Goal: Transaction & Acquisition: Purchase product/service

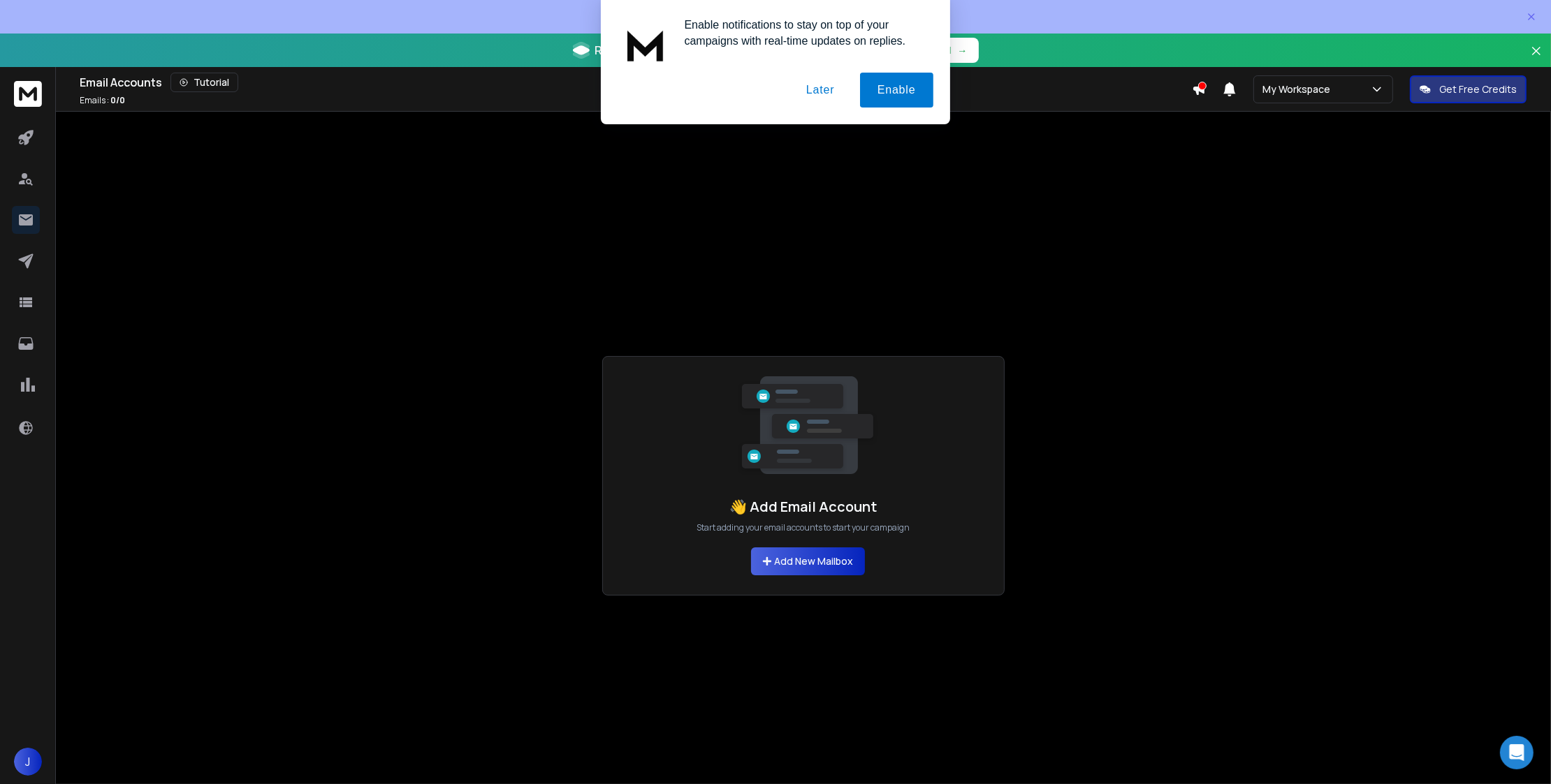
click at [825, 88] on button "Later" at bounding box center [820, 90] width 63 height 35
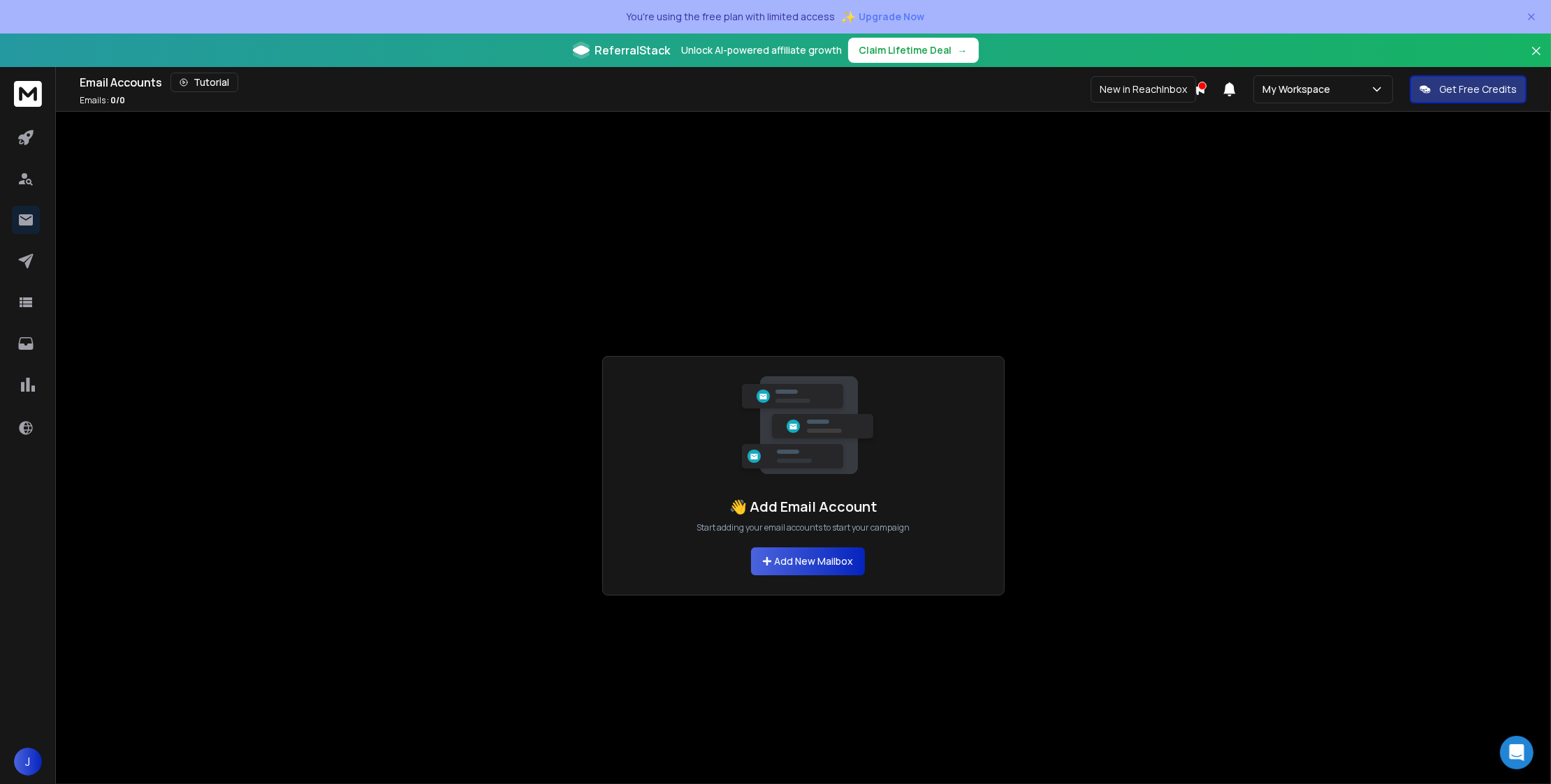
click at [1201, 86] on icon at bounding box center [1198, 89] width 14 height 14
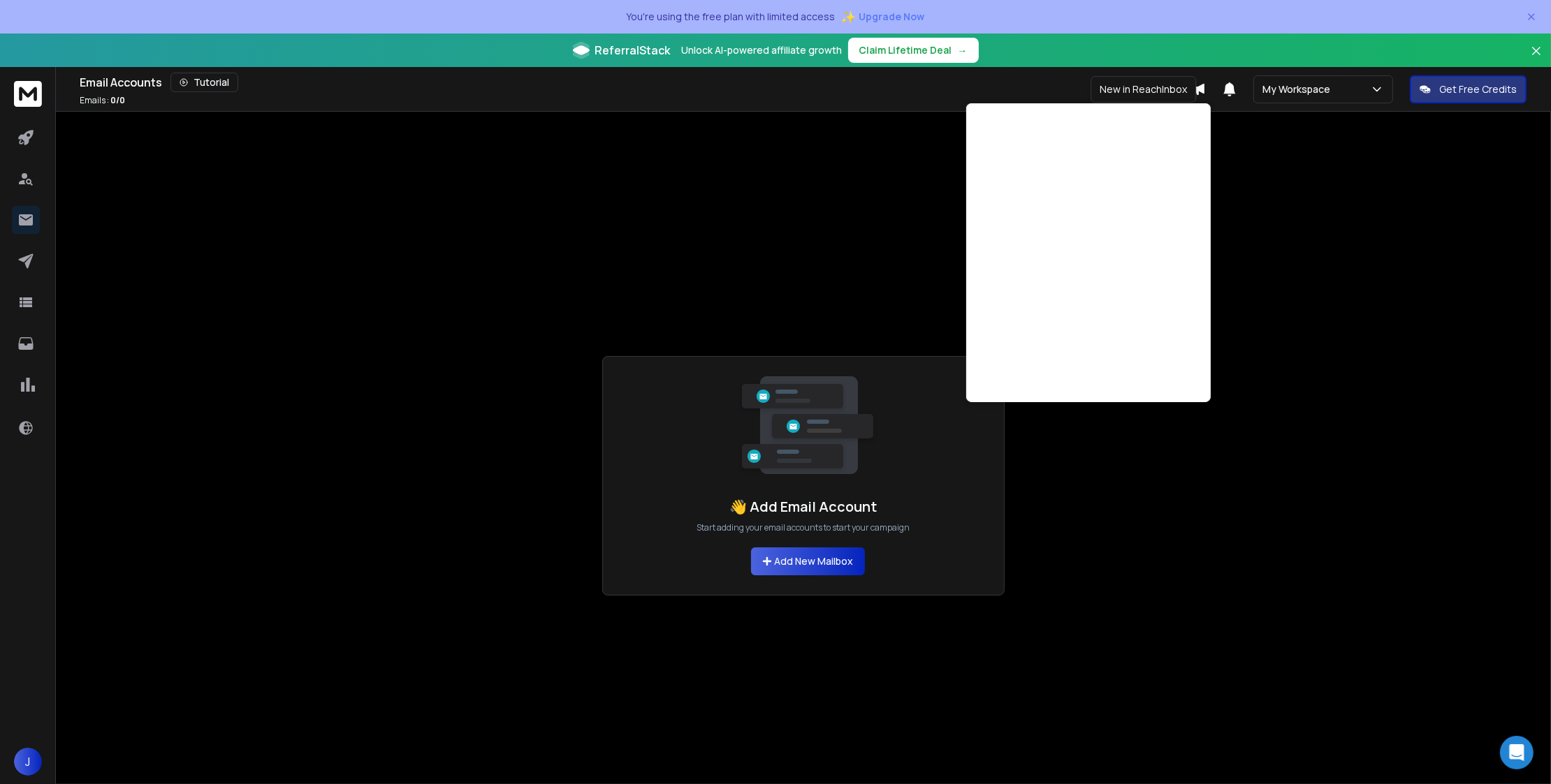
click at [1201, 86] on icon at bounding box center [1198, 89] width 14 height 14
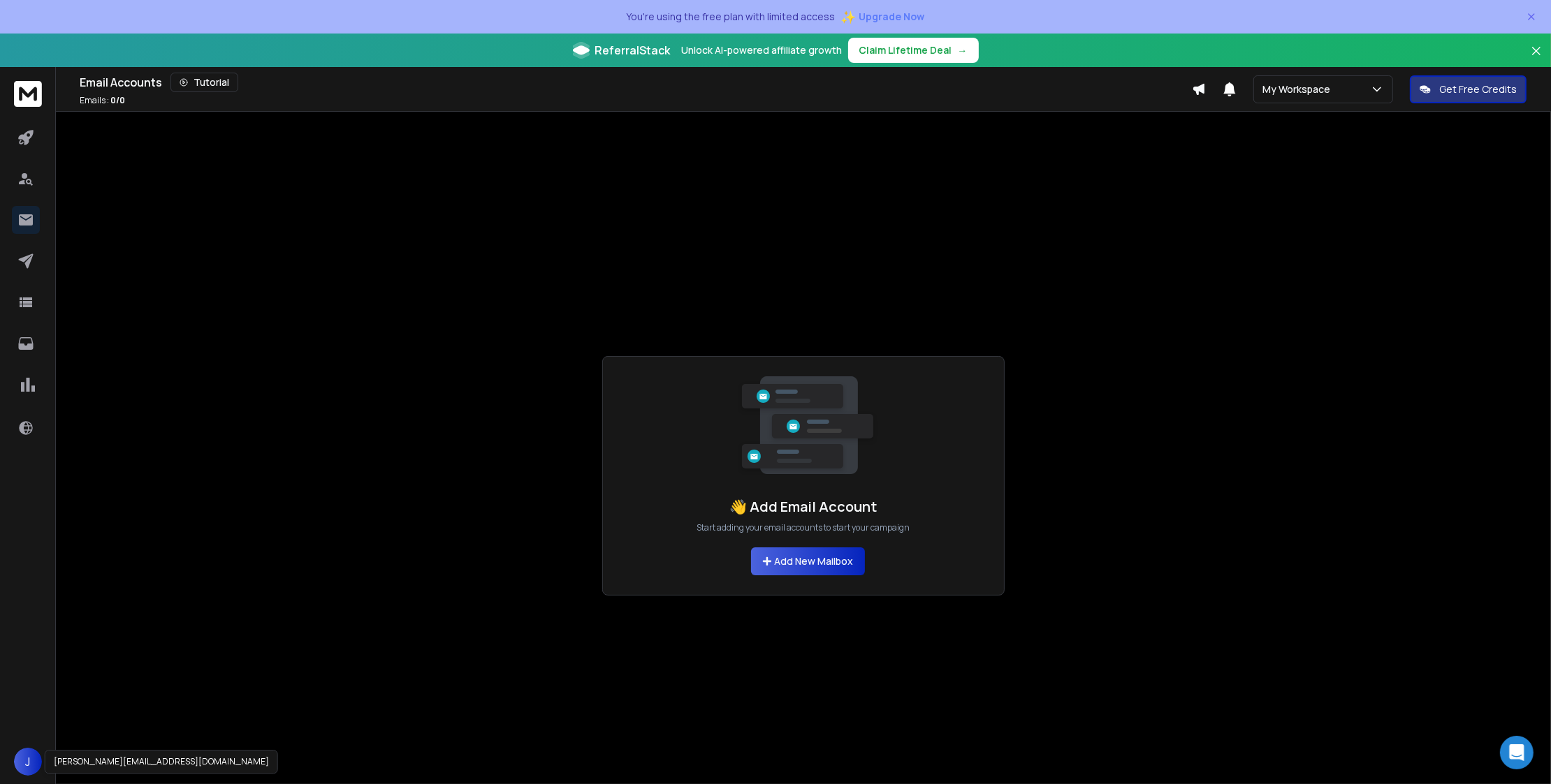
click at [32, 771] on span "J" at bounding box center [28, 762] width 28 height 28
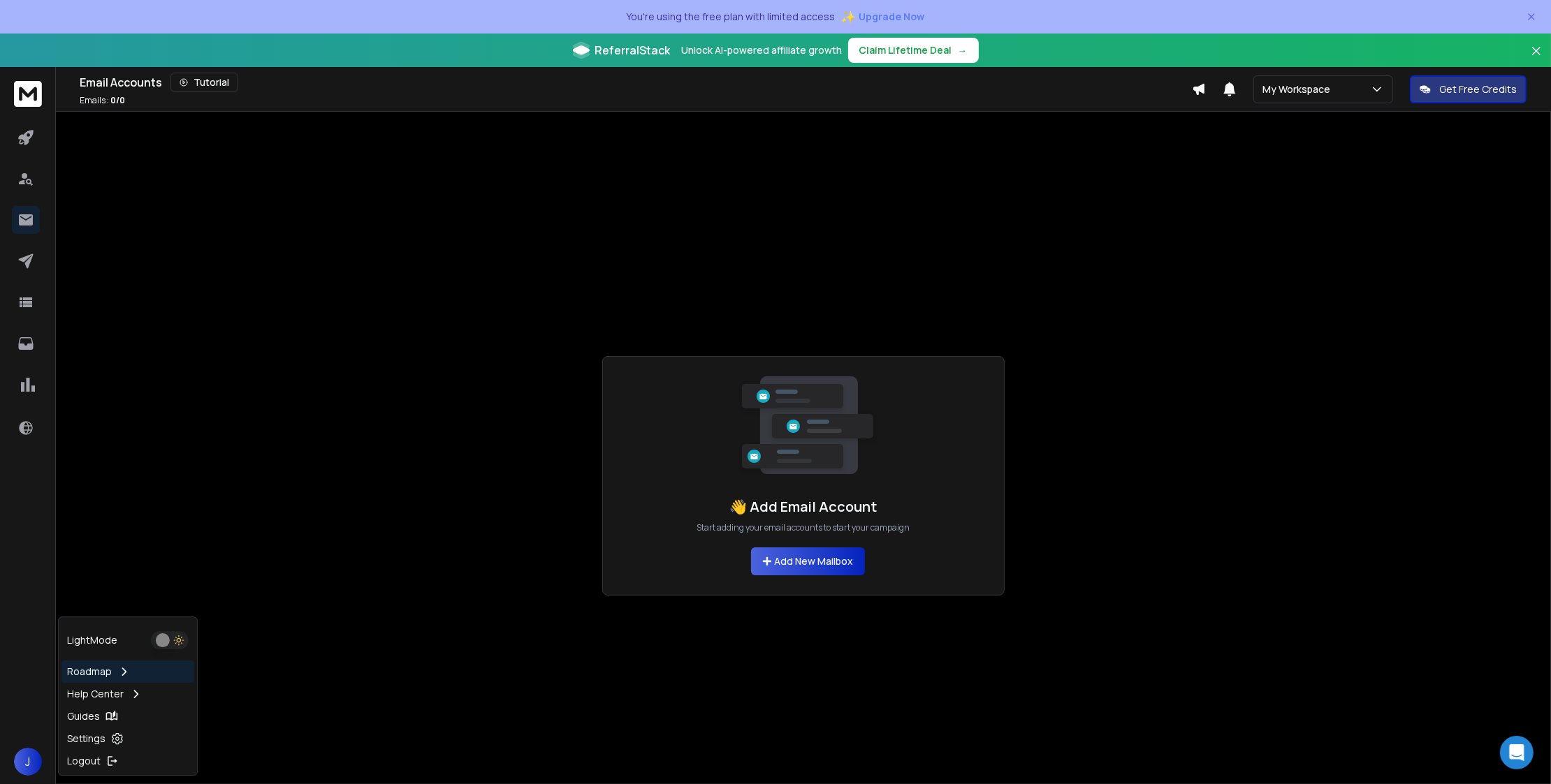
click at [117, 538] on div "👋 Add Email Account Start adding your email accounts to start your campaign Add…" at bounding box center [803, 476] width 1450 height 240
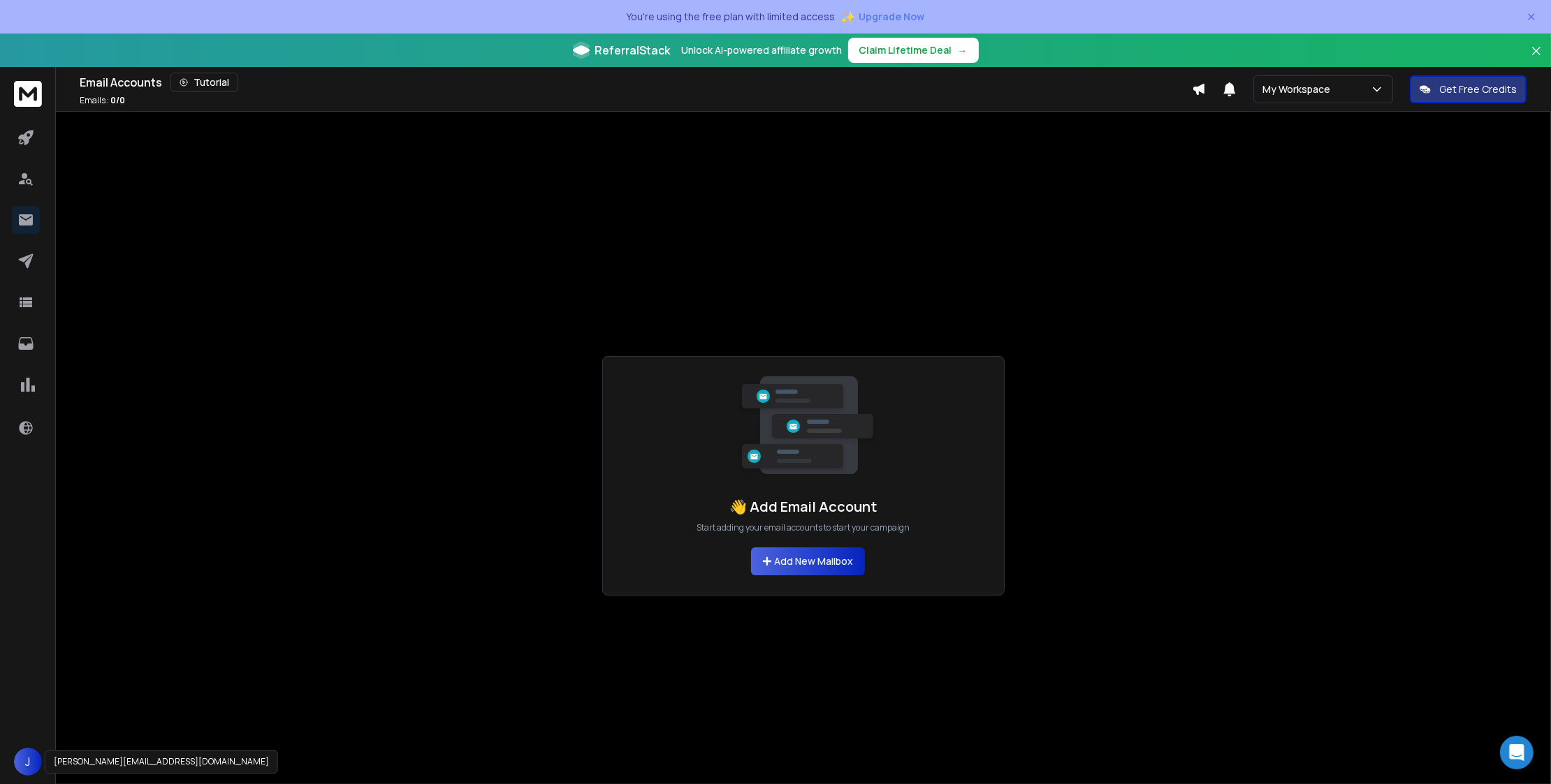
click at [31, 763] on span "J" at bounding box center [28, 762] width 28 height 28
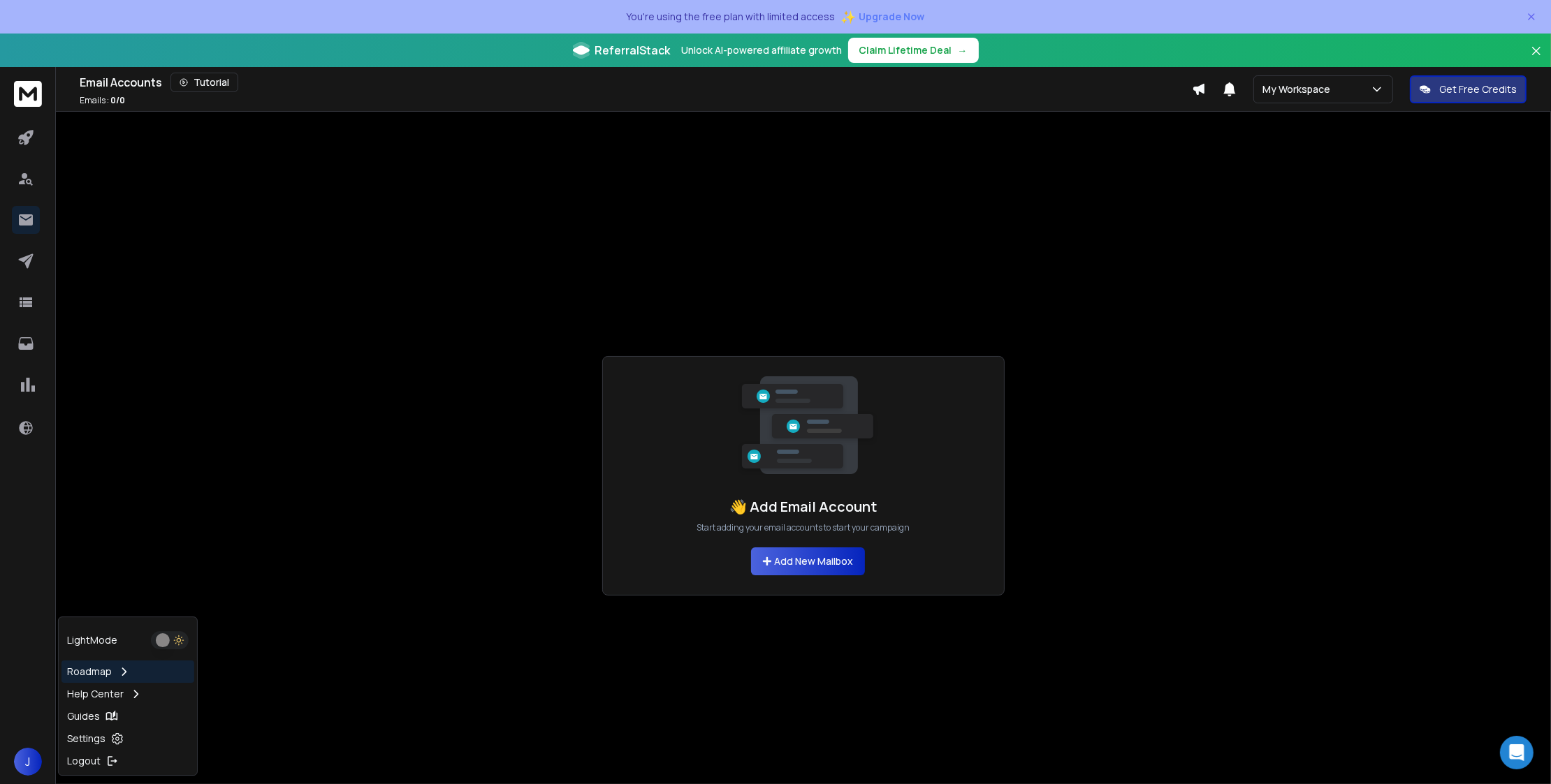
click at [172, 639] on button "button" at bounding box center [170, 640] width 38 height 18
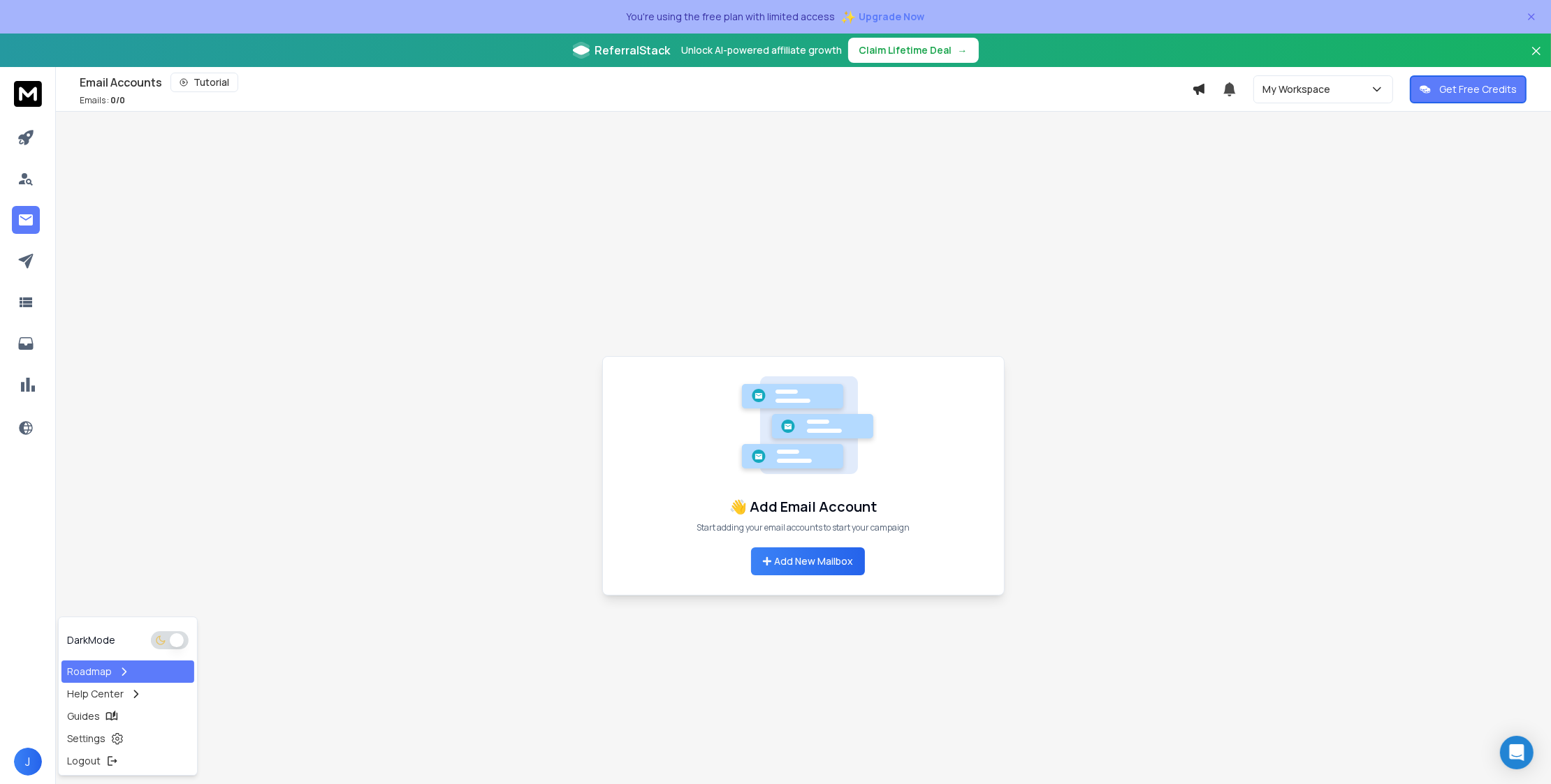
click at [250, 500] on div "👋 Add Email Account Start adding your email accounts to start your campaign Add…" at bounding box center [803, 476] width 1450 height 240
click at [23, 435] on icon at bounding box center [26, 428] width 14 height 14
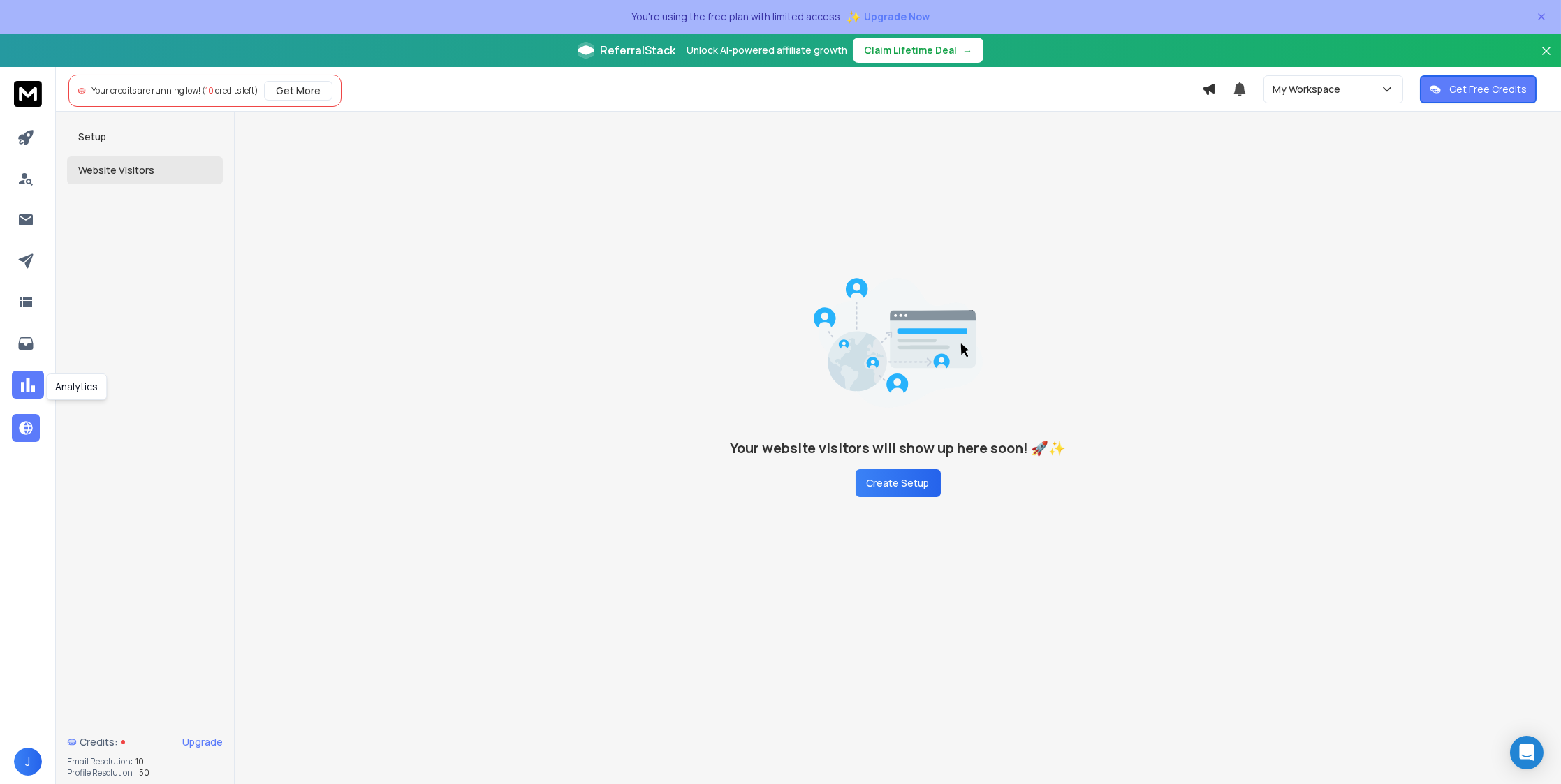
click at [32, 391] on icon at bounding box center [27, 384] width 14 height 14
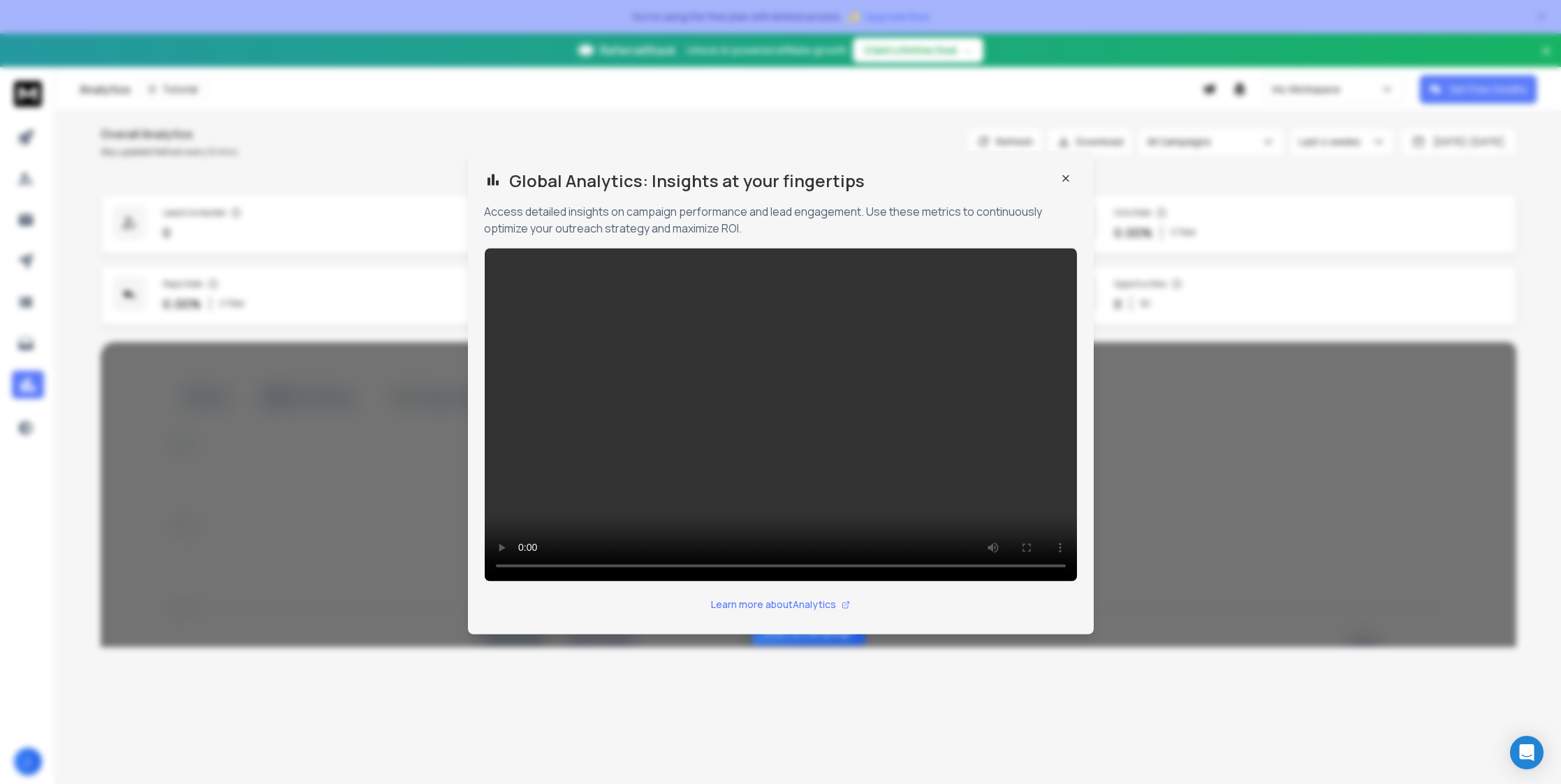
click at [32, 391] on div at bounding box center [780, 392] width 1561 height 784
drag, startPoint x: 91, startPoint y: 375, endPoint x: 149, endPoint y: 354, distance: 61.7
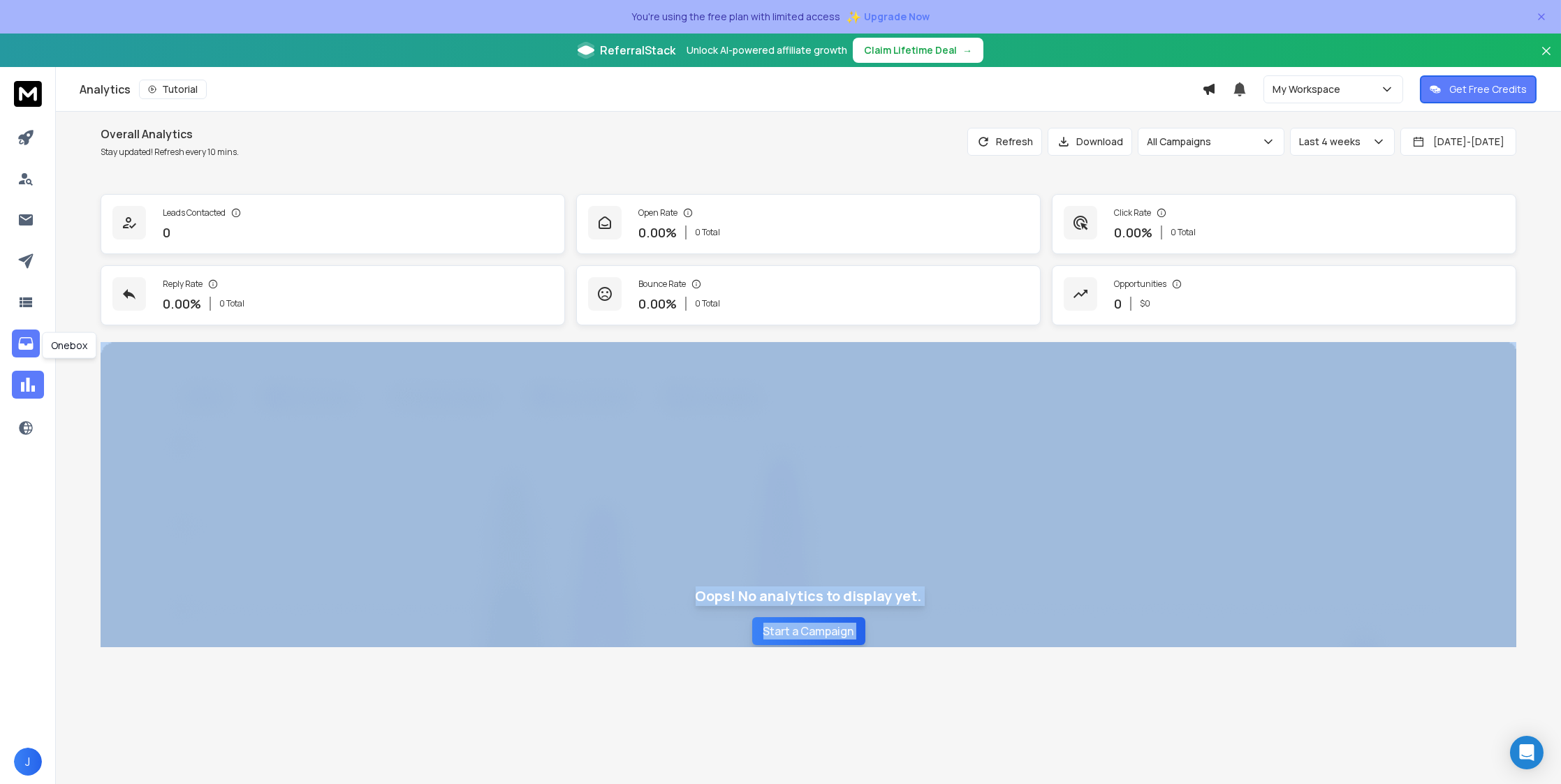
click at [24, 340] on icon at bounding box center [26, 343] width 15 height 12
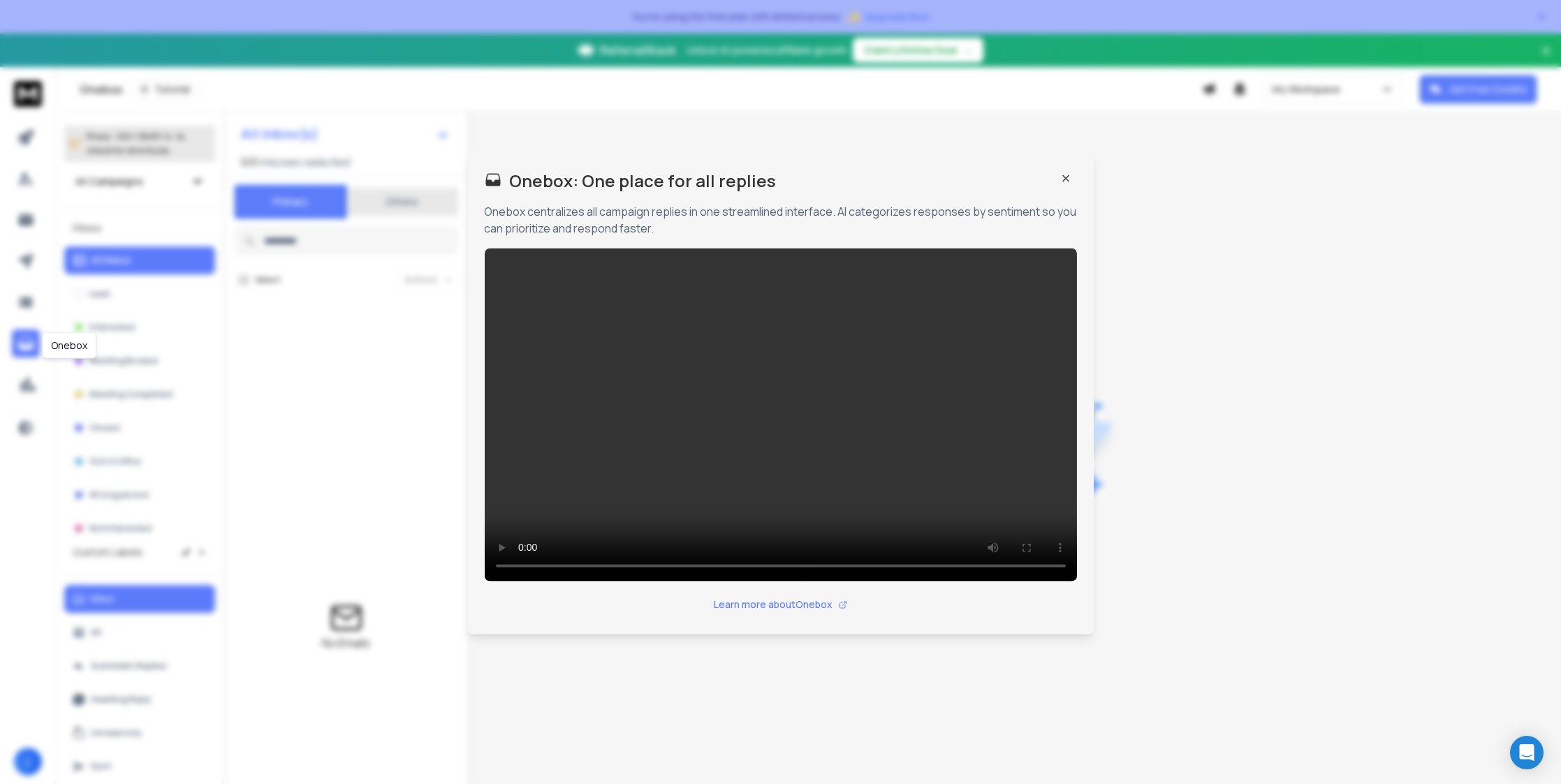
click at [147, 360] on div at bounding box center [780, 392] width 1561 height 784
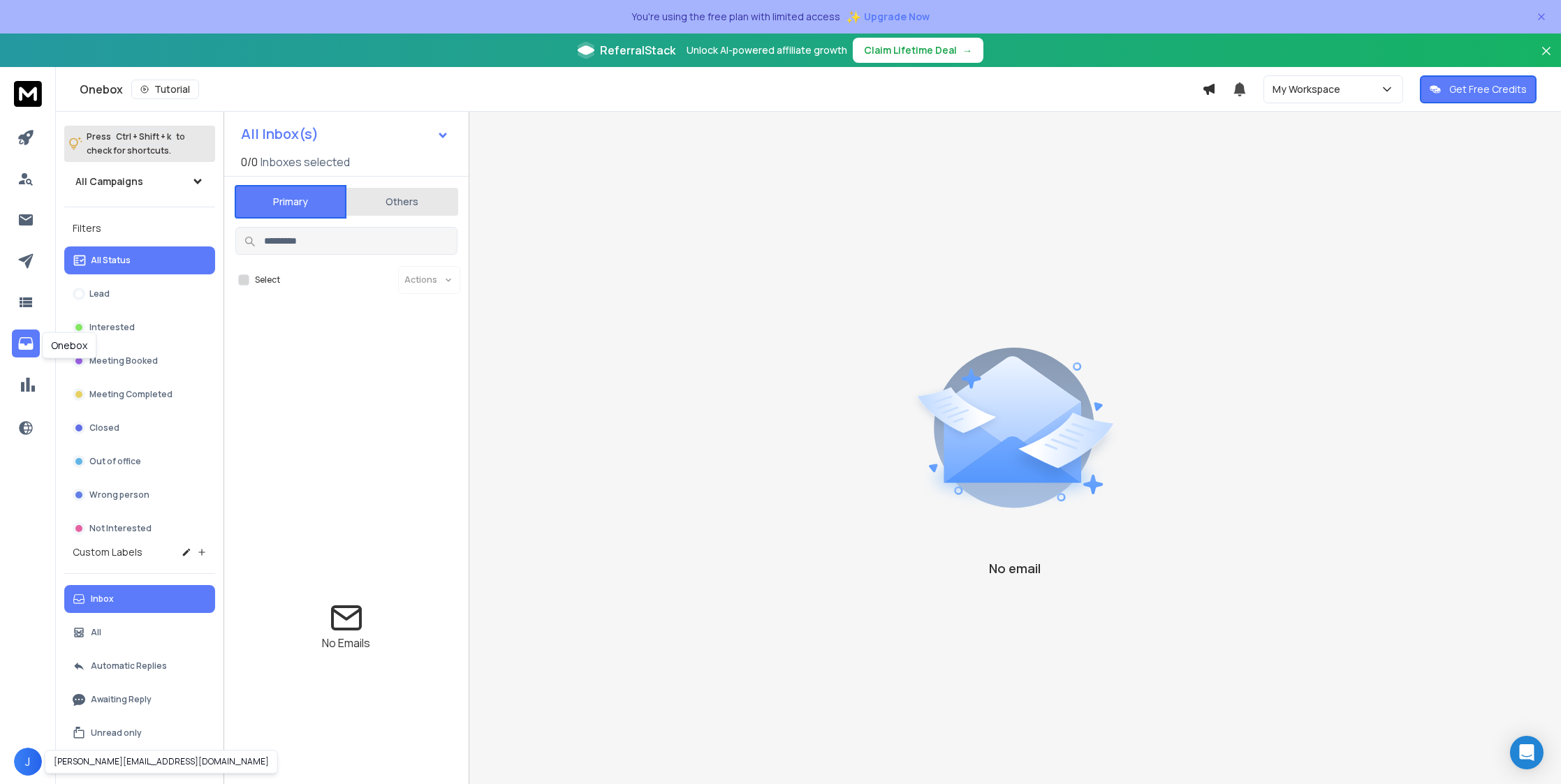
click at [26, 765] on span "J" at bounding box center [28, 762] width 28 height 28
click at [32, 761] on span "J" at bounding box center [28, 762] width 28 height 28
click at [129, 738] on div "Settings" at bounding box center [127, 739] width 133 height 22
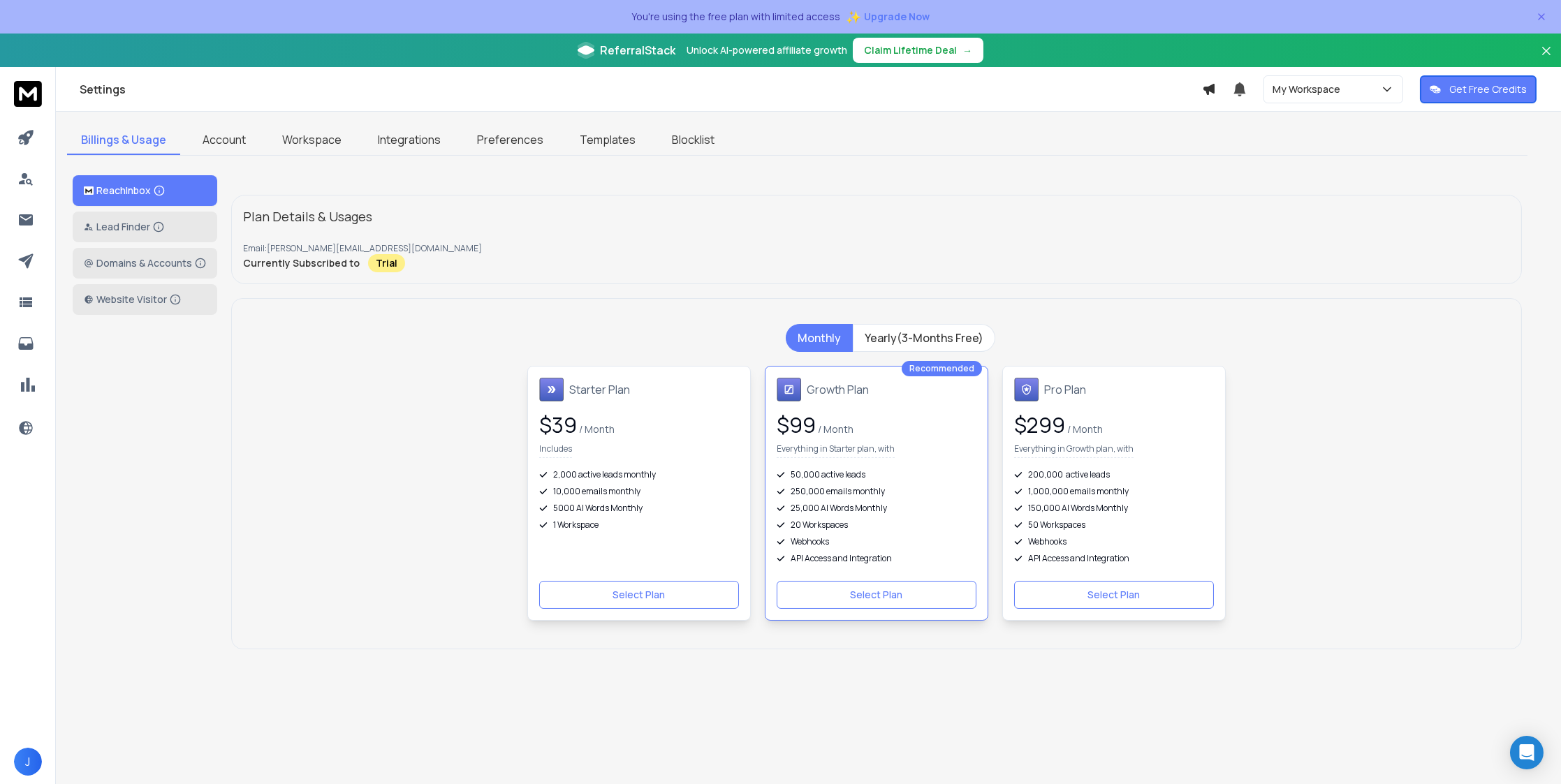
click at [335, 463] on div "Starter Plan $ 39 / Month Includes 2,000 active leads monthly 10,000 emails mon…" at bounding box center [876, 500] width 1267 height 268
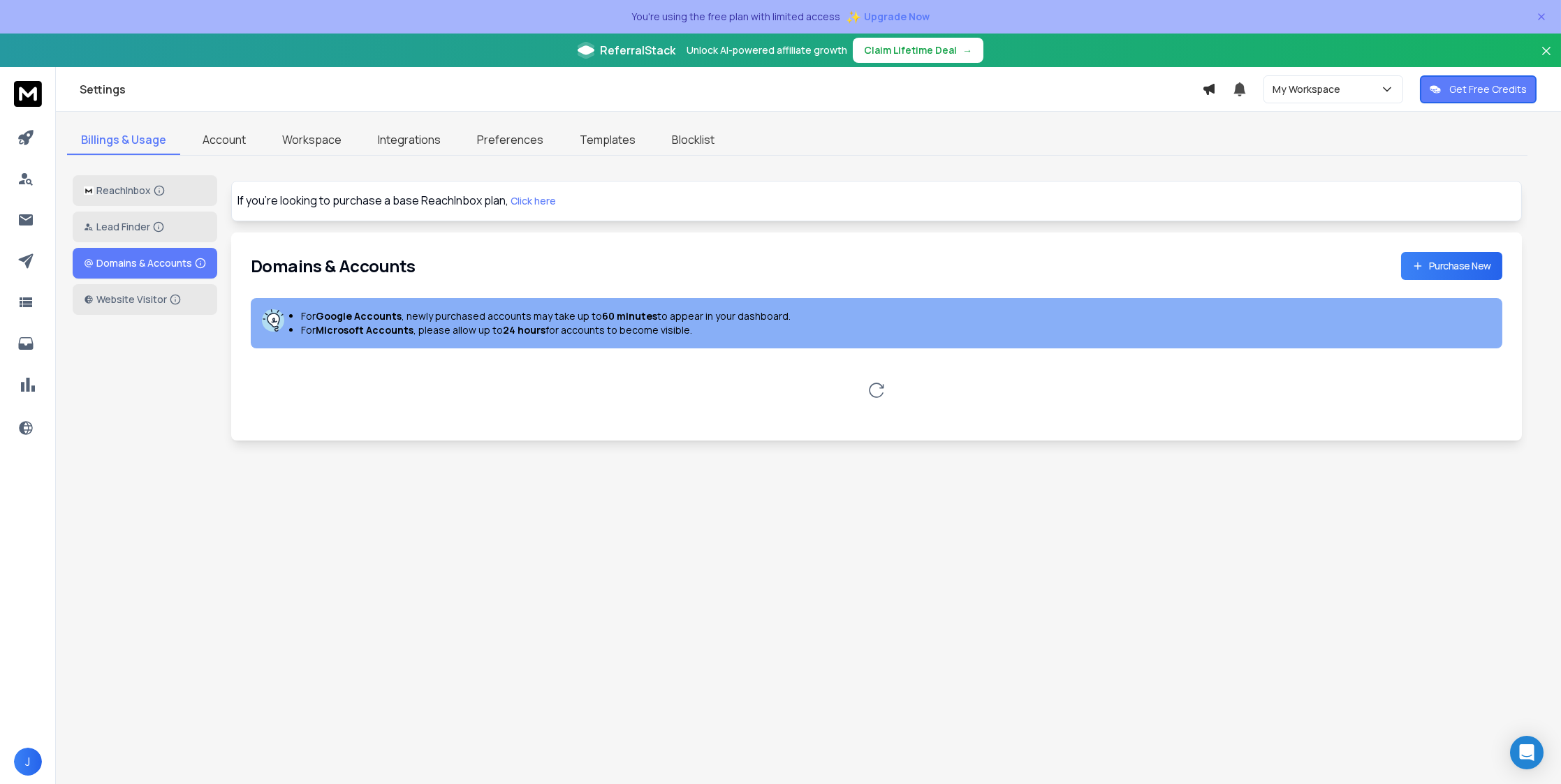
click at [138, 260] on button "Domains & Accounts" at bounding box center [145, 263] width 145 height 31
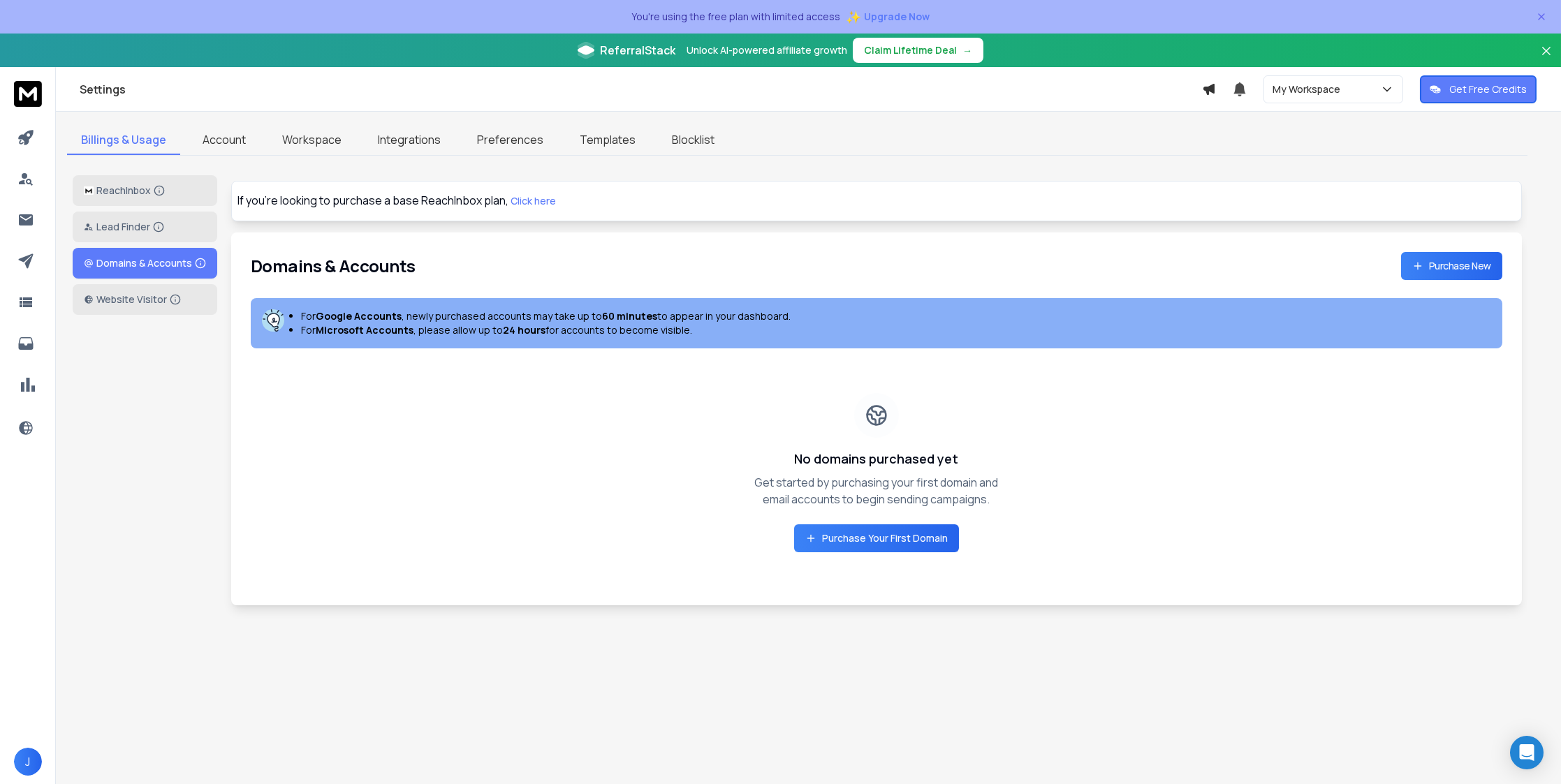
click at [438, 378] on div "No domains purchased yet Get started by purchasing your first domain and email …" at bounding box center [876, 473] width 1252 height 226
click at [354, 317] on strong "Google Accounts" at bounding box center [359, 316] width 86 height 13
click at [380, 343] on div88aff7 "For Google Accounts , newly purchased accounts may take up to 60 minutes to app…" at bounding box center [876, 323] width 1252 height 50
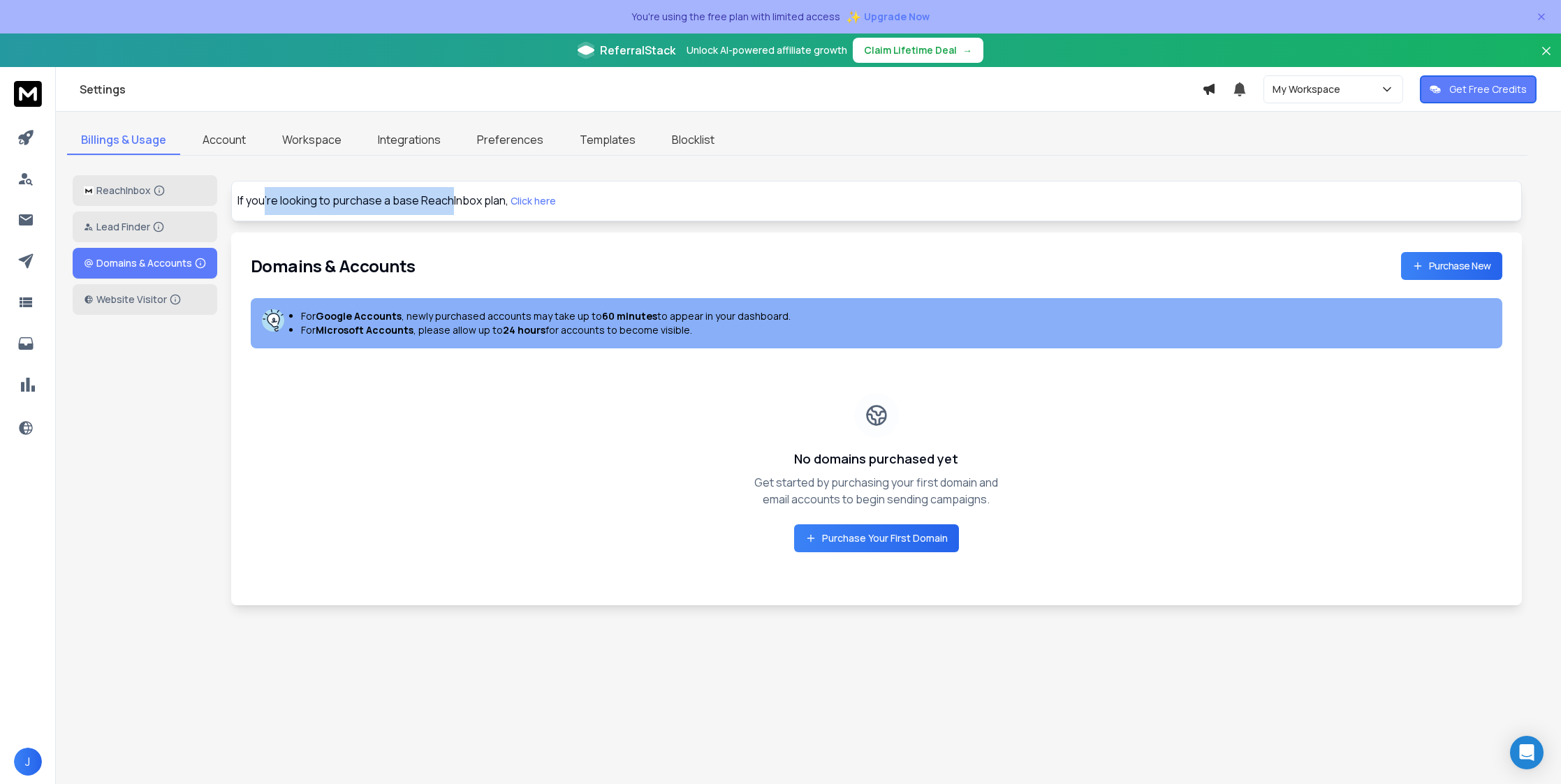
drag, startPoint x: 264, startPoint y: 198, endPoint x: 450, endPoint y: 193, distance: 186.1
click at [450, 193] on div "If you're looking to purchase a base ReachInbox plan, Click here" at bounding box center [876, 202] width 1278 height 28
drag, startPoint x: 269, startPoint y: 202, endPoint x: 426, endPoint y: 198, distance: 157.1
click at [426, 198] on div "If you're looking to purchase a base ReachInbox plan, Click here" at bounding box center [876, 202] width 1278 height 28
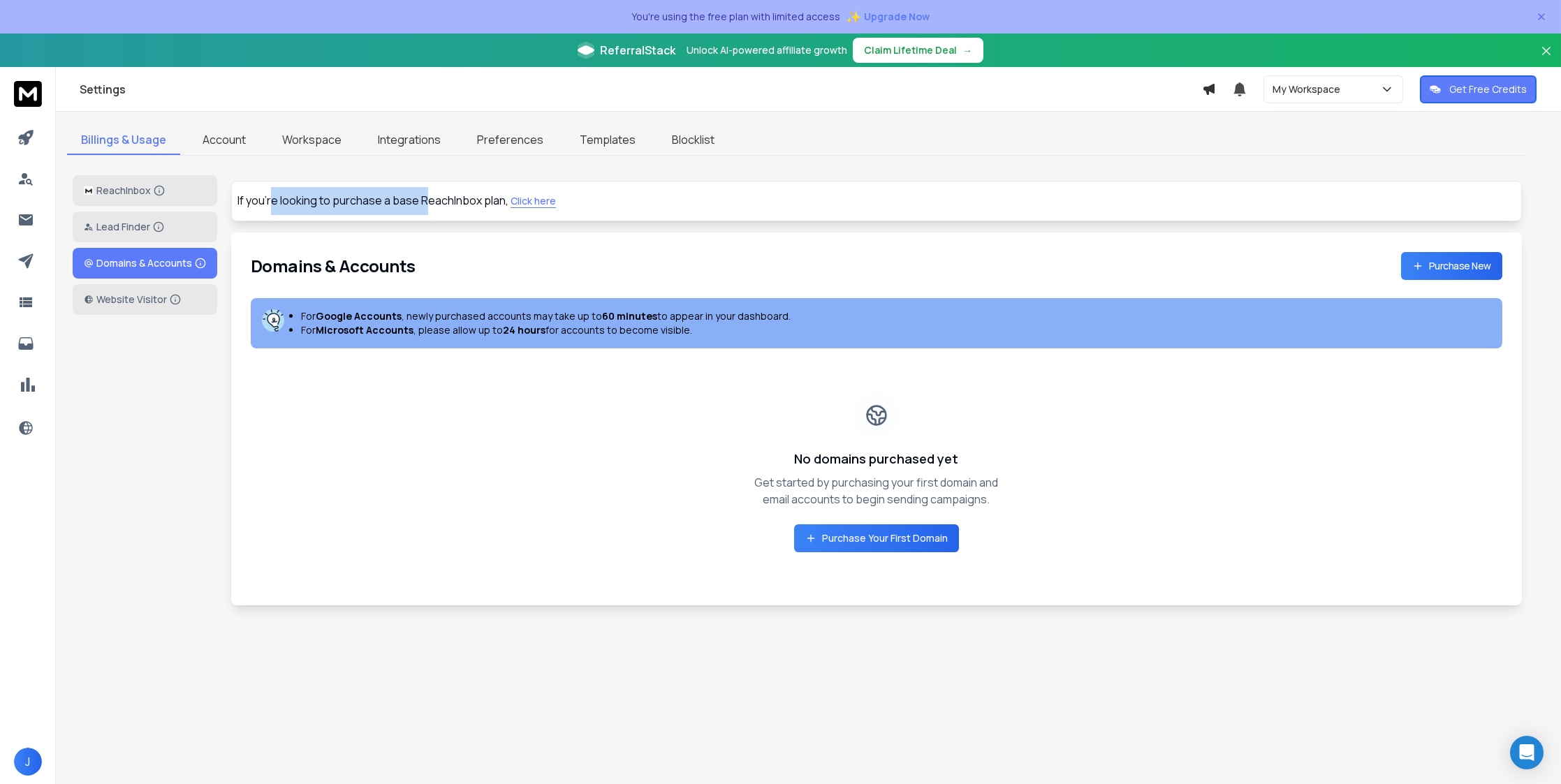
click at [521, 204] on button "Click here" at bounding box center [533, 202] width 45 height 28
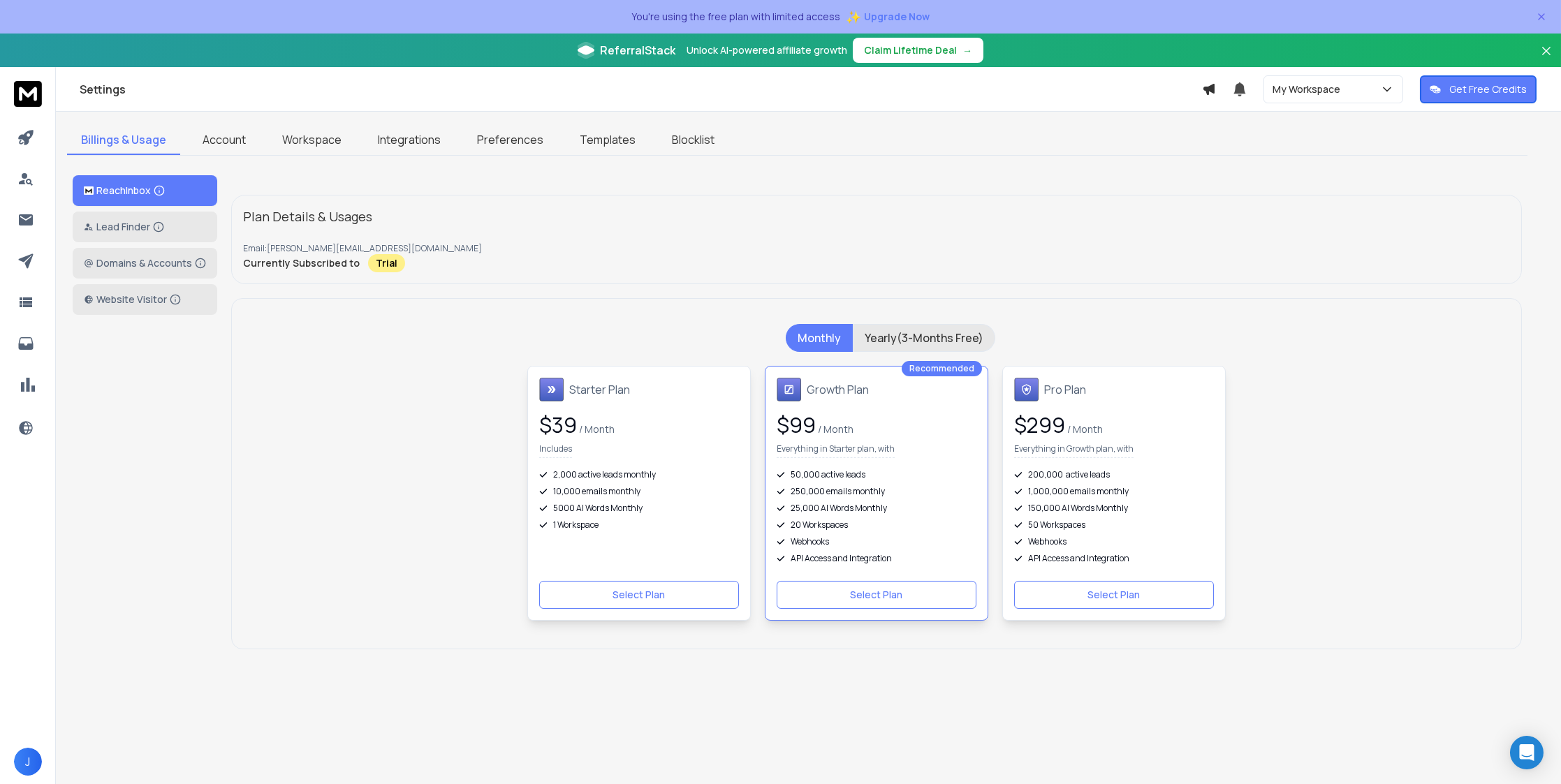
click at [933, 330] on button "Yearly(3-Months Free)" at bounding box center [924, 338] width 142 height 28
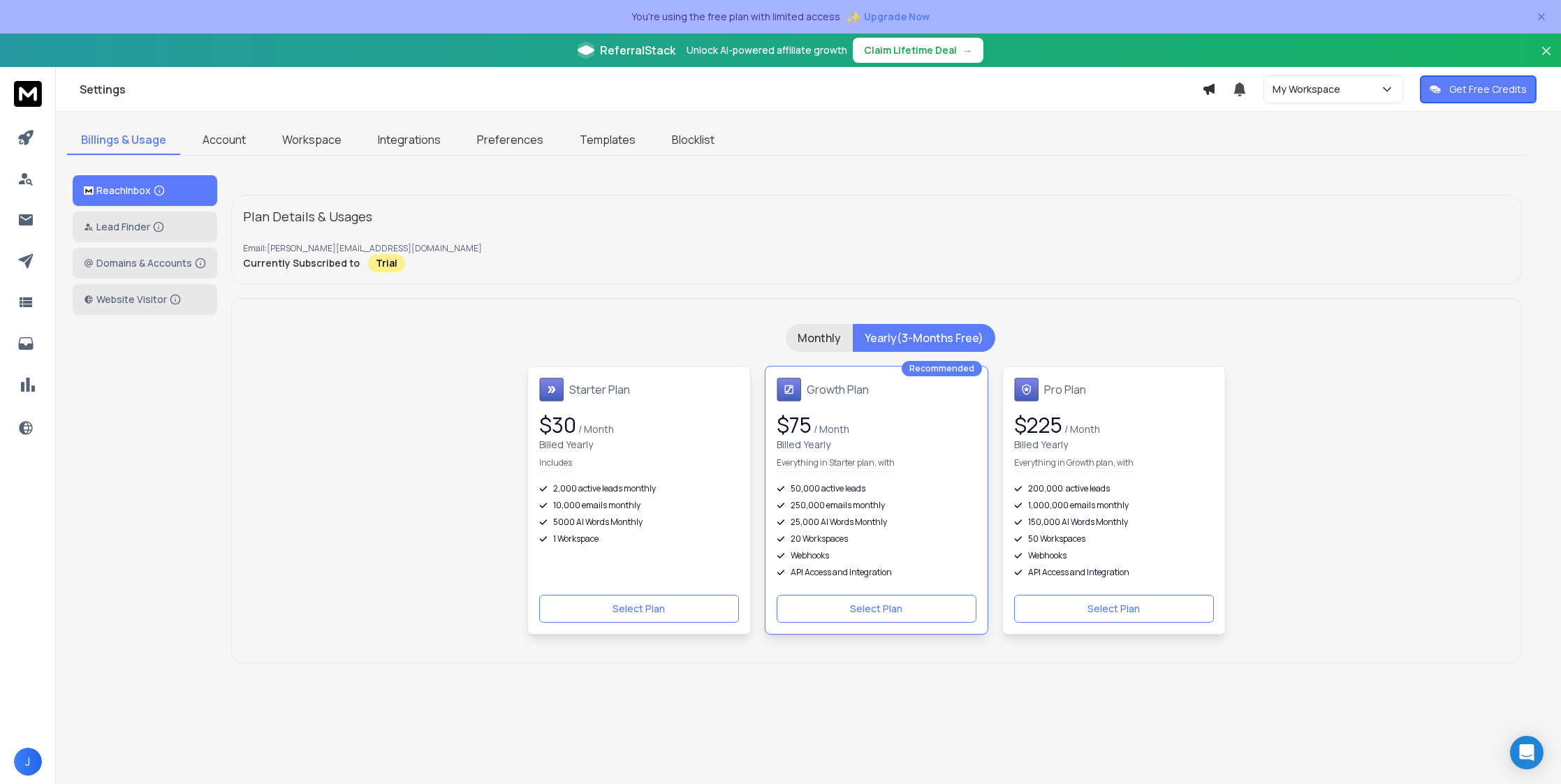
click at [816, 332] on button "Monthly" at bounding box center [819, 338] width 67 height 28
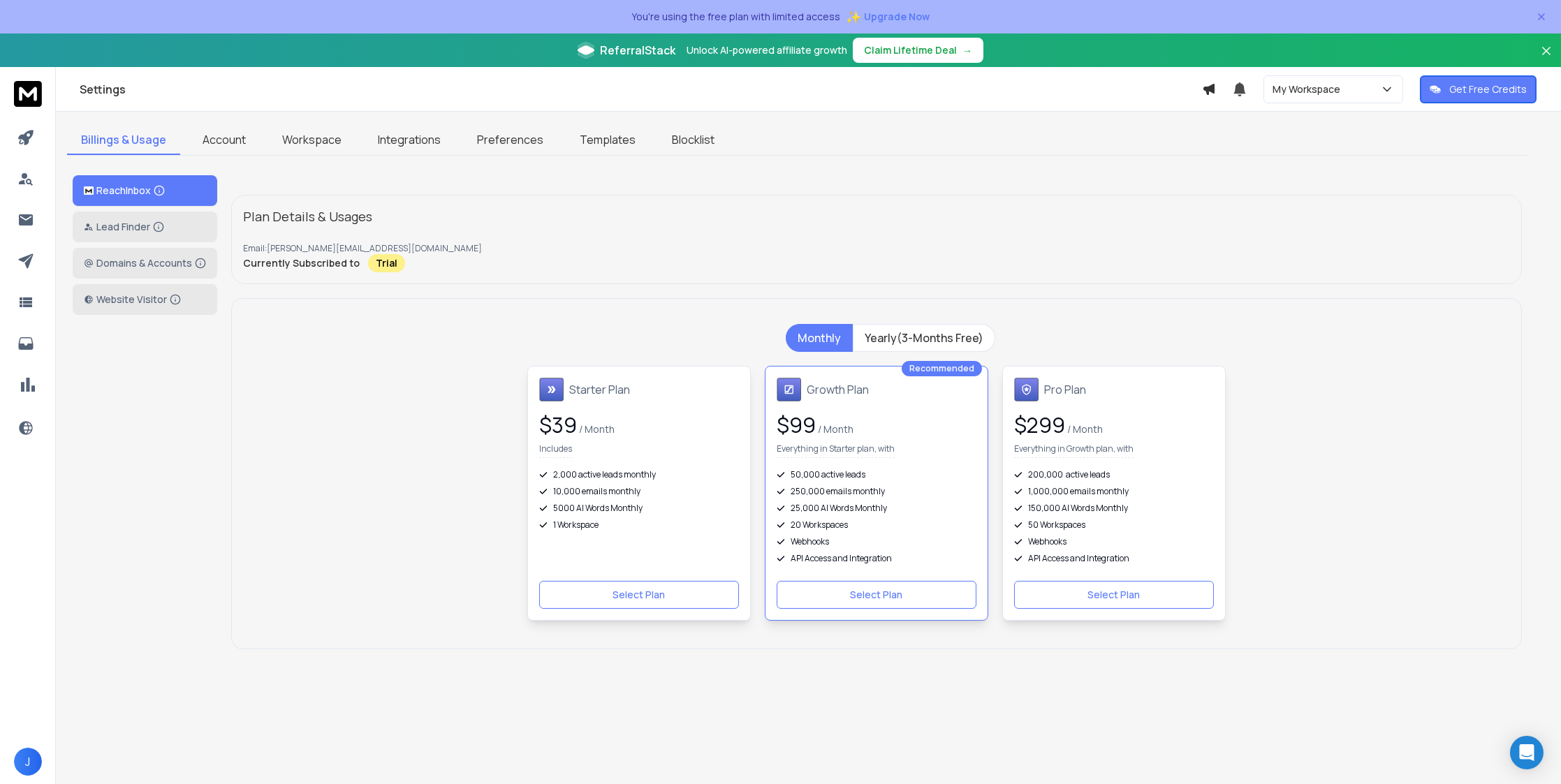
drag, startPoint x: 900, startPoint y: 332, endPoint x: 711, endPoint y: 311, distance: 190.2
click at [711, 311] on div "Monthly Yearly(3-Months Free) Starter Plan $ 39 / Month Includes 2,000 active l…" at bounding box center [877, 473] width 1291 height 351
click at [708, 309] on div "Monthly Yearly(3-Months Free) Starter Plan $ 39 / Month Includes 2,000 active l…" at bounding box center [877, 473] width 1291 height 351
click at [893, 334] on button "Yearly(3-Months Free)" at bounding box center [924, 338] width 142 height 28
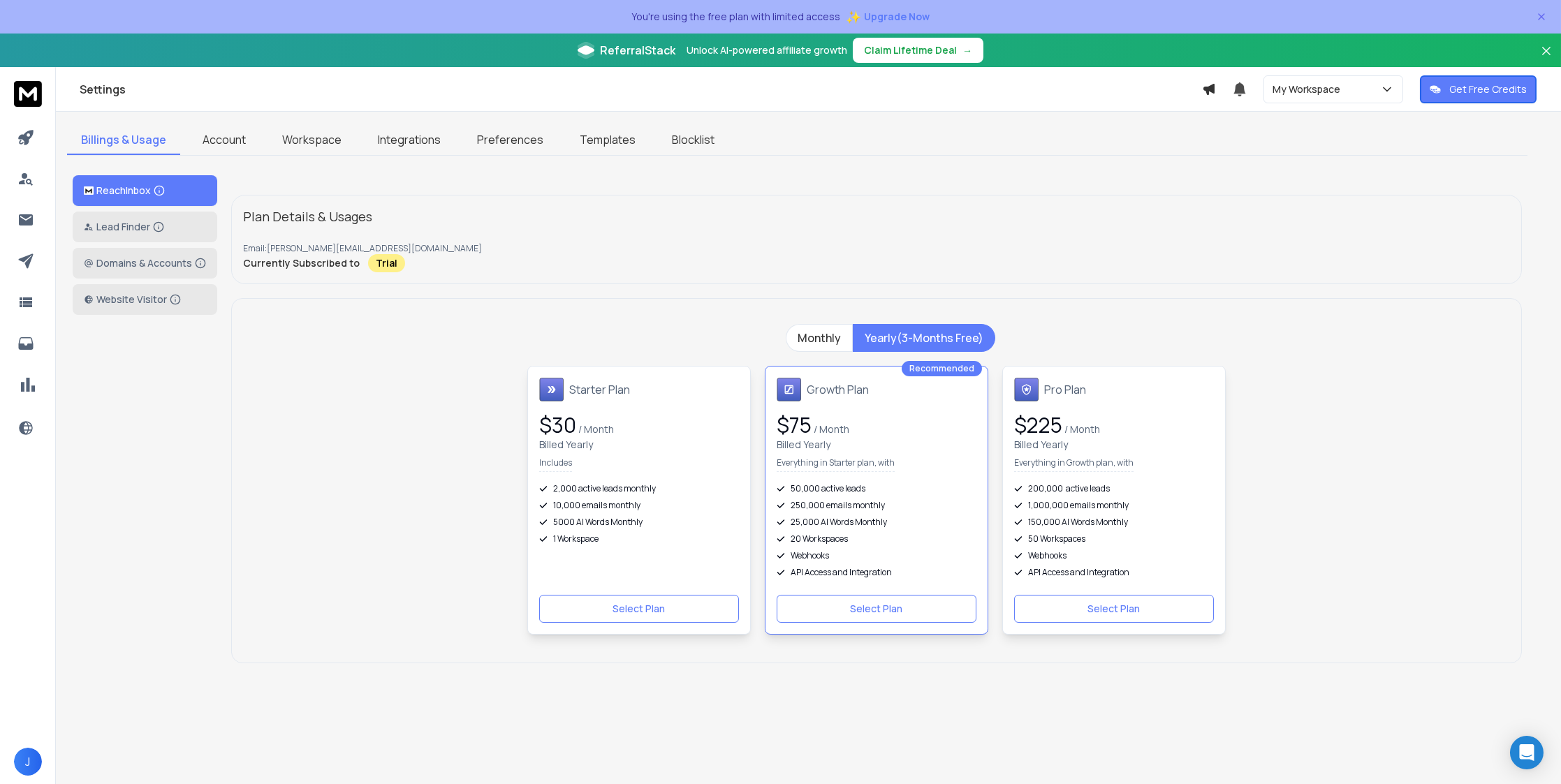
drag, startPoint x: 753, startPoint y: 317, endPoint x: 778, endPoint y: 321, distance: 25.3
click at [758, 318] on div "Monthly Yearly(3-Months Free) Starter Plan $ 30 / Month Billed Yearly Includes …" at bounding box center [877, 481] width 1291 height 365
click at [829, 327] on button "Monthly" at bounding box center [819, 338] width 67 height 28
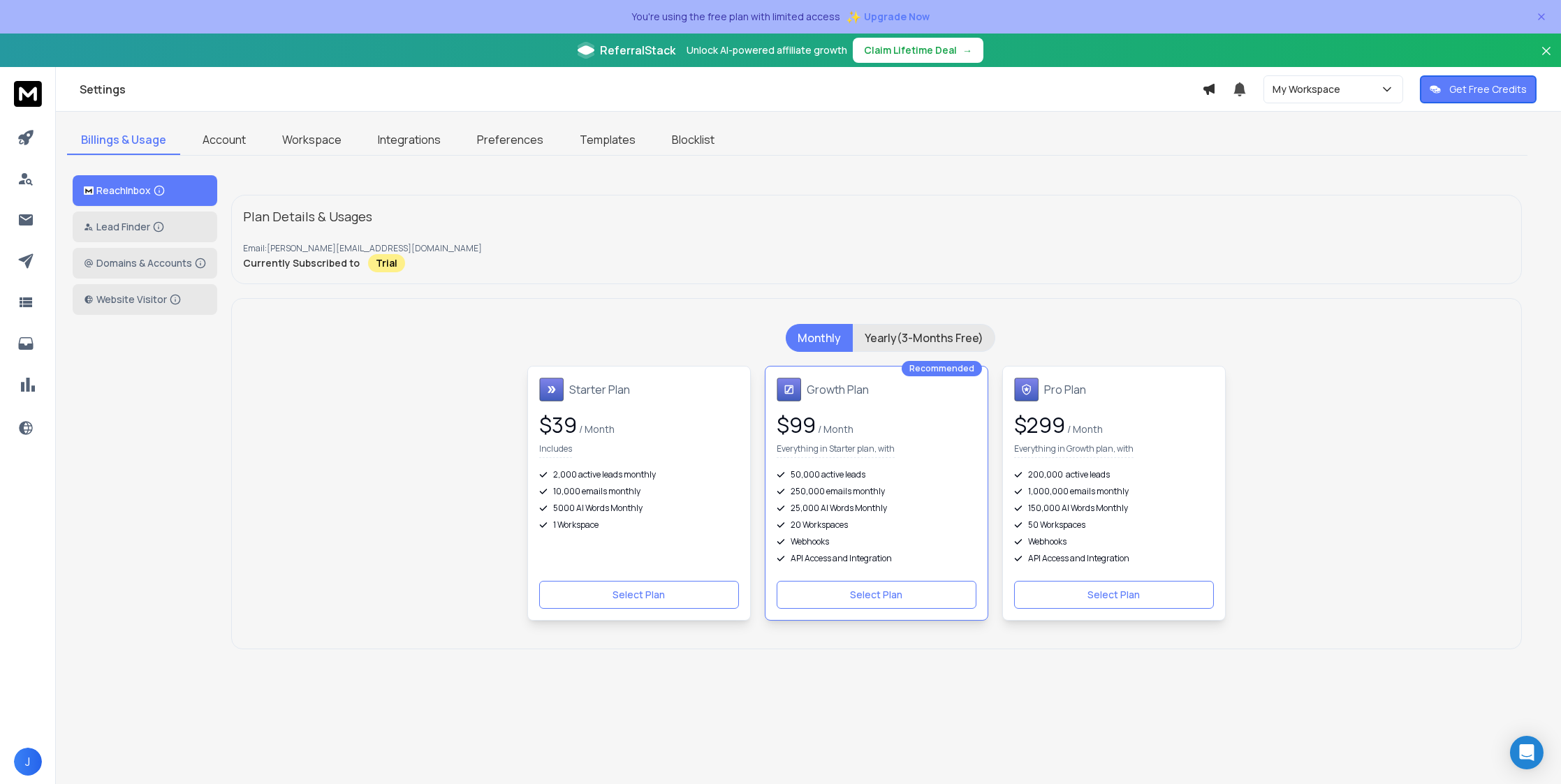
click at [898, 328] on button "Yearly(3-Months Free)" at bounding box center [924, 338] width 142 height 28
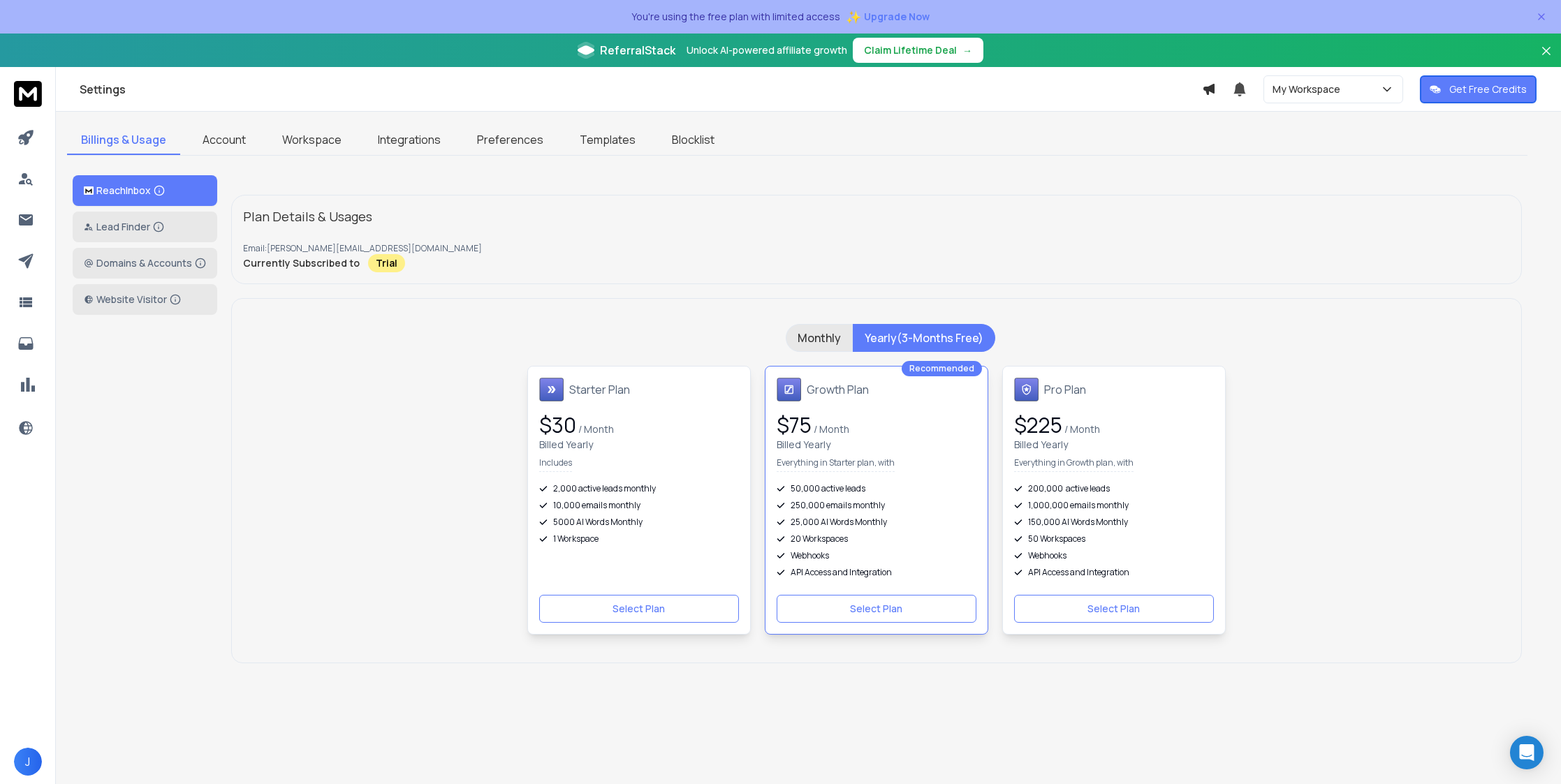
click at [846, 329] on button "Monthly" at bounding box center [819, 338] width 67 height 28
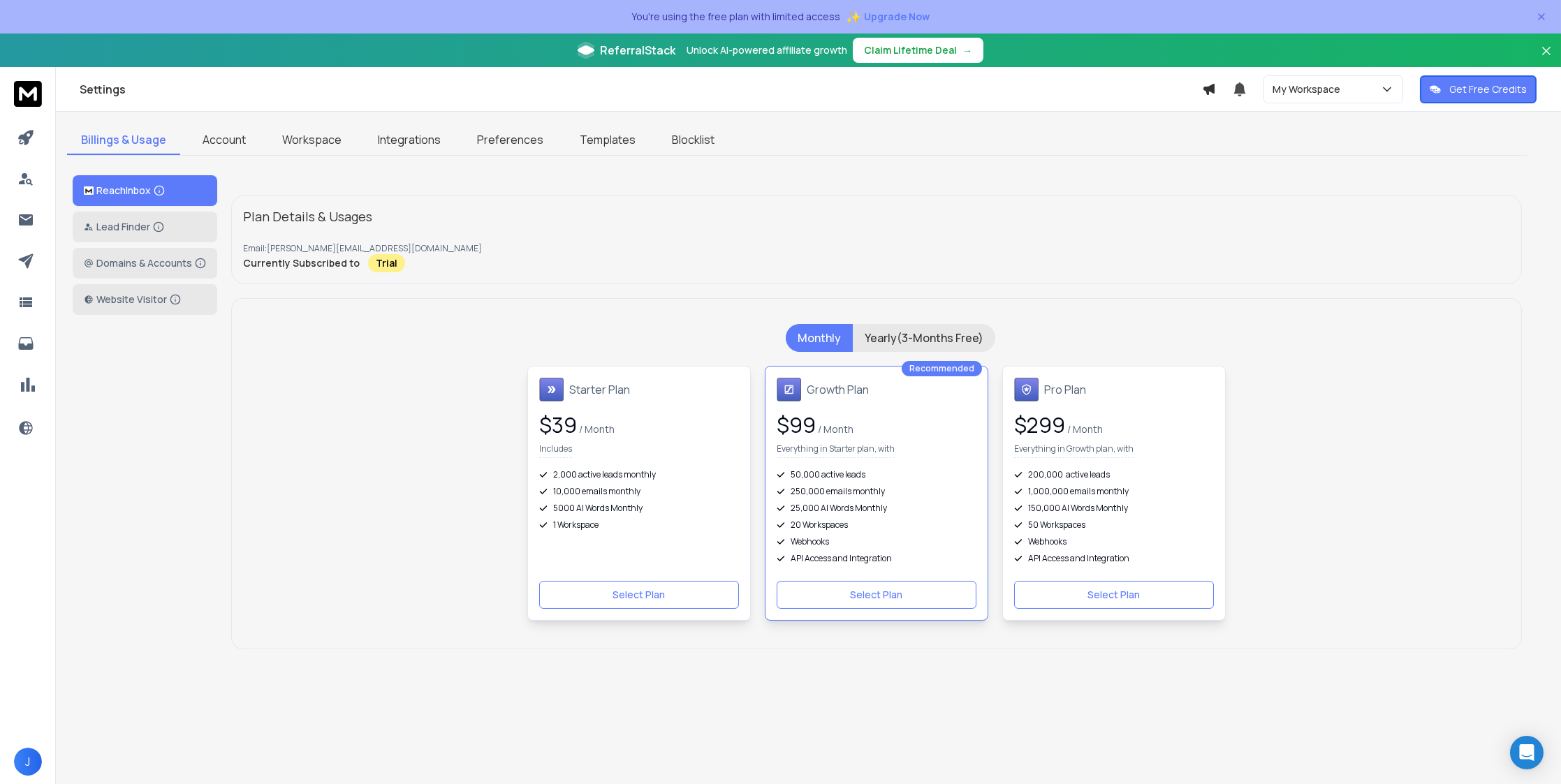
click at [888, 329] on button "Yearly(3-Months Free)" at bounding box center [924, 338] width 142 height 28
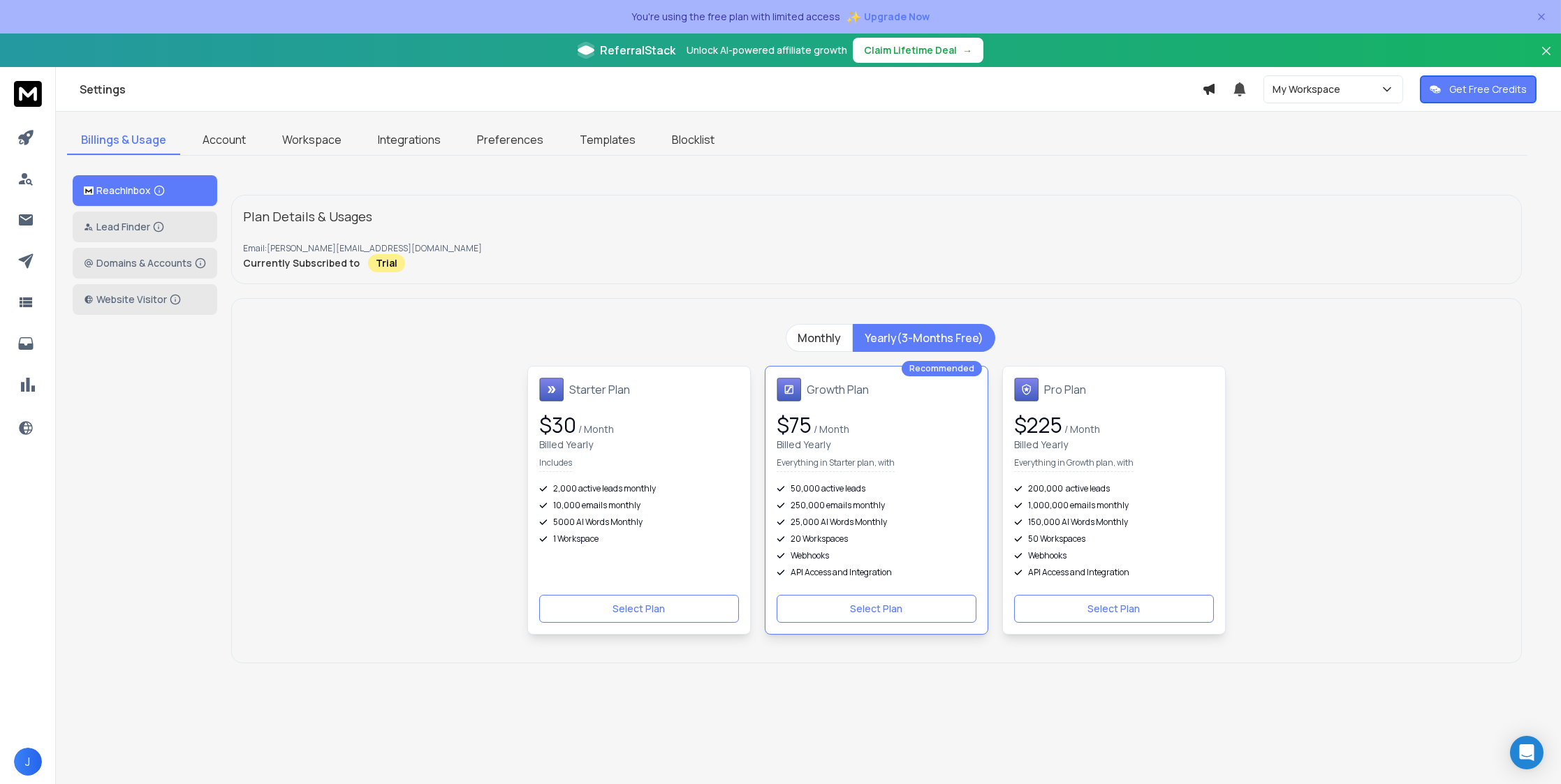
click at [884, 325] on button "Yearly(3-Months Free)" at bounding box center [924, 338] width 142 height 28
click at [849, 326] on button "Monthly" at bounding box center [819, 338] width 67 height 28
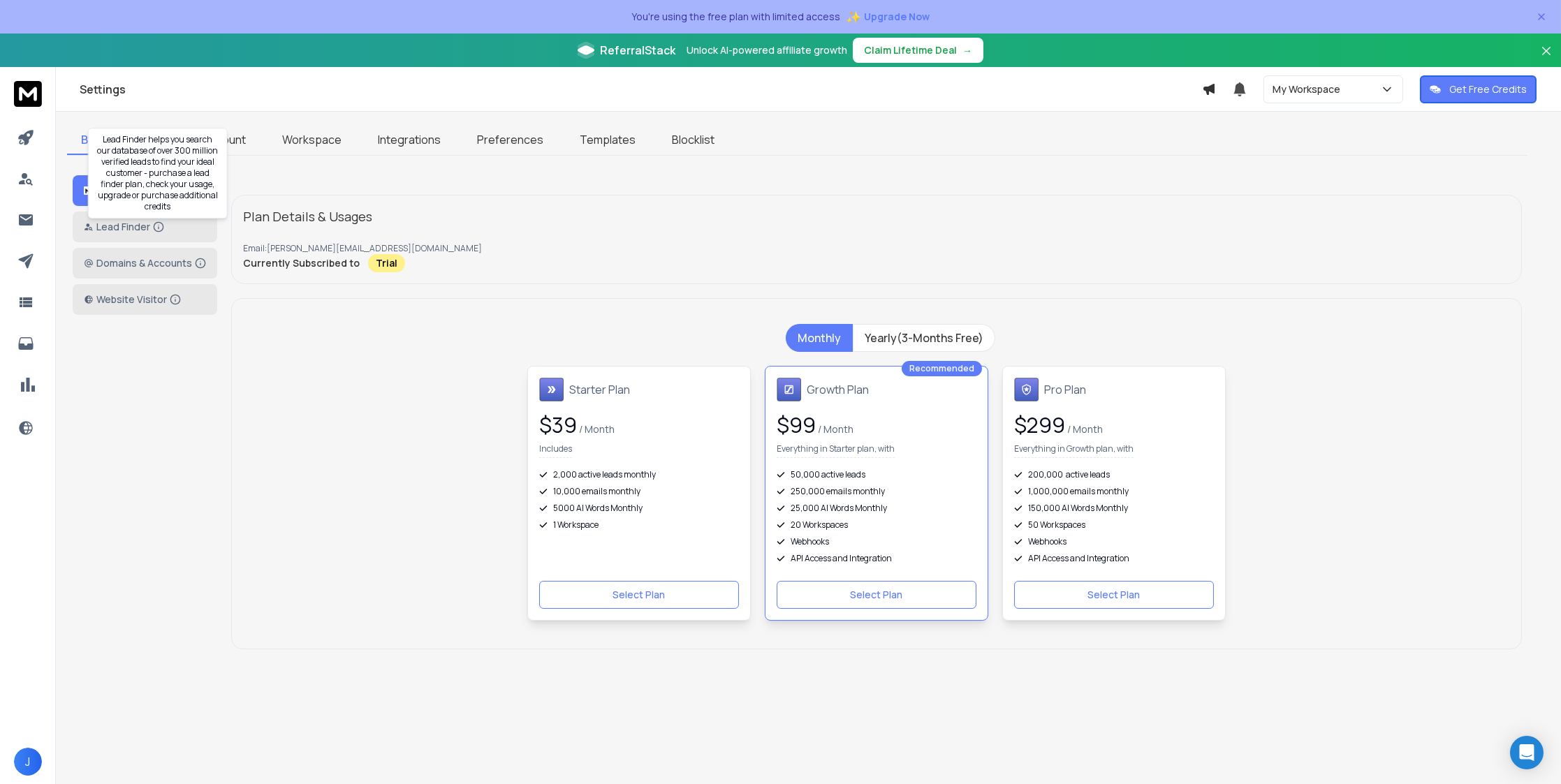
click at [148, 219] on button "Lead Finder" at bounding box center [145, 226] width 145 height 31
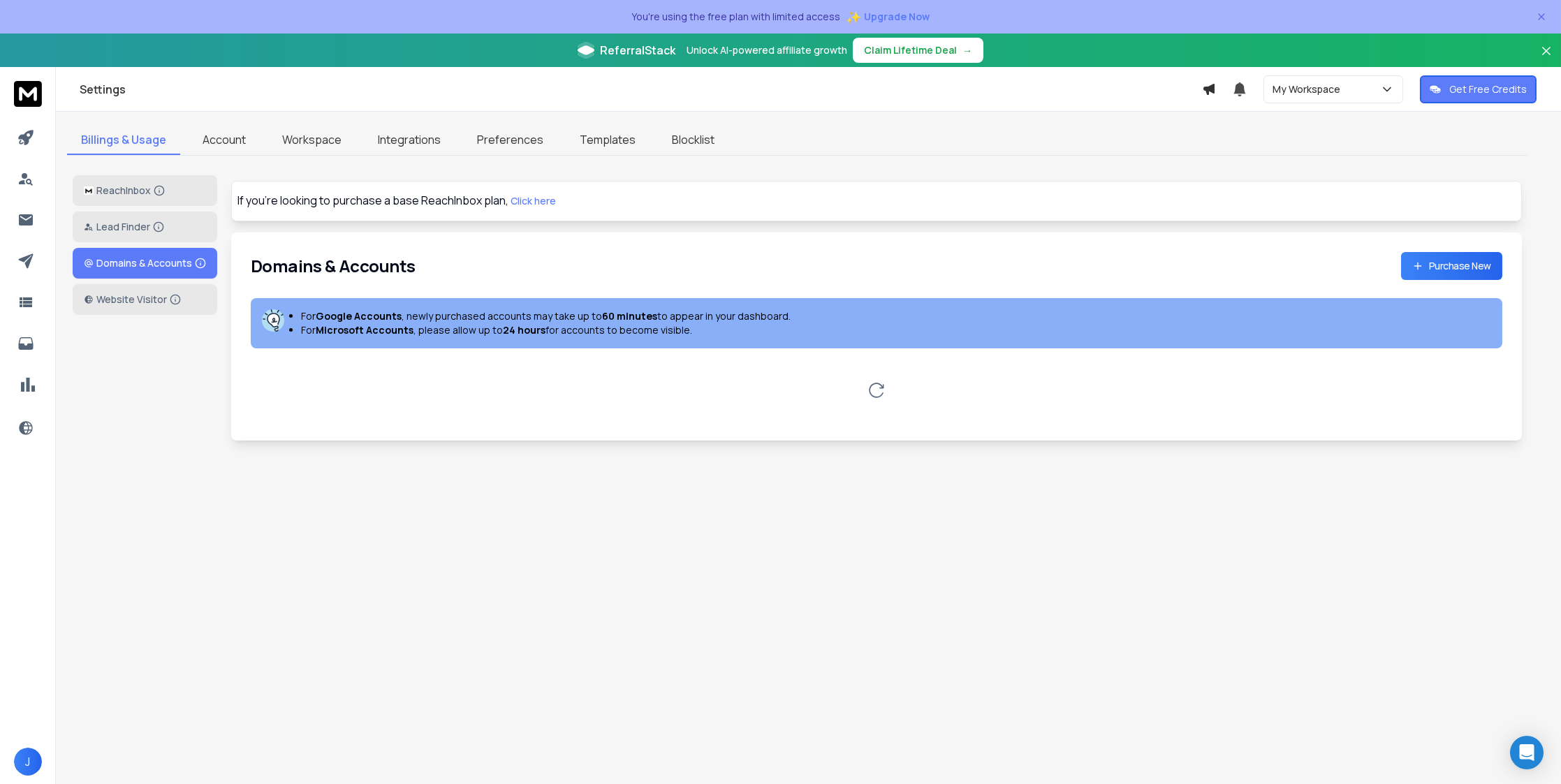
click at [132, 264] on button "Domains & Accounts" at bounding box center [145, 263] width 145 height 31
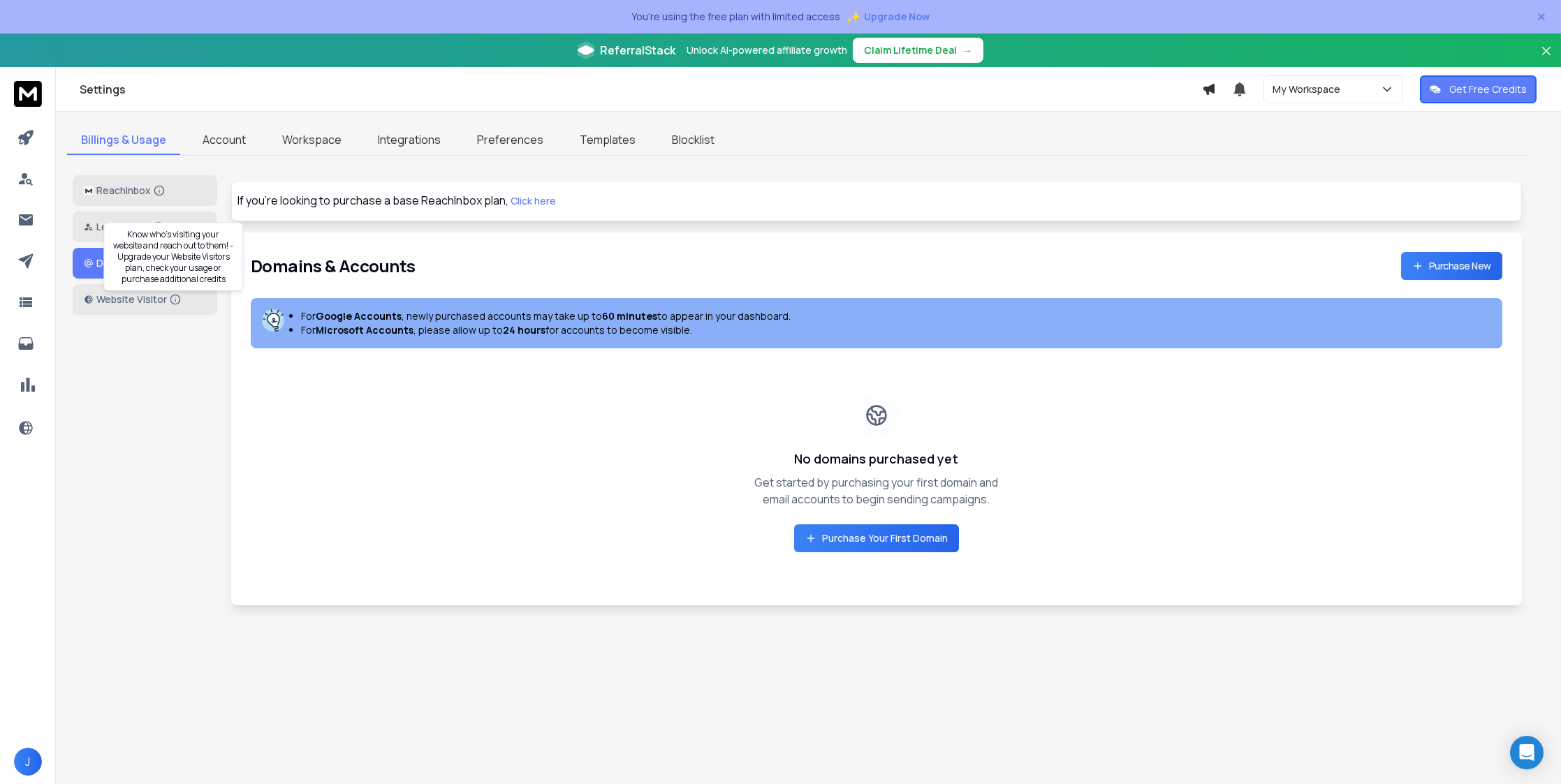
click at [169, 304] on icon "button" at bounding box center [175, 300] width 12 height 12
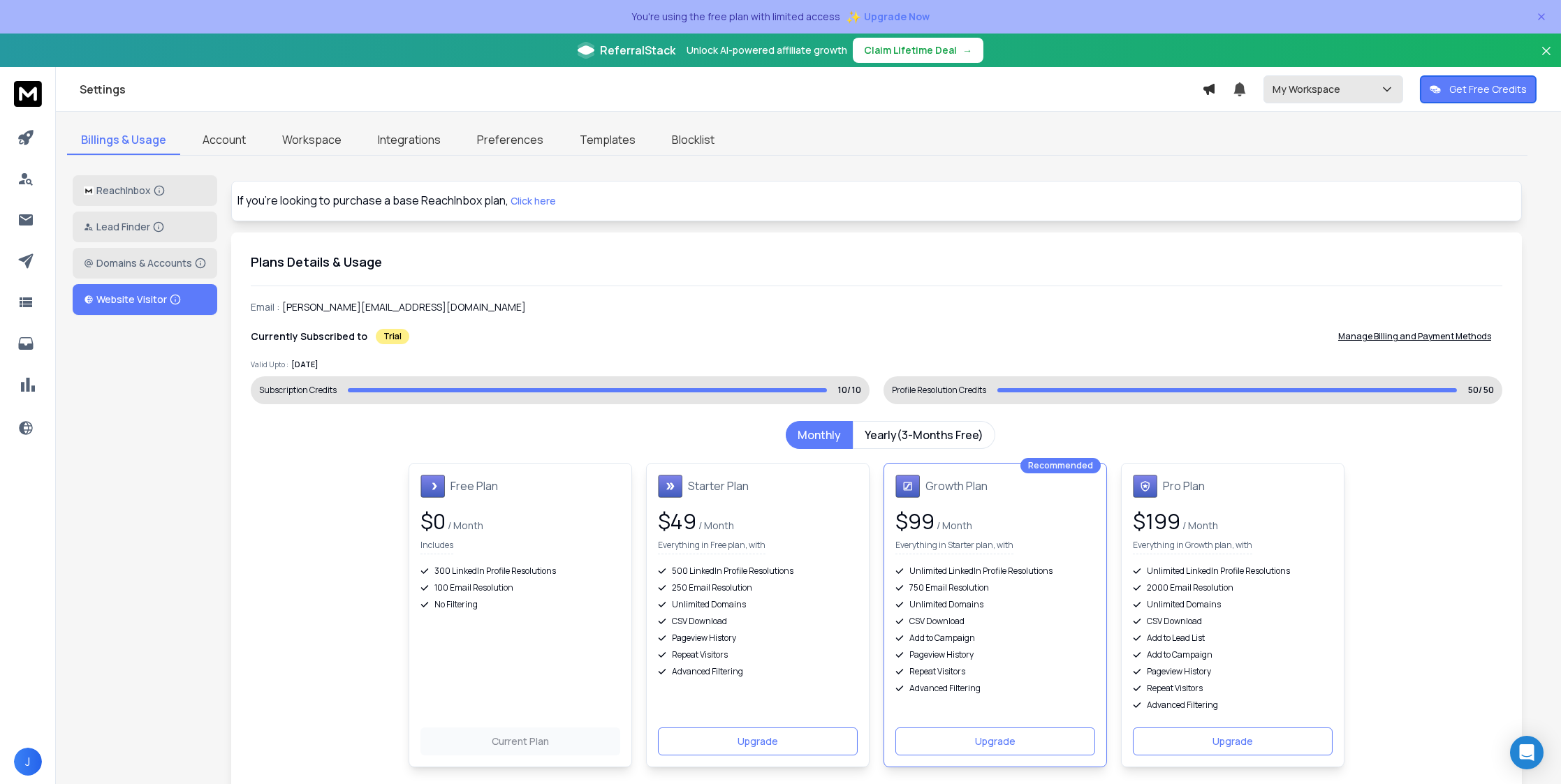
click at [1375, 90] on div "My Workspace" at bounding box center [1333, 89] width 121 height 14
click at [1364, 118] on p "+ Create Workspace" at bounding box center [1337, 119] width 97 height 14
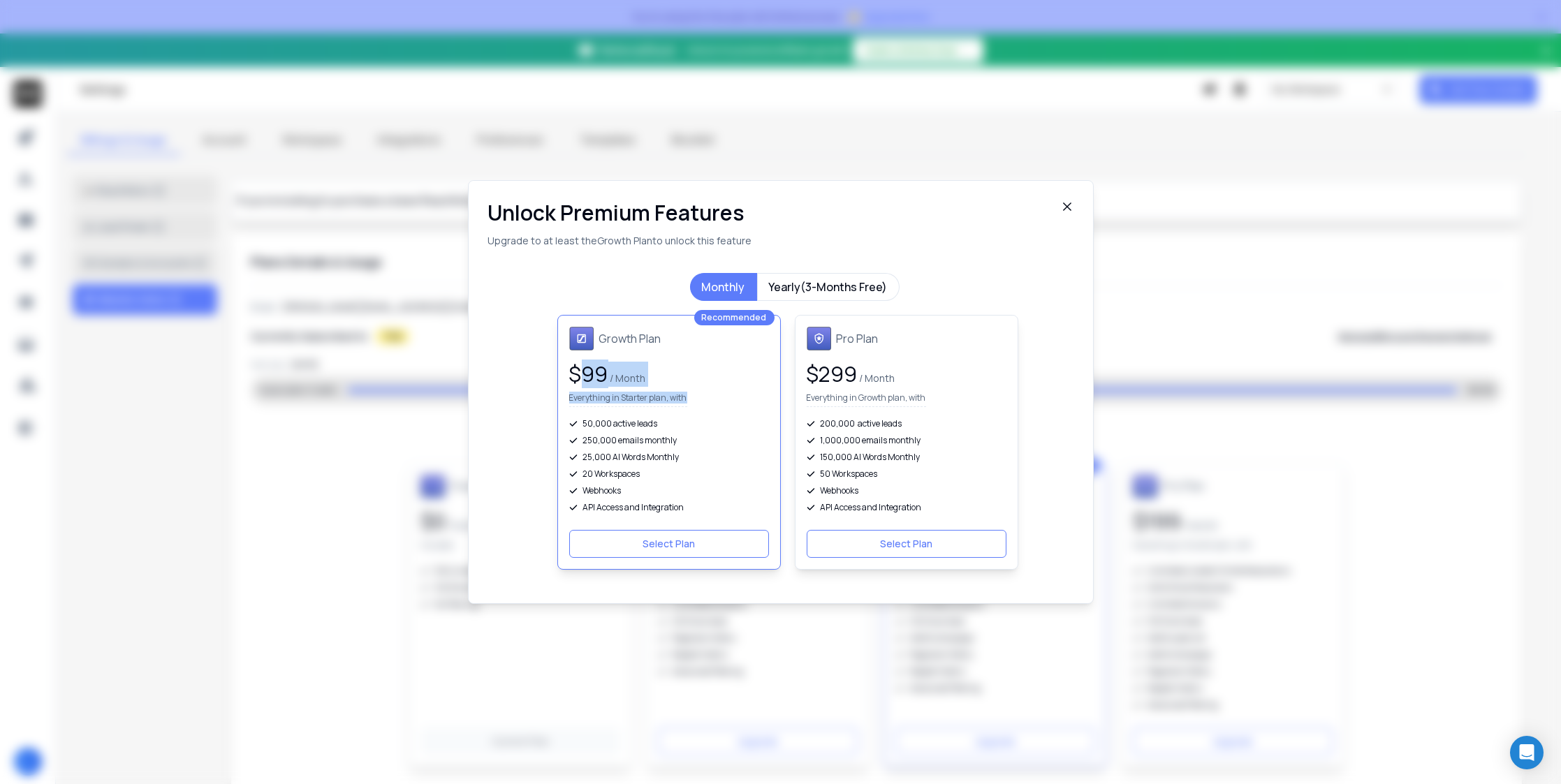
drag, startPoint x: 579, startPoint y: 384, endPoint x: 697, endPoint y: 413, distance: 121.5
click at [694, 413] on div "Growth Plan $ 99 / Month Everything in Starter plan, with 50,000 active leads 2…" at bounding box center [669, 421] width 200 height 187
click at [699, 413] on ul "50,000 active leads 250,000 emails monthly 25,000 AI Words Monthly 20 Workspace…" at bounding box center [669, 463] width 200 height 101
drag, startPoint x: 639, startPoint y: 506, endPoint x: 607, endPoint y: 427, distance: 85.2
click at [607, 427] on div "Growth Plan $ 99 / Month Everything in Starter plan, with 50,000 active leads 2…" at bounding box center [669, 443] width 200 height 231
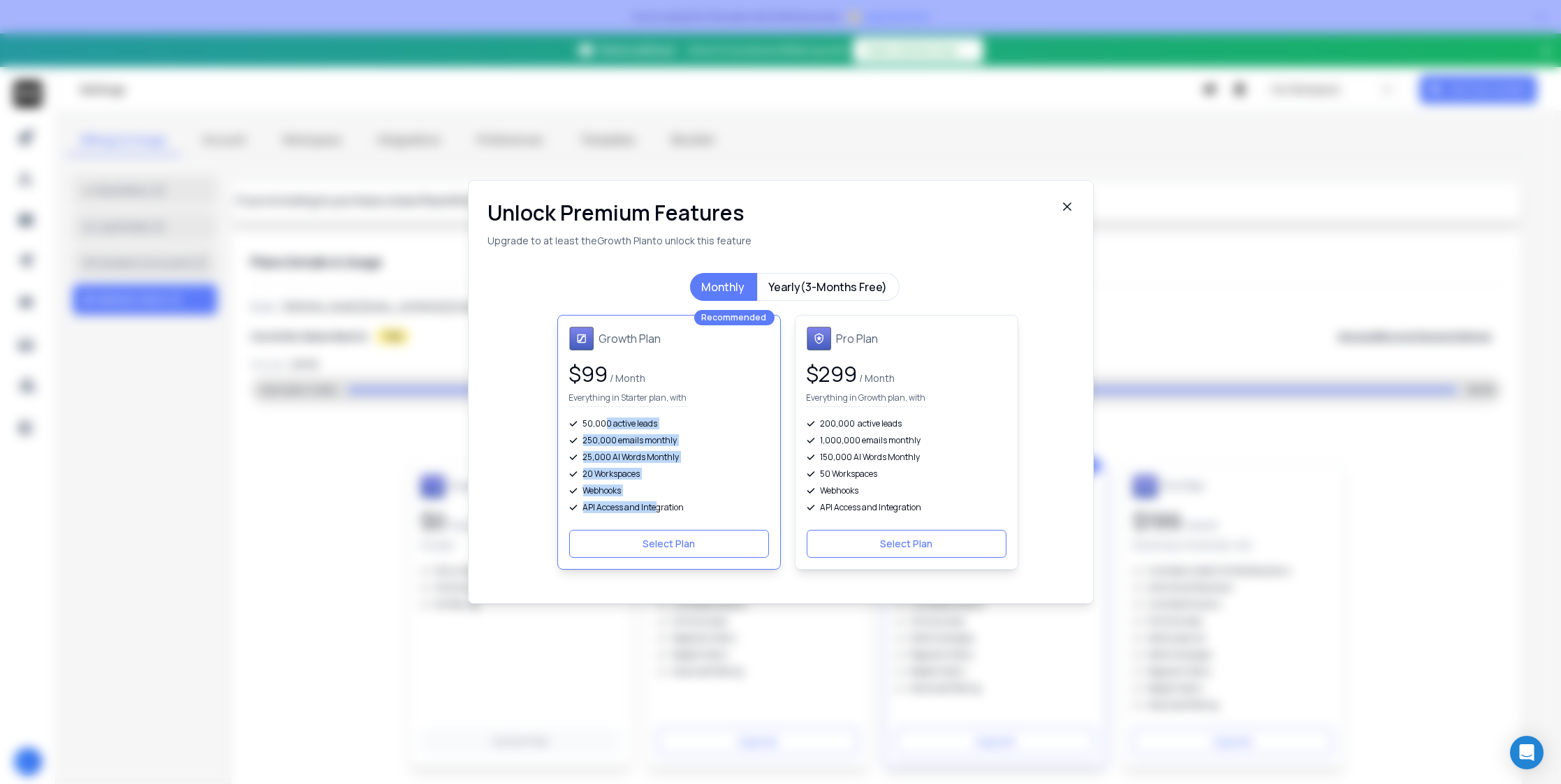
click at [607, 427] on div "50,000 active leads" at bounding box center [669, 424] width 200 height 12
click at [1059, 207] on h1 "Unlock Premium Features" at bounding box center [774, 213] width 573 height 25
click at [1075, 205] on div "Unlock Premium Features Upgrade to at least the Growth Plan to unlock this feat…" at bounding box center [780, 392] width 626 height 424
click at [1064, 200] on div "Unlock Premium Features Upgrade to at least the Growth Plan to unlock this feat…" at bounding box center [780, 392] width 626 height 424
click at [1064, 202] on icon at bounding box center [1067, 207] width 12 height 12
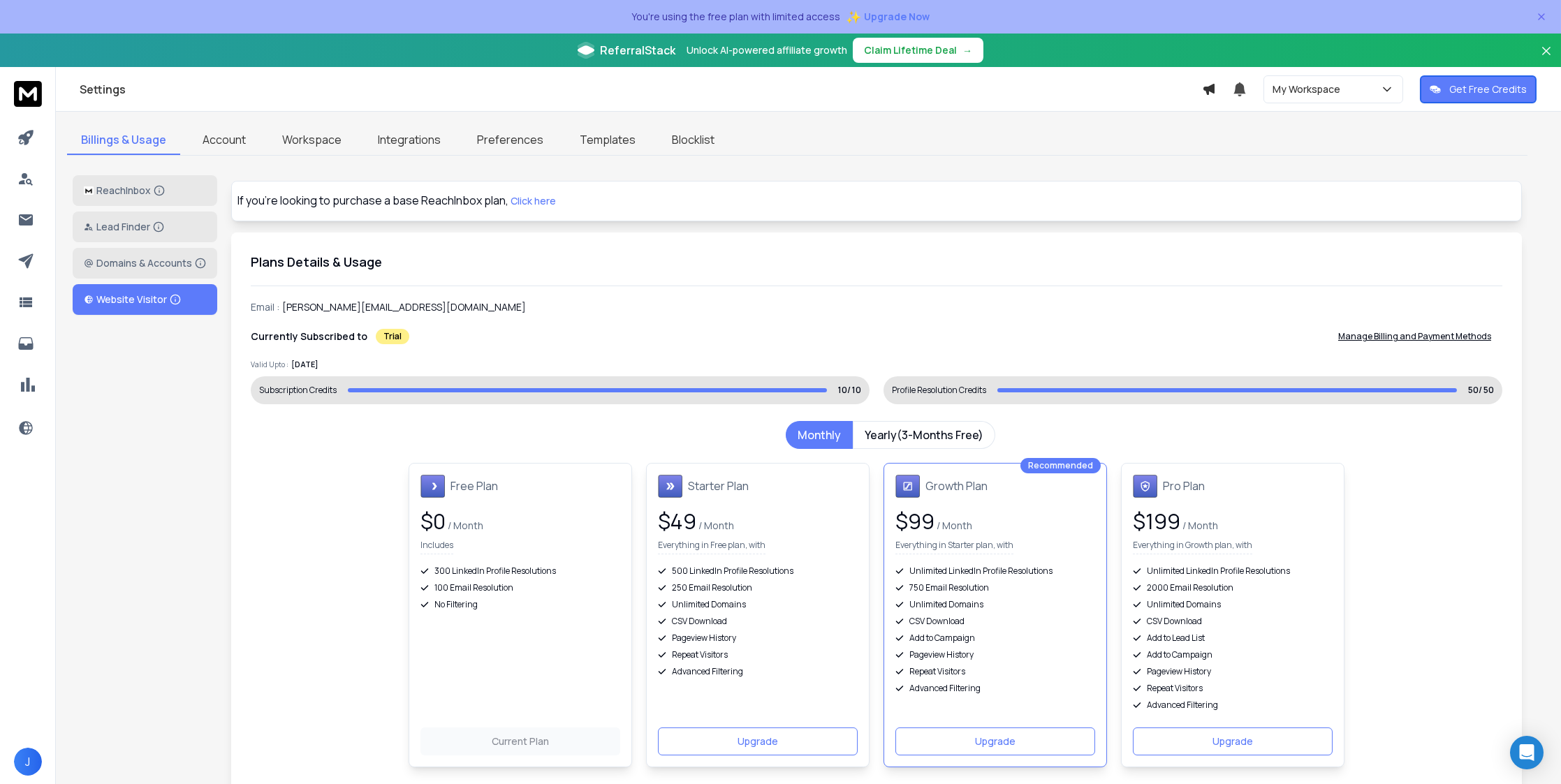
click at [769, 55] on p "Unlock AI-powered affiliate growth" at bounding box center [767, 50] width 160 height 14
click at [763, 70] on div "Settings My Workspace Get Free Credits" at bounding box center [780, 89] width 1561 height 45
click at [919, 61] on button "Claim Lifetime Deal →" at bounding box center [918, 50] width 131 height 25
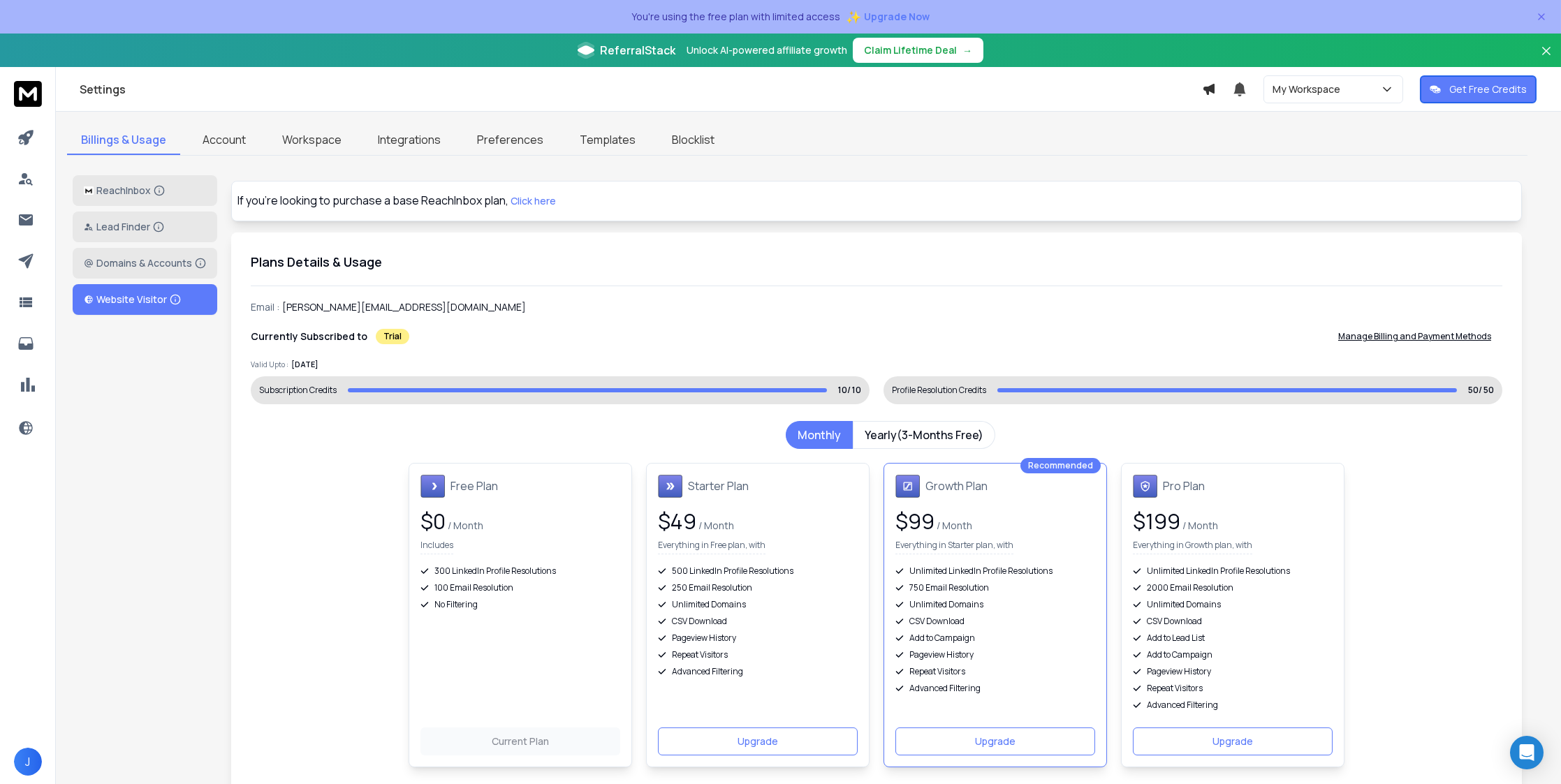
click at [746, 16] on p "You're using the free plan with limited access" at bounding box center [735, 17] width 209 height 14
click at [785, 14] on p "You're using the free plan with limited access" at bounding box center [735, 17] width 209 height 14
click at [1542, 16] on icon "Close notification" at bounding box center [1541, 17] width 6 height 6
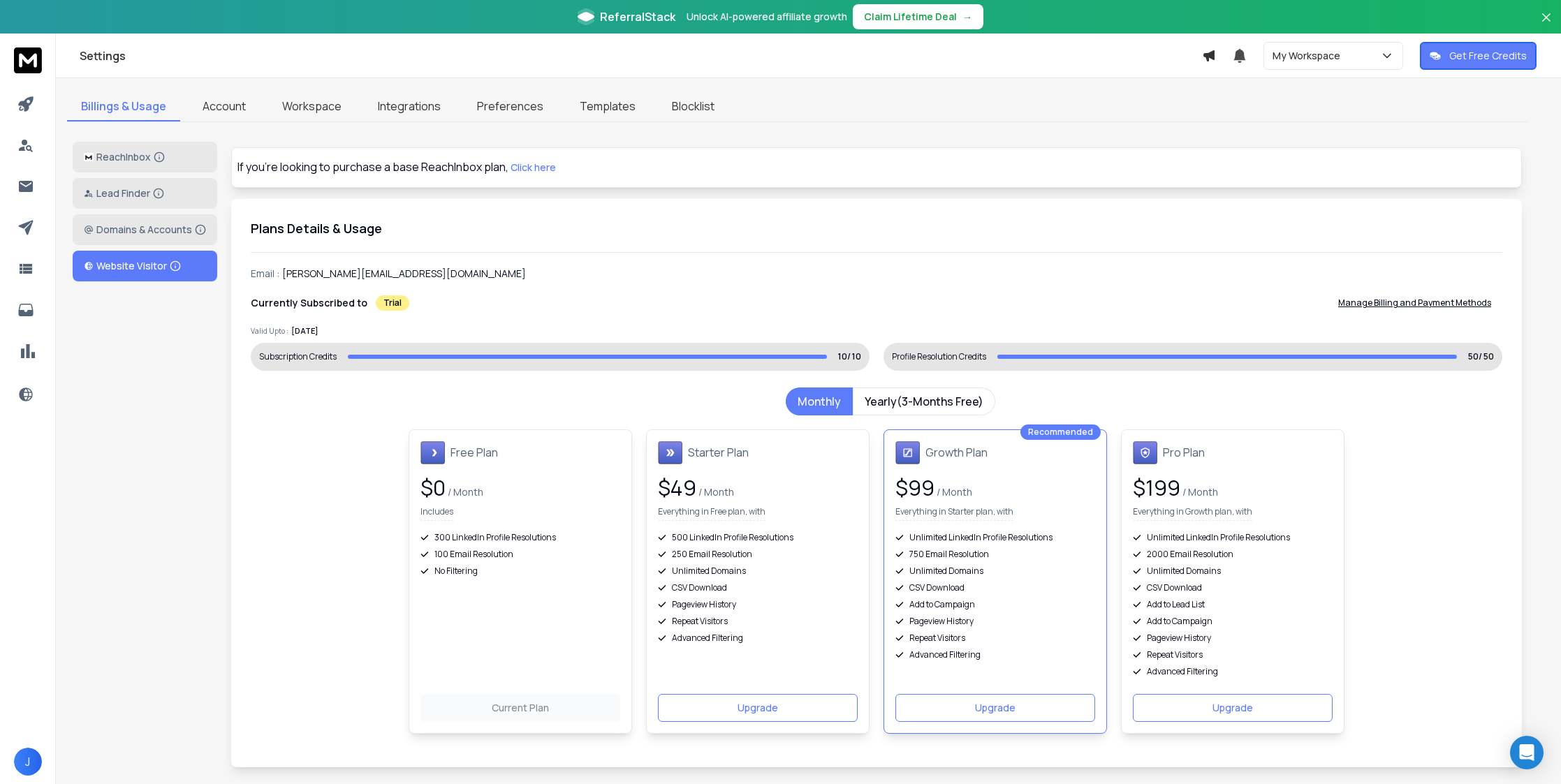
click at [1546, 16] on icon "Close banner" at bounding box center [1546, 17] width 12 height 12
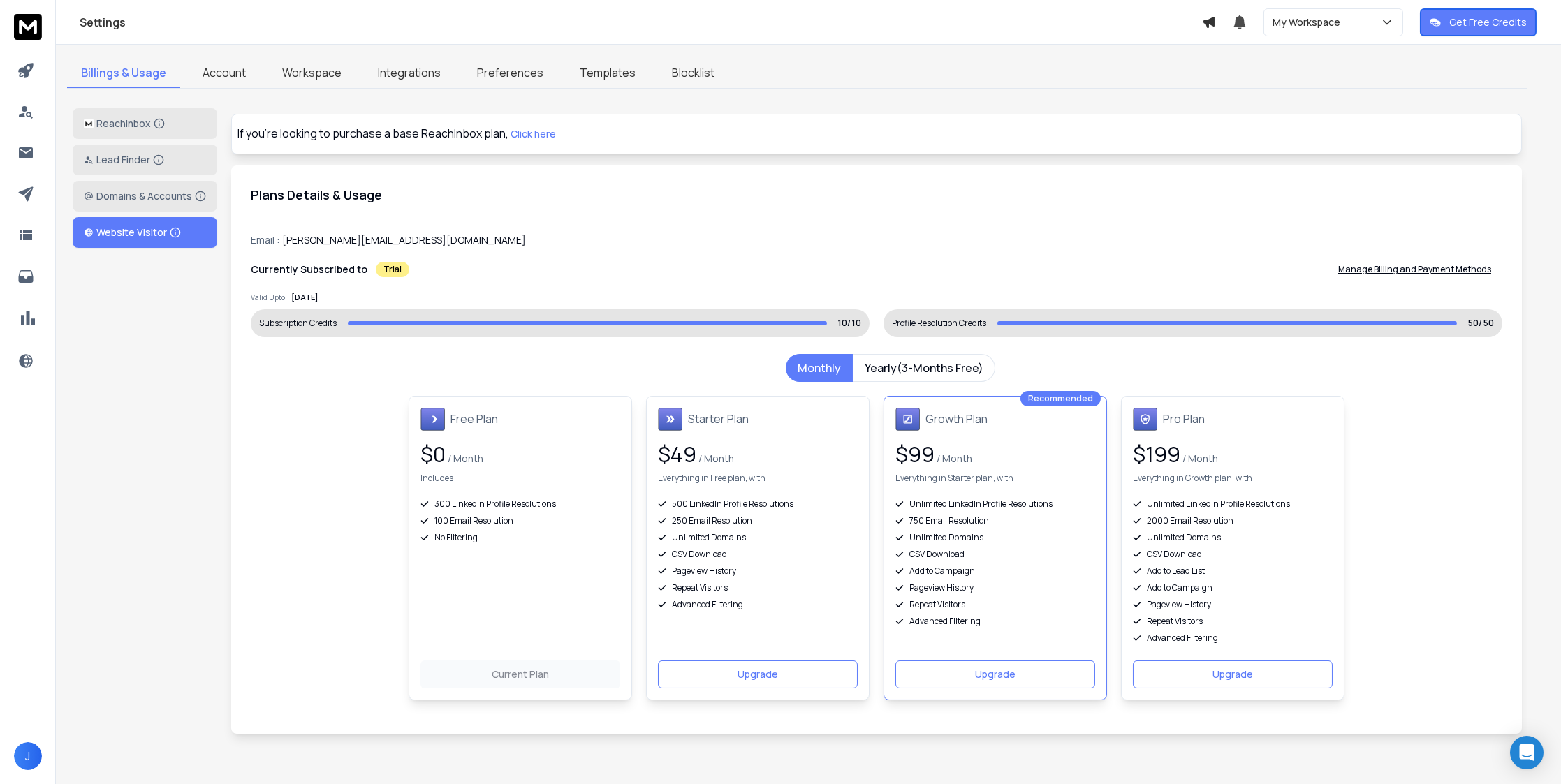
click at [325, 75] on link "Workspace" at bounding box center [312, 74] width 88 height 30
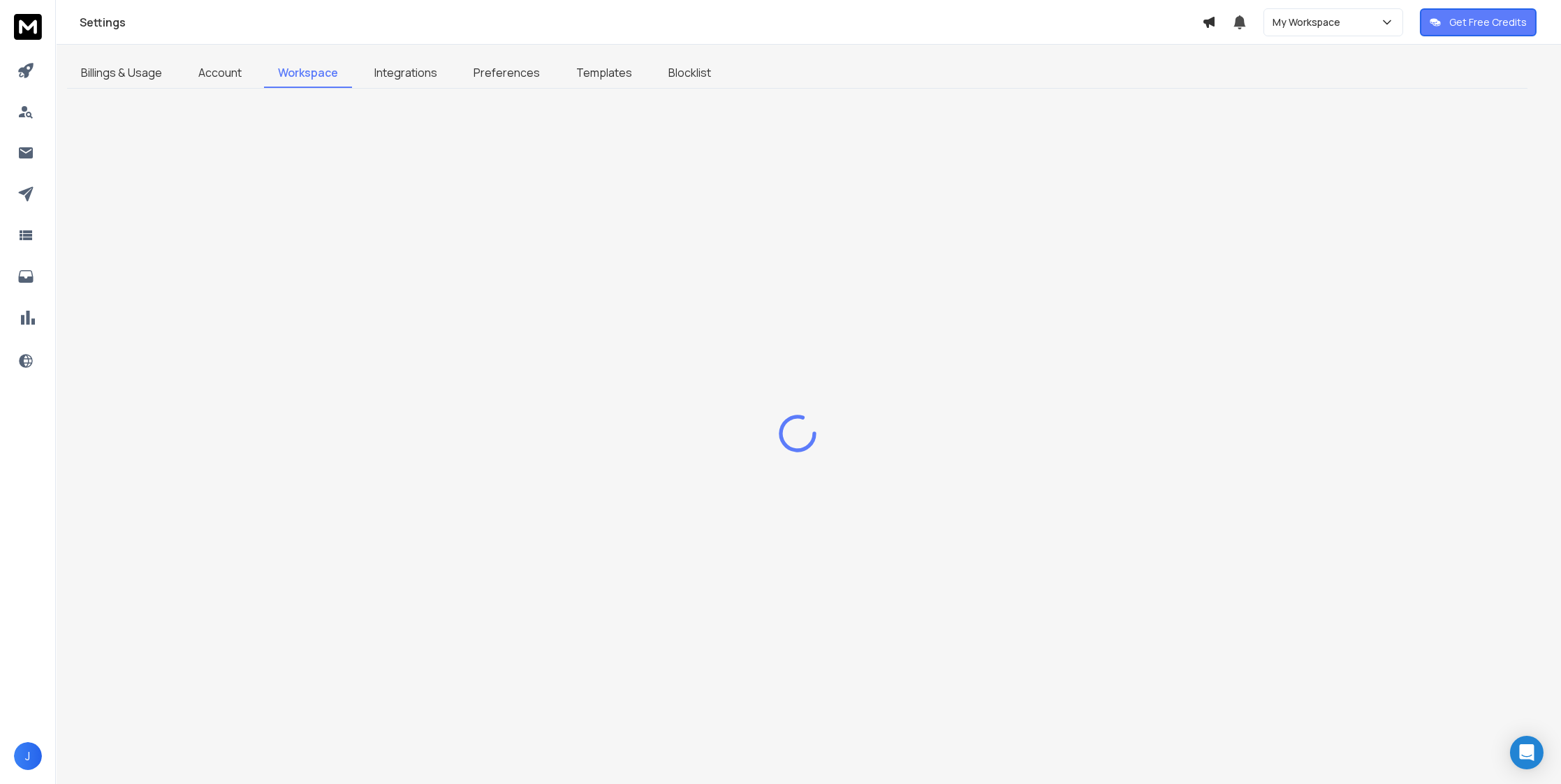
click at [224, 78] on link "Account" at bounding box center [220, 74] width 71 height 30
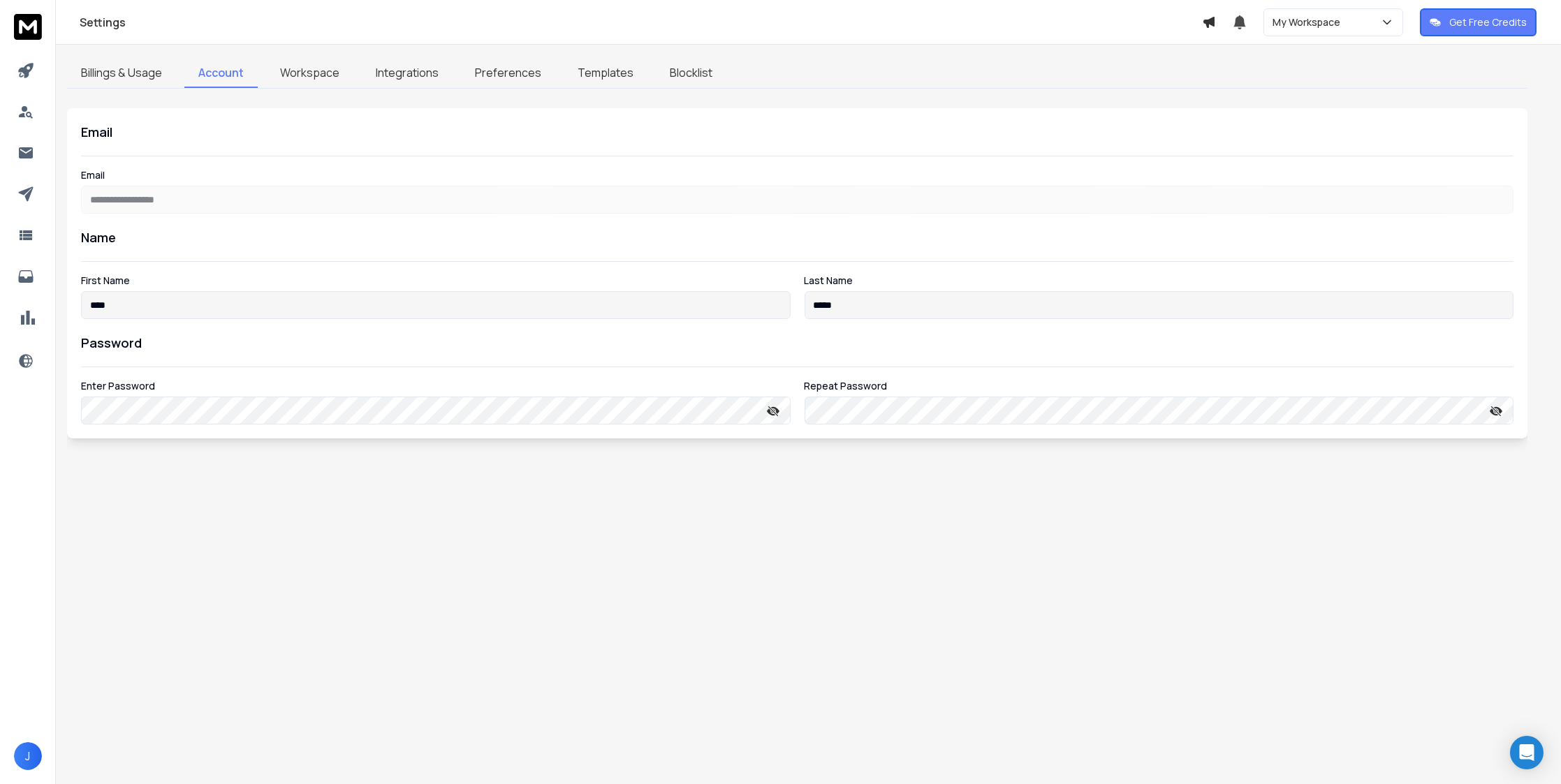
click at [124, 80] on link "Billings & Usage" at bounding box center [121, 74] width 109 height 30
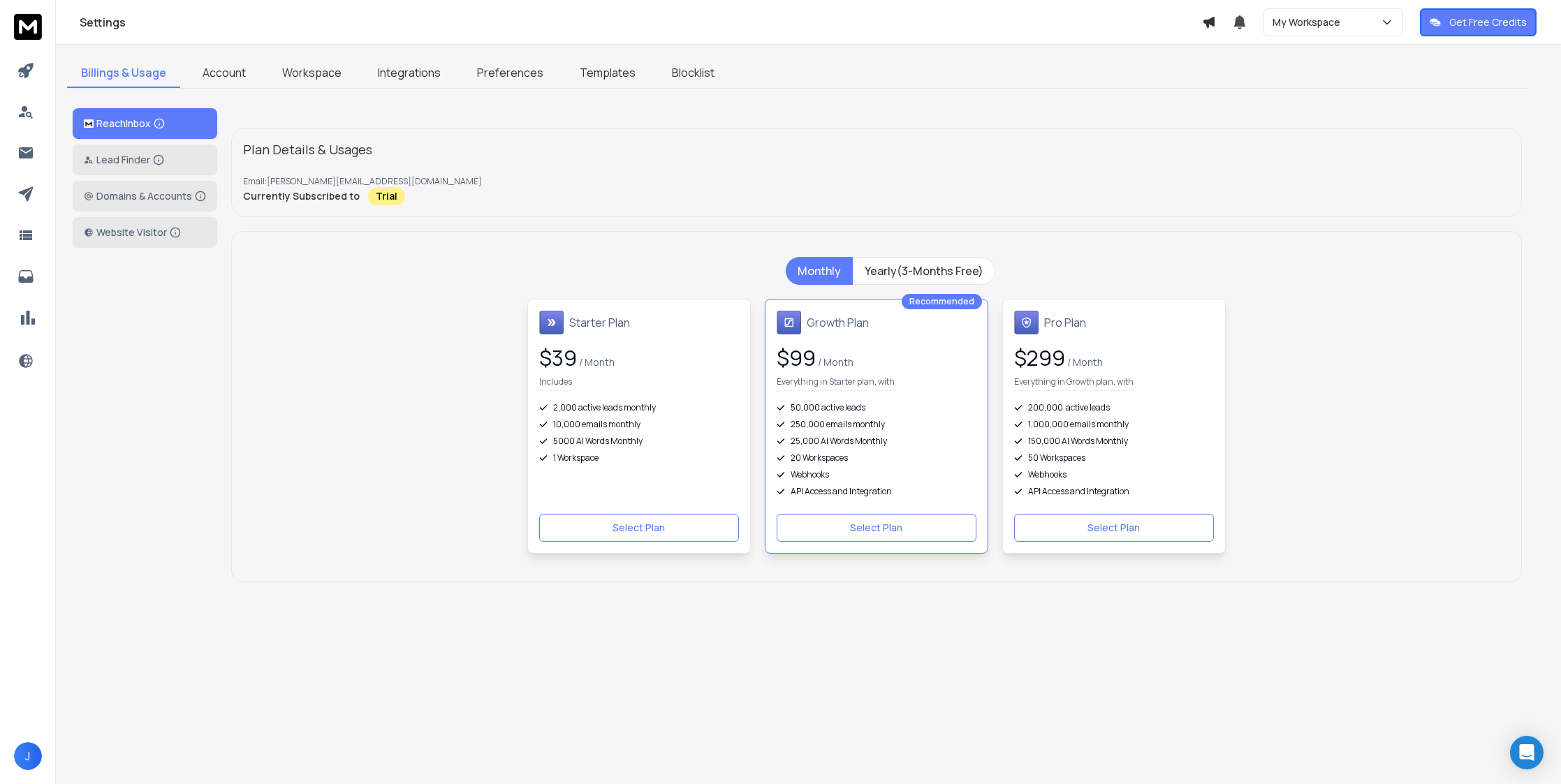
click at [110, 156] on button "Lead Finder" at bounding box center [145, 159] width 145 height 31
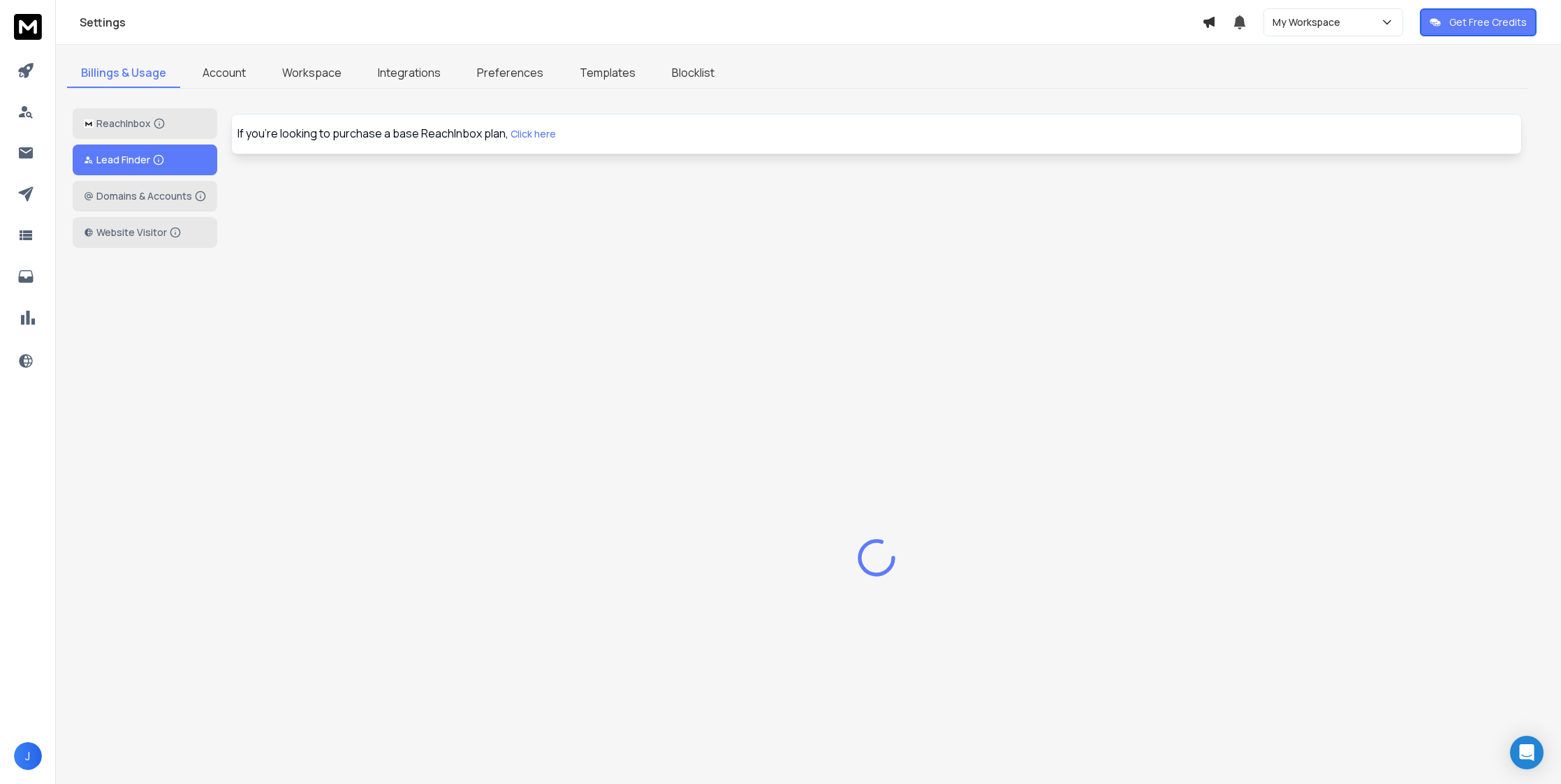
click at [132, 229] on button "Website Visitor" at bounding box center [145, 232] width 145 height 31
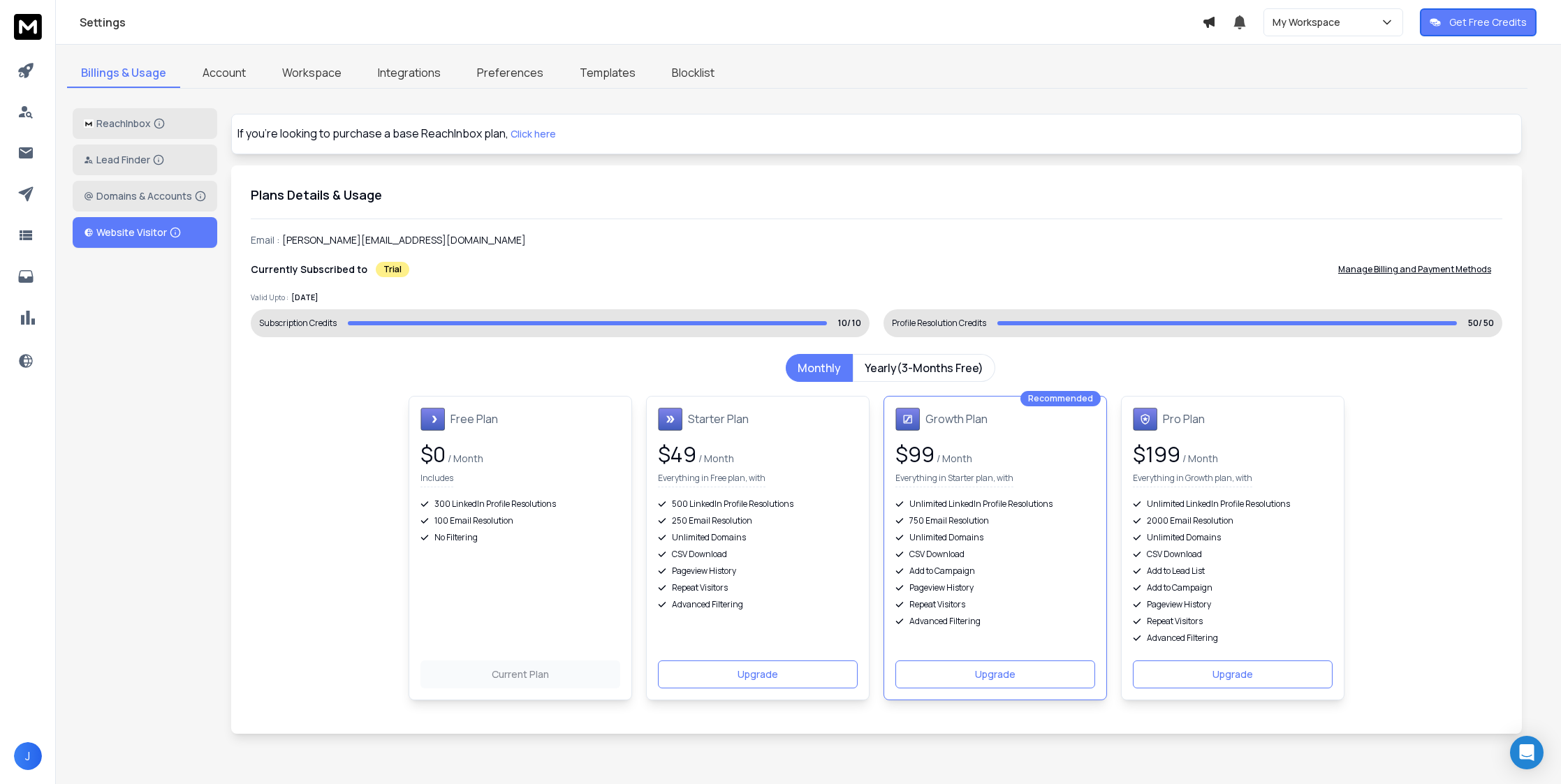
click at [143, 200] on button "Domains & Accounts" at bounding box center [145, 196] width 145 height 31
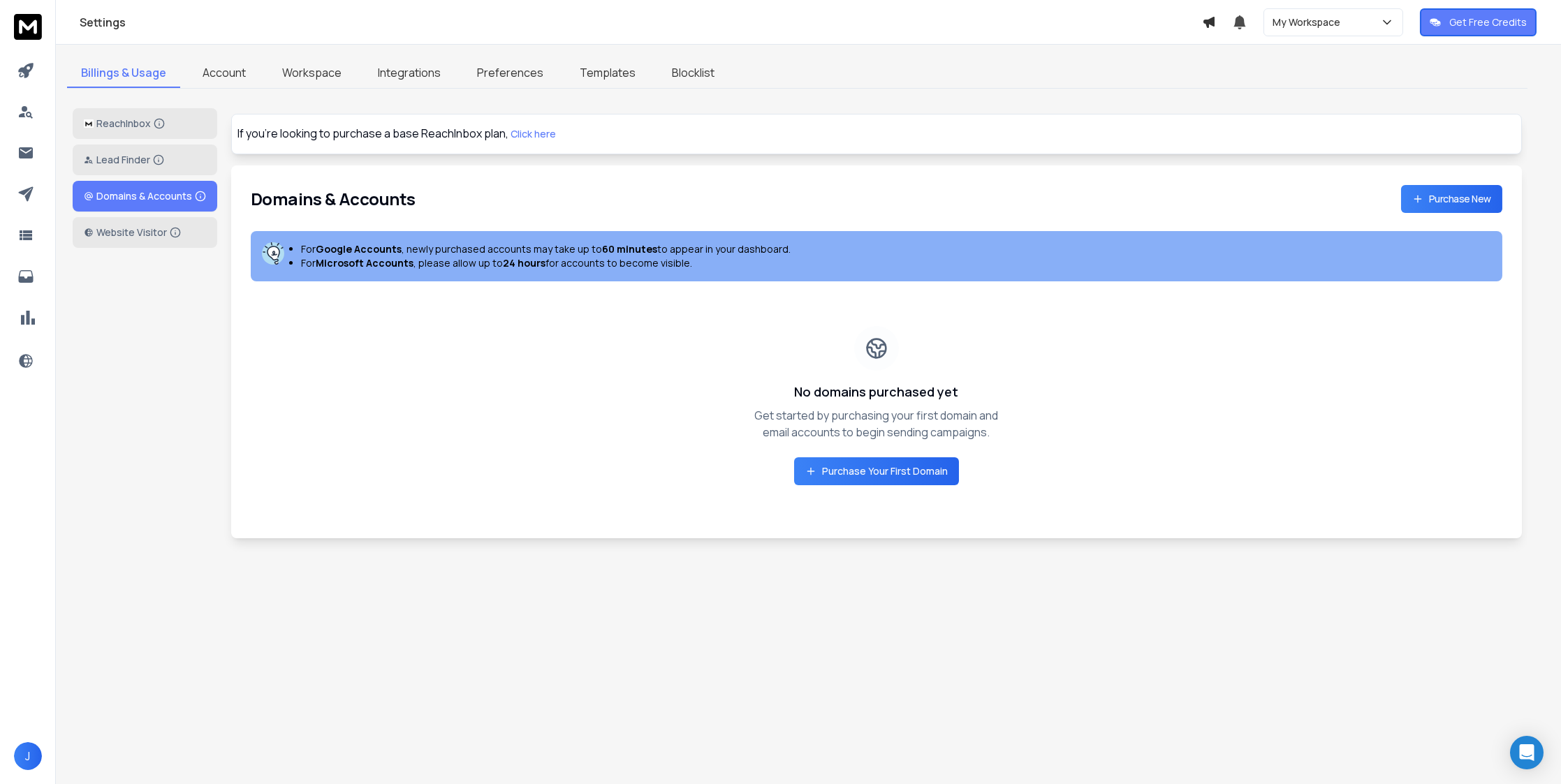
click at [465, 352] on div "No domains purchased yet Get started by purchasing your first domain and email …" at bounding box center [876, 406] width 1252 height 226
click at [550, 282] on div "For Google Accounts , newly purchased accounts may take up to 60 minutes to app…" at bounding box center [876, 375] width 1252 height 287
click at [1140, 264] on div88aff7 "For Google Accounts , newly purchased accounts may take up to 60 minutes to app…" at bounding box center [876, 256] width 1252 height 50
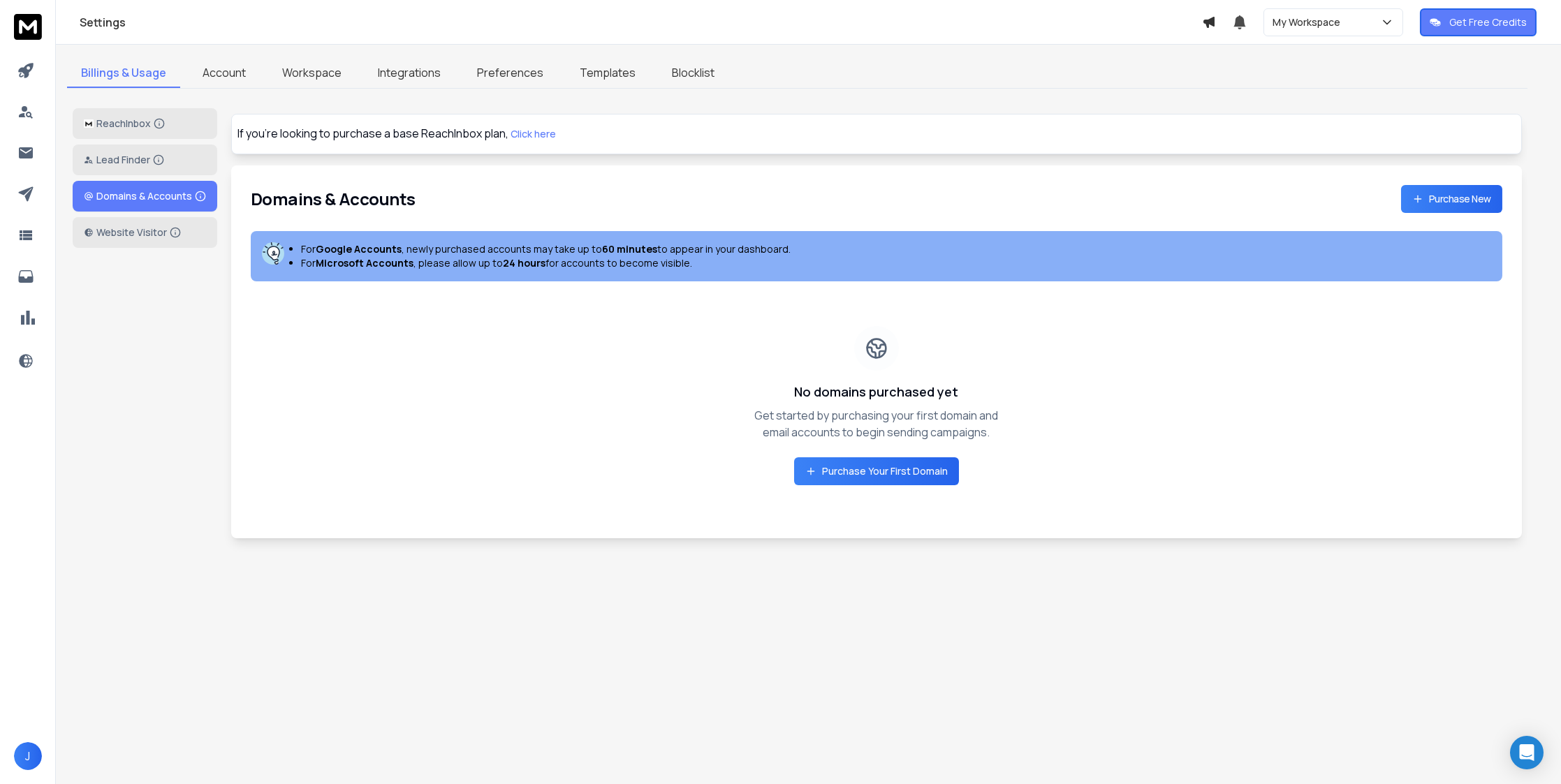
click at [1451, 196] on link "Purchase New" at bounding box center [1452, 199] width 102 height 28
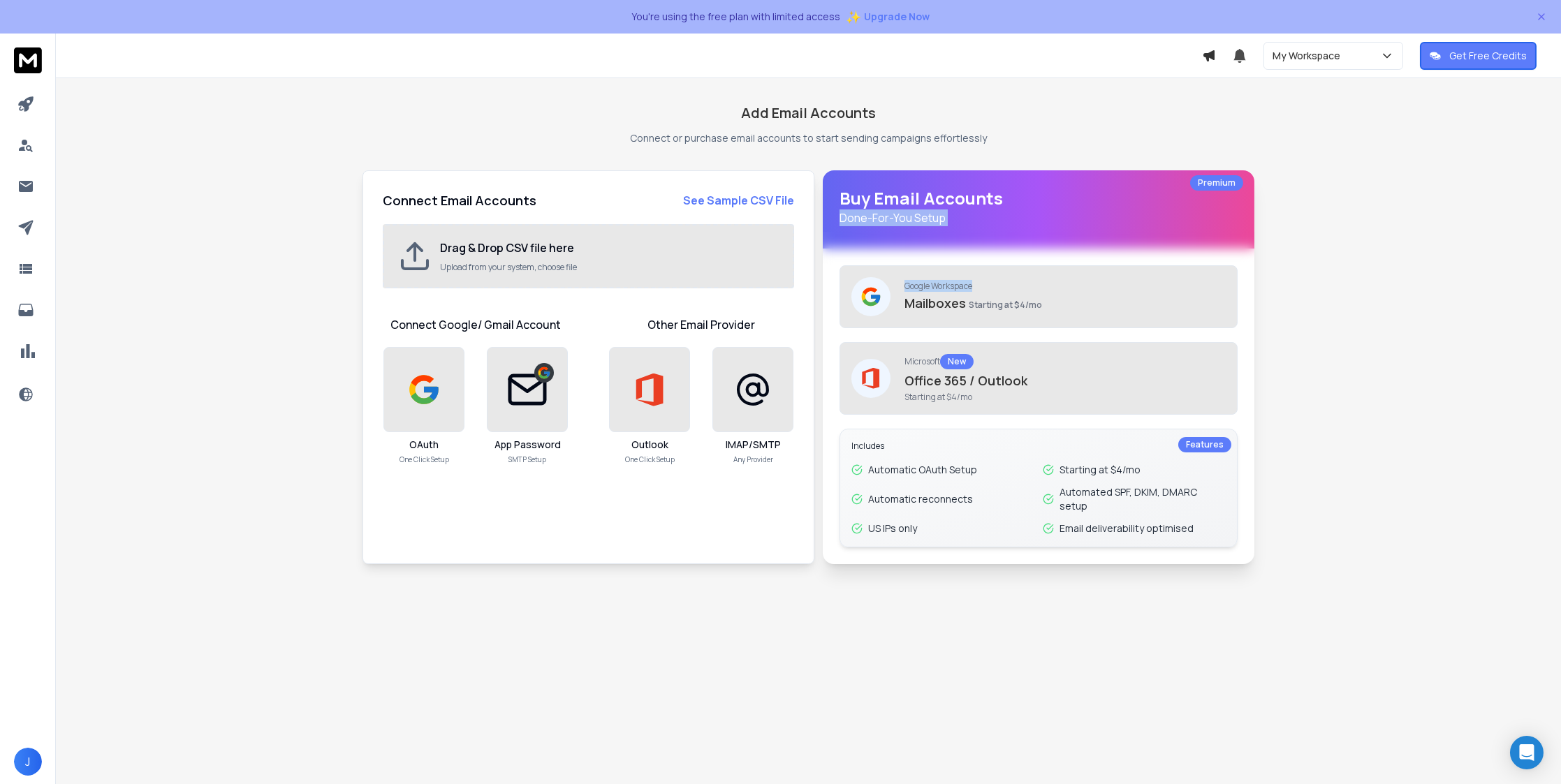
drag, startPoint x: 996, startPoint y: 278, endPoint x: 1009, endPoint y: 192, distance: 87.0
click at [1009, 192] on div "Premium Buy Email Accounts Done-For-You Setup Google Workspace Mailboxes Starti…" at bounding box center [1039, 367] width 431 height 394
click at [1254, 221] on div "Connect Email Accounts See Sample CSV File Drag & Drop CSV file here Upload fro…" at bounding box center [809, 367] width 982 height 394
click at [990, 291] on p "Google Workspace" at bounding box center [1065, 287] width 321 height 12
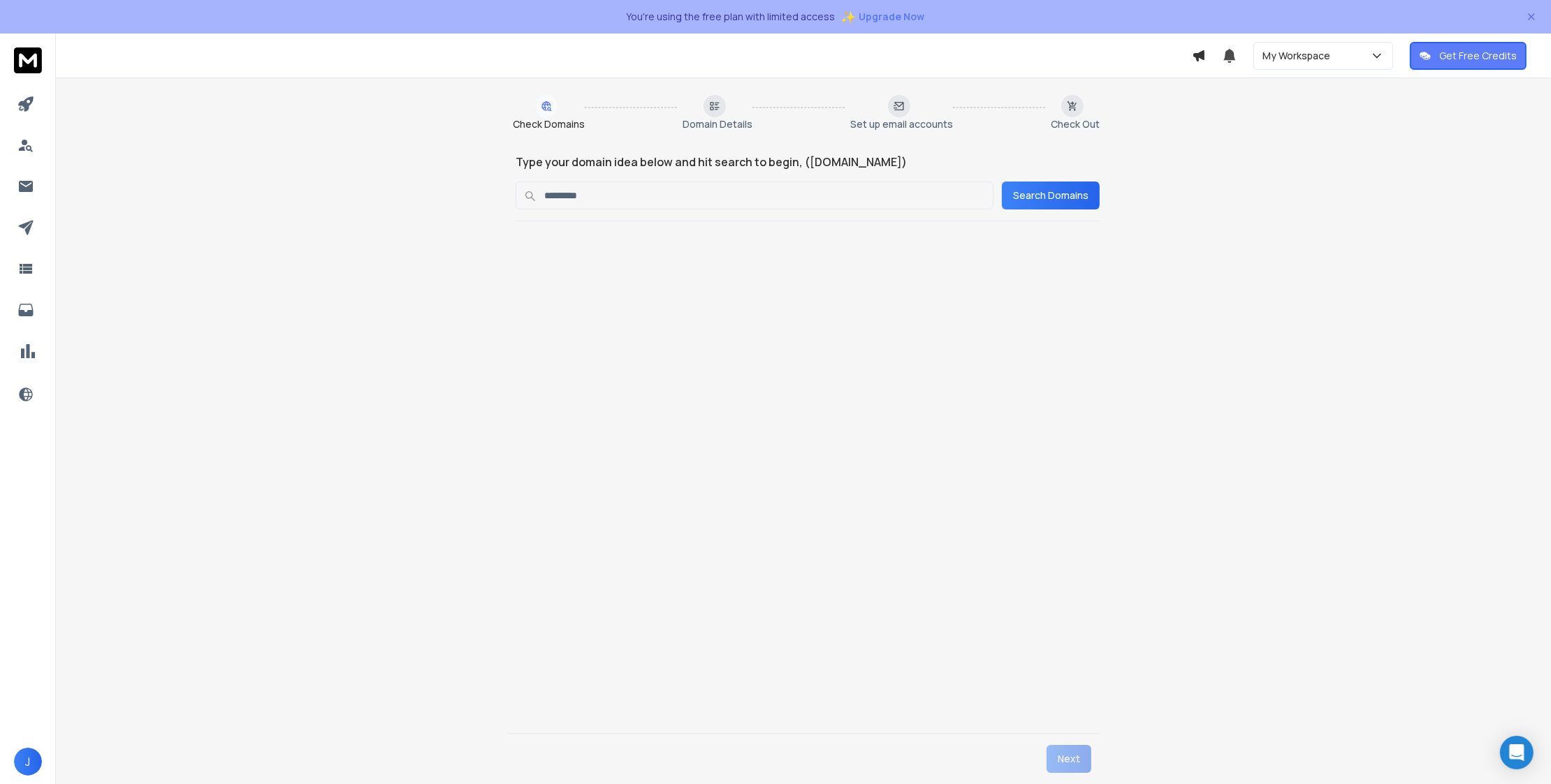
click at [783, 193] on input at bounding box center [754, 196] width 478 height 28
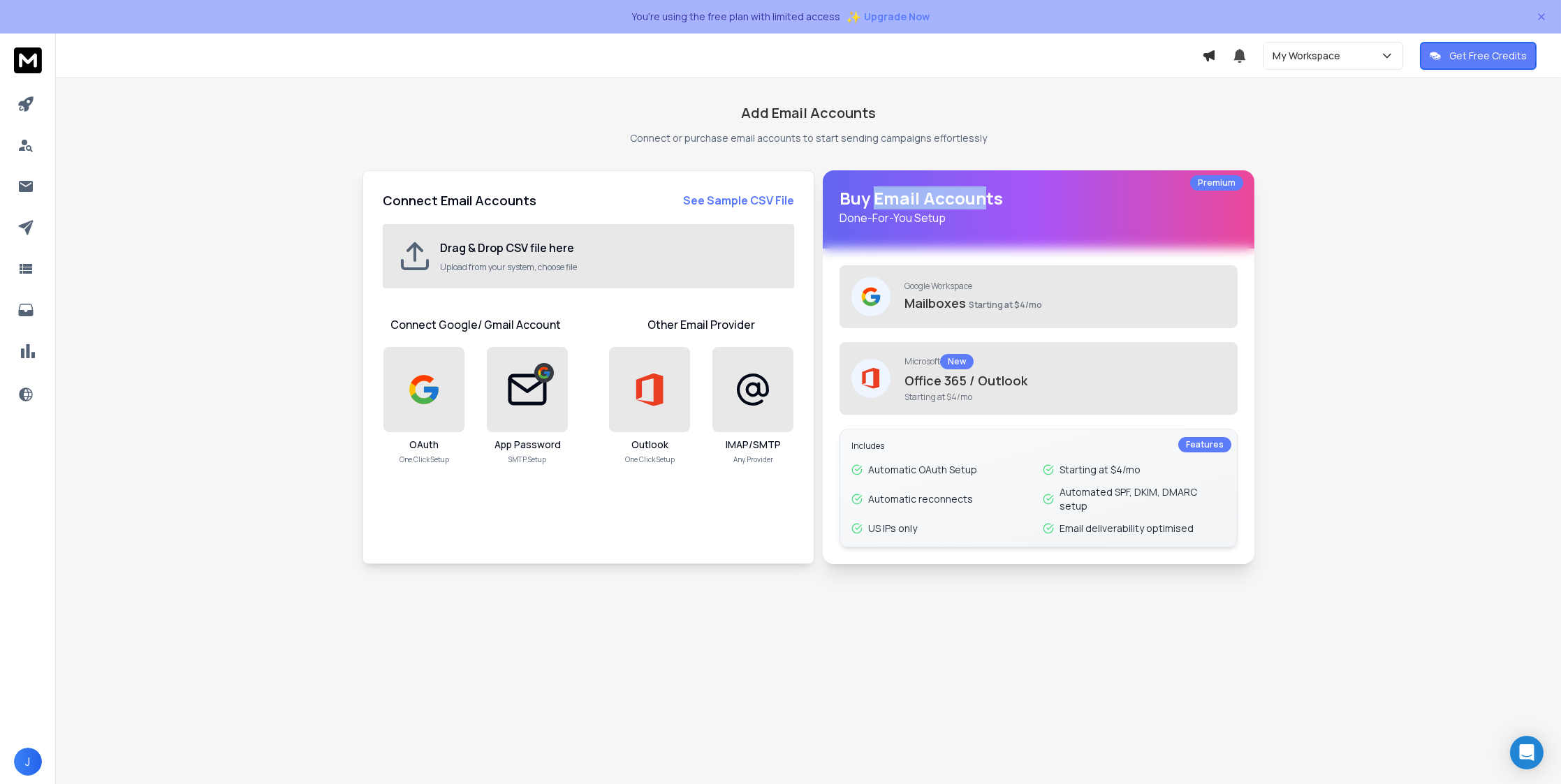
drag, startPoint x: 874, startPoint y: 195, endPoint x: 979, endPoint y: 192, distance: 105.0
click at [979, 192] on h1 "Buy Email Accounts Done-For-You Setup" at bounding box center [1039, 207] width 398 height 39
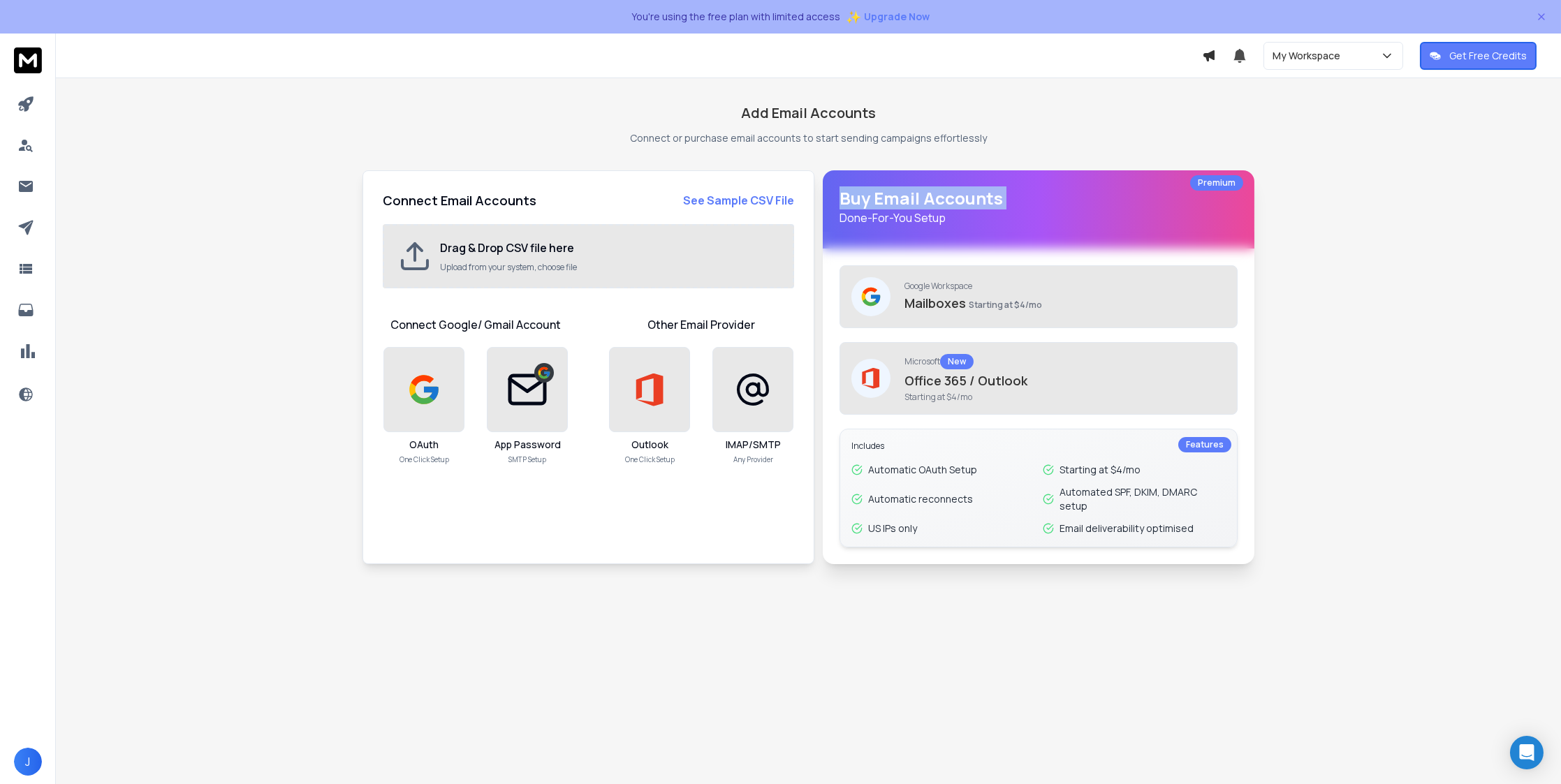
click at [982, 205] on h1 "Buy Email Accounts Done-For-You Setup" at bounding box center [1039, 207] width 398 height 39
click at [931, 296] on p "Mailboxes Starting at $4/mo" at bounding box center [1065, 303] width 321 height 20
click at [952, 308] on p "Mailboxes Starting at $4/mo" at bounding box center [1065, 303] width 321 height 20
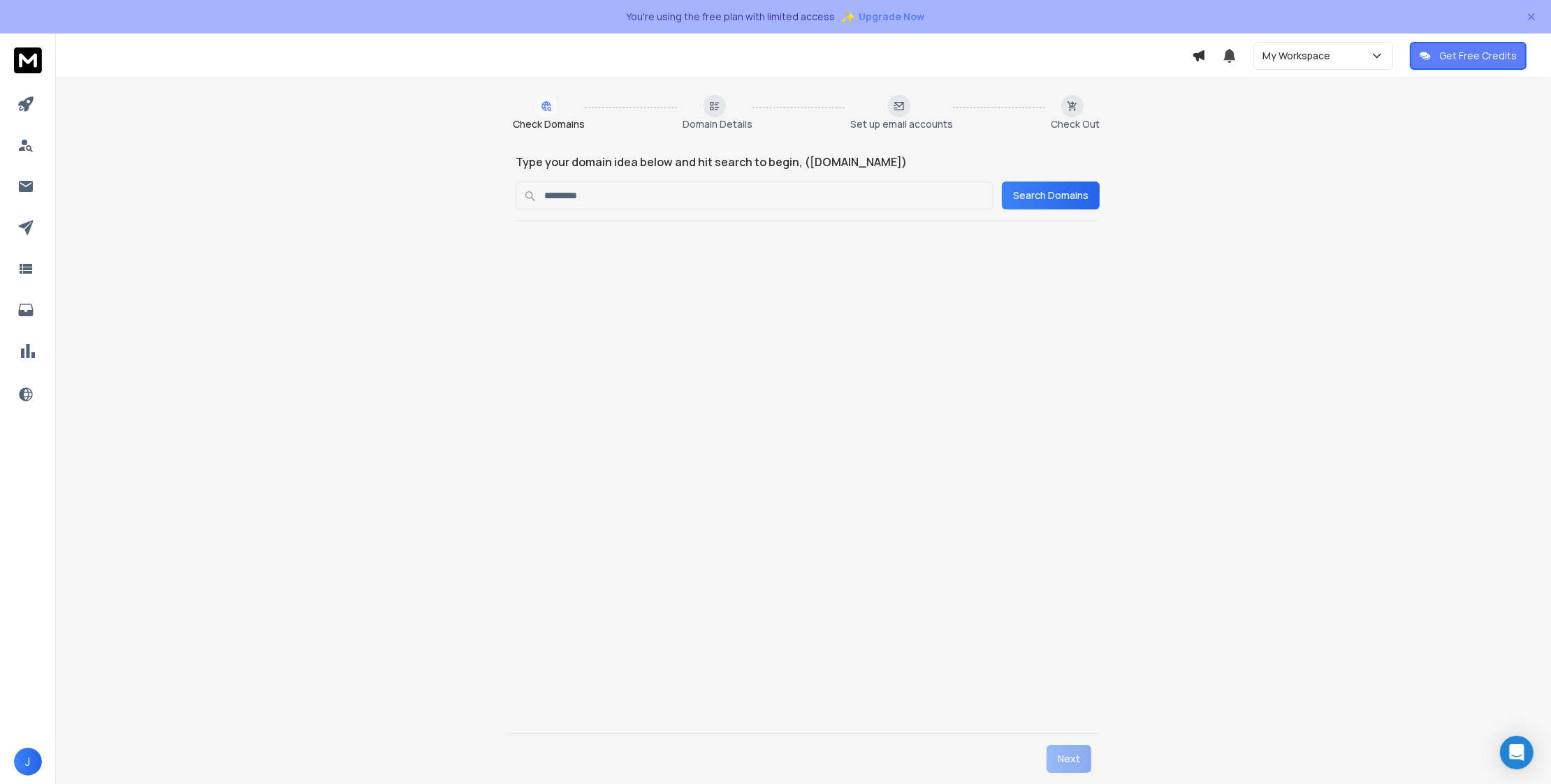
click at [730, 115] on div "Domain Details" at bounding box center [714, 113] width 75 height 36
drag, startPoint x: 717, startPoint y: 111, endPoint x: 911, endPoint y: 101, distance: 194.3
click at [729, 111] on div "Domain Details" at bounding box center [714, 113] width 75 height 36
click at [929, 101] on div "Set up email accounts" at bounding box center [898, 113] width 108 height 36
click at [906, 103] on div at bounding box center [898, 106] width 22 height 22
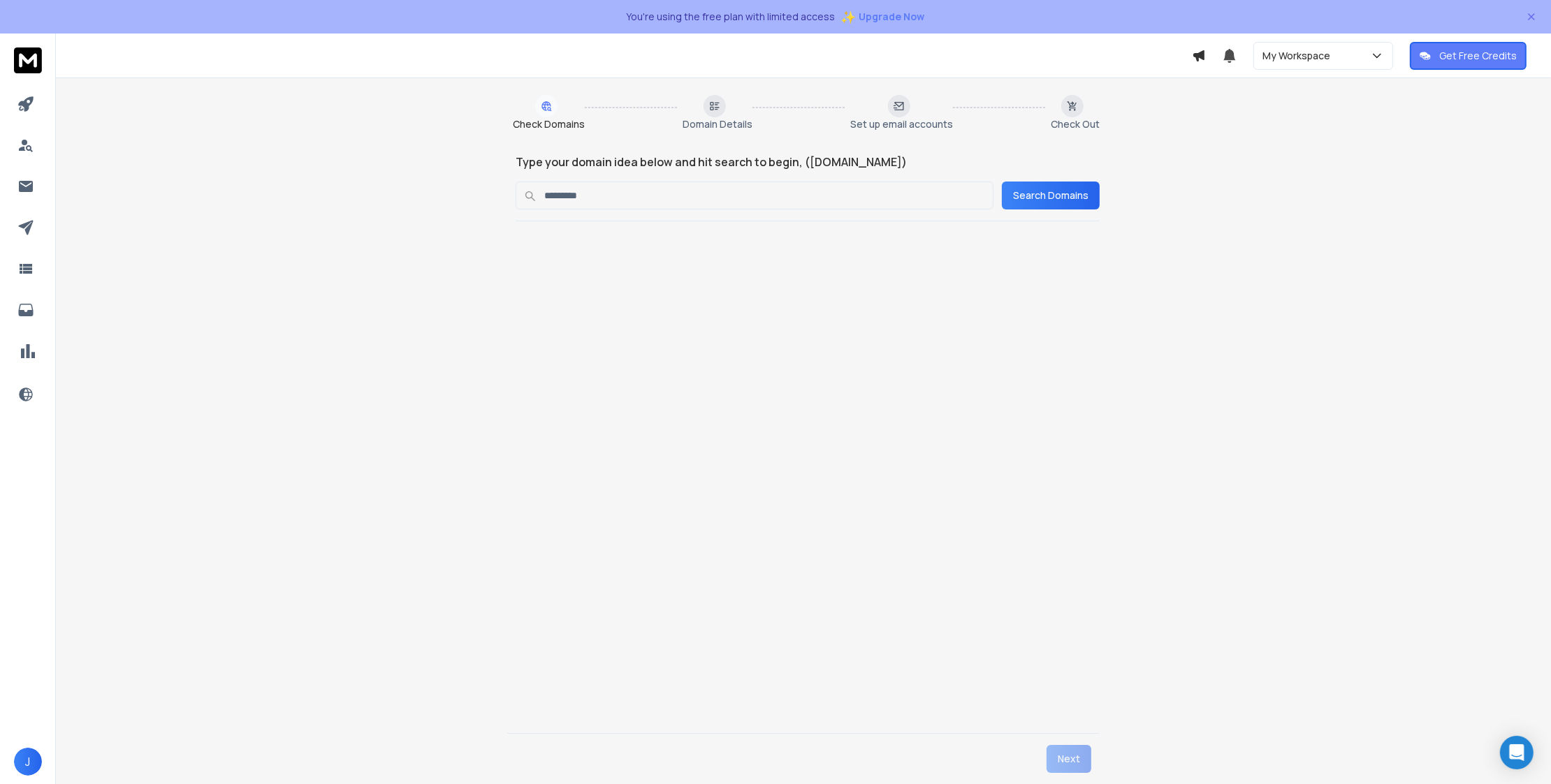
click at [905, 103] on div at bounding box center [898, 106] width 22 height 22
drag, startPoint x: 905, startPoint y: 107, endPoint x: 910, endPoint y: 119, distance: 13.0
click at [905, 107] on div at bounding box center [898, 106] width 22 height 22
click at [962, 269] on div "Type your domain idea below and hit search to begin, (ex.companydomain.com) Sea…" at bounding box center [803, 482] width 592 height 658
click at [1067, 111] on icon at bounding box center [1073, 107] width 12 height 12
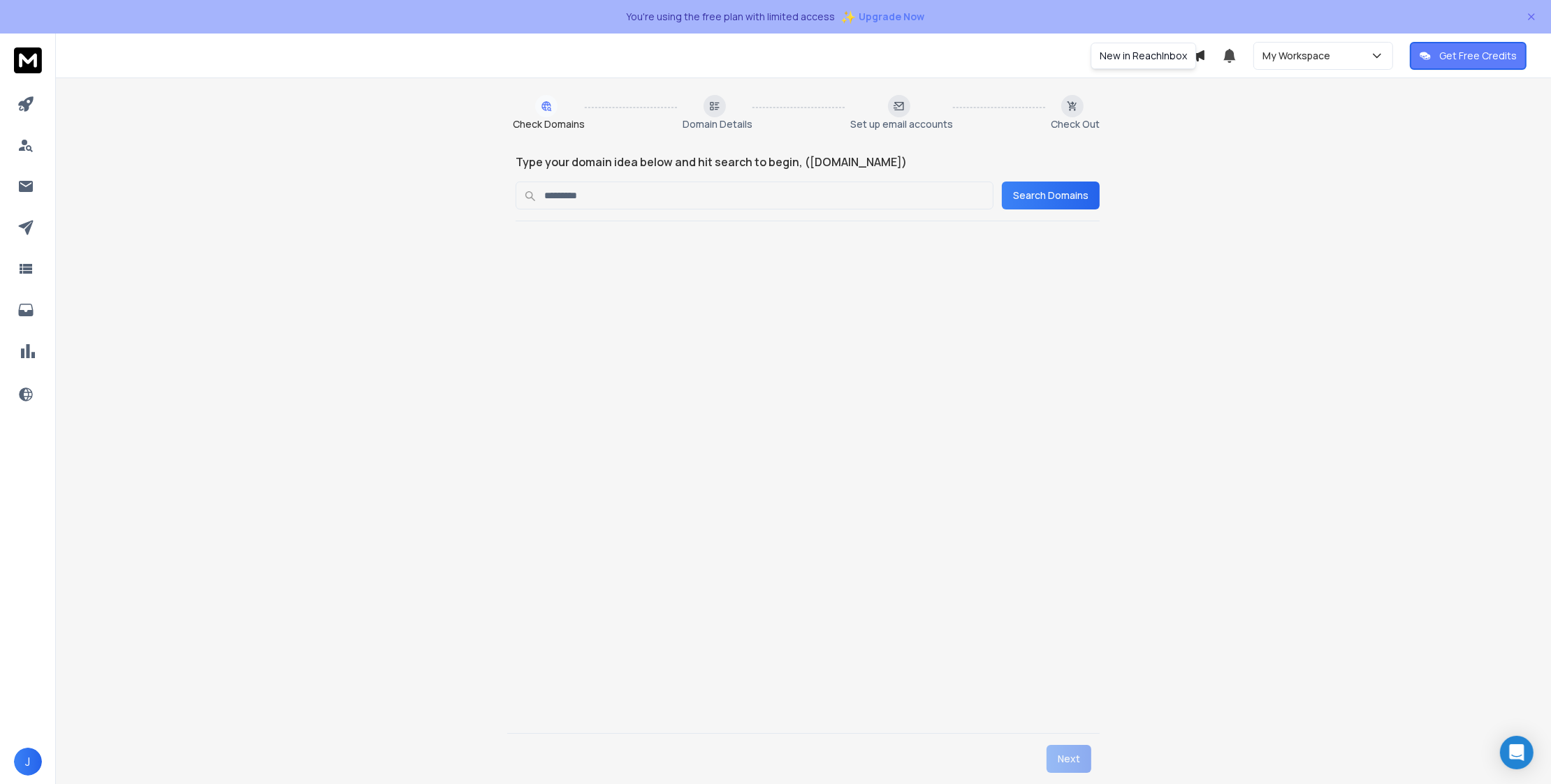
click at [1192, 59] on div "New in ReachInbox" at bounding box center [1143, 56] width 106 height 26
click at [1203, 55] on icon at bounding box center [1199, 56] width 12 height 12
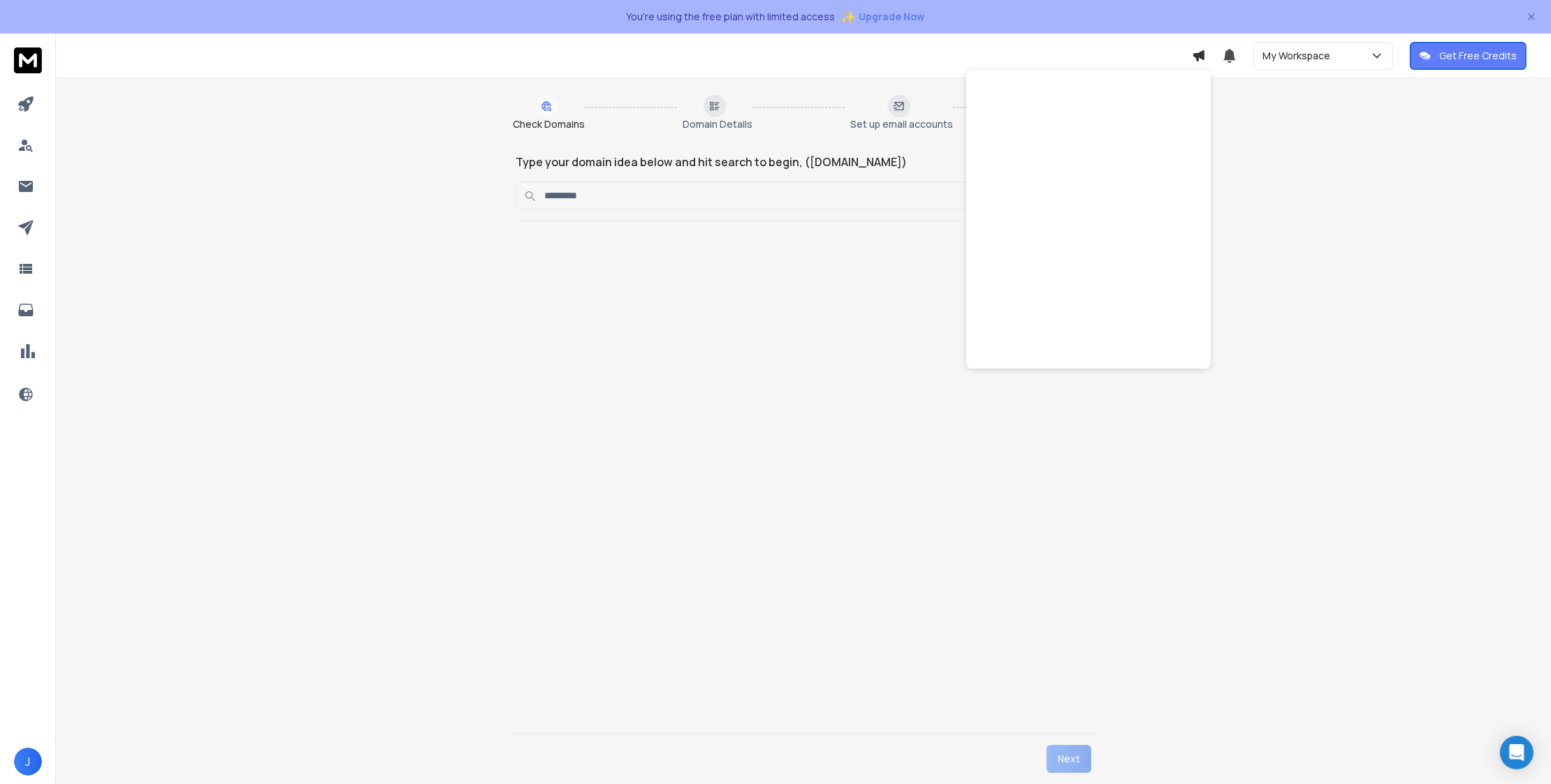
click at [1308, 366] on section "Check Domains Domain Details Set up email accounts Check Out Type your domain i…" at bounding box center [803, 449] width 1495 height 743
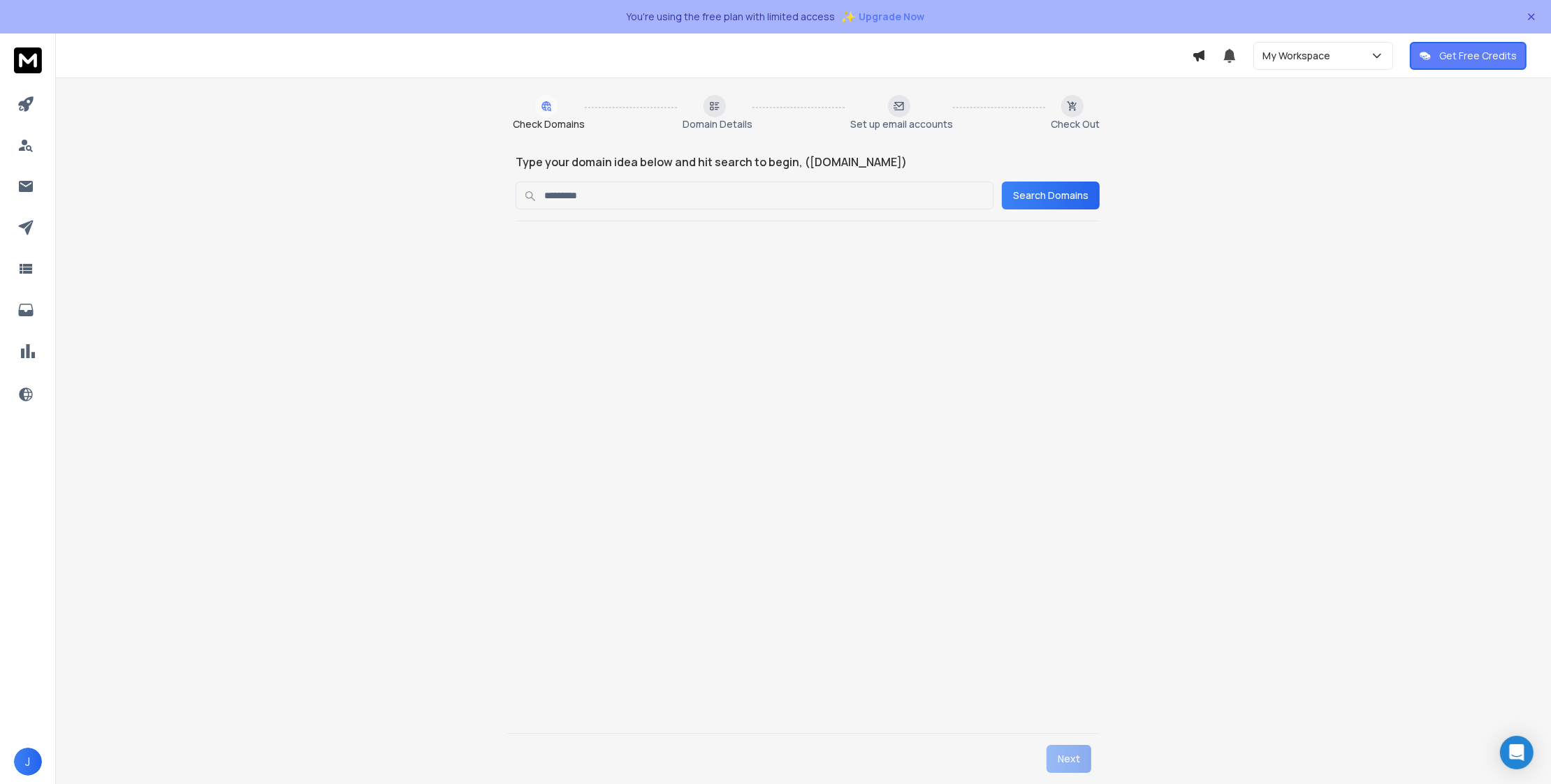
click at [1533, 13] on icon "Close notification" at bounding box center [1531, 17] width 12 height 12
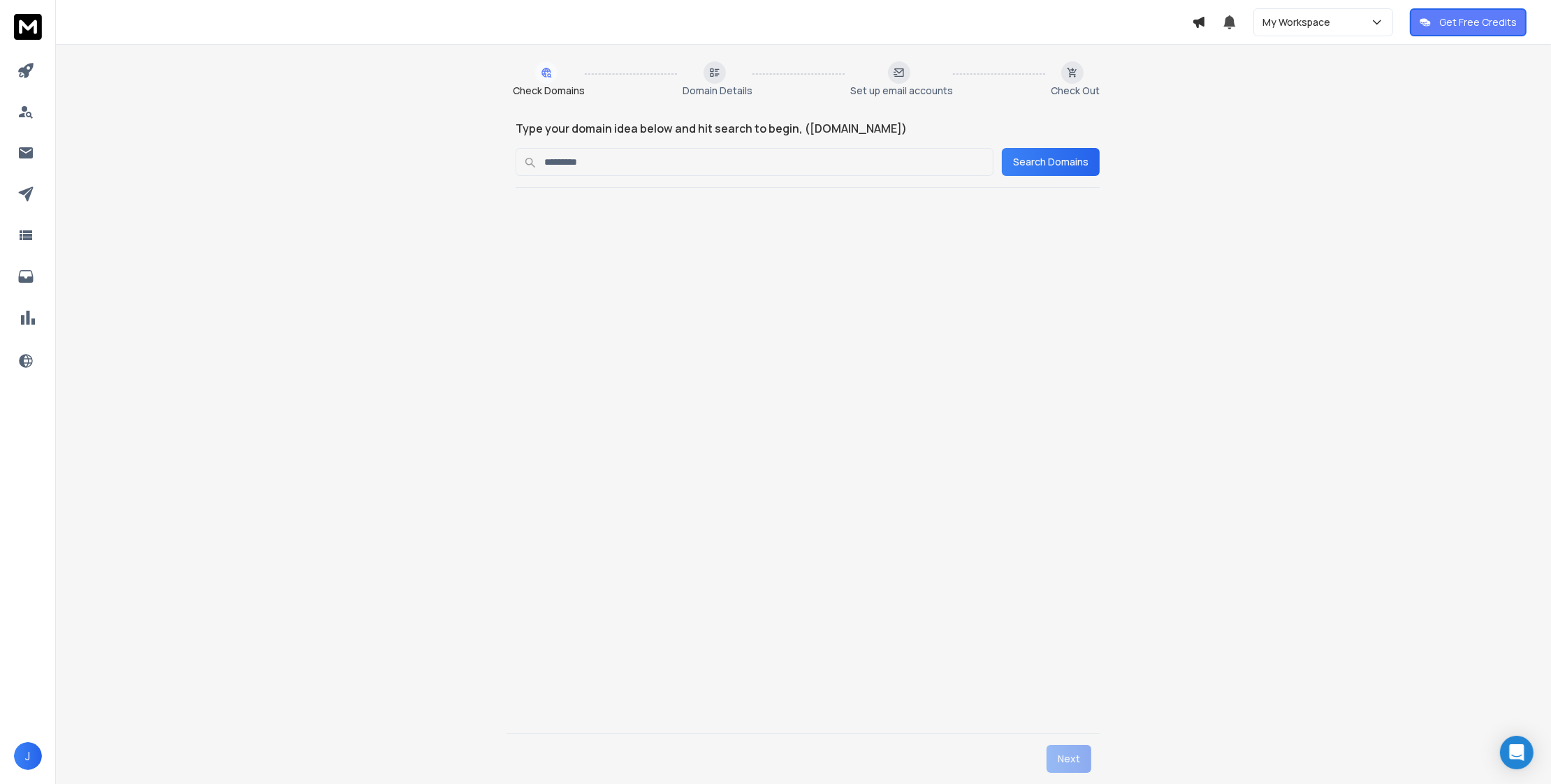
click at [743, 537] on div "Type your domain idea below and hit search to begin, (ex.companydomain.com) Sea…" at bounding box center [803, 449] width 592 height 658
drag, startPoint x: 312, startPoint y: 437, endPoint x: 359, endPoint y: 386, distance: 69.4
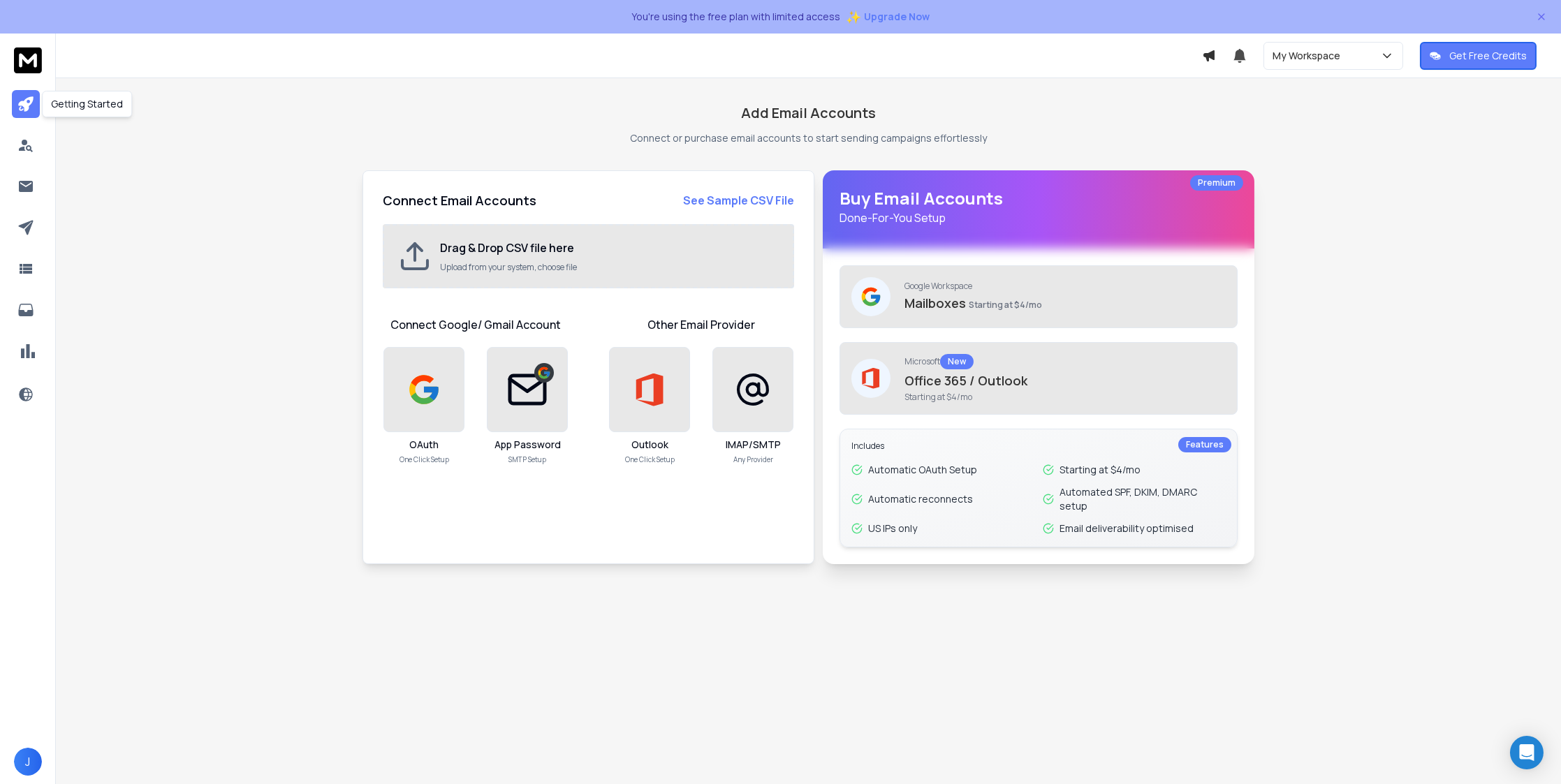
click at [33, 106] on icon at bounding box center [26, 104] width 17 height 17
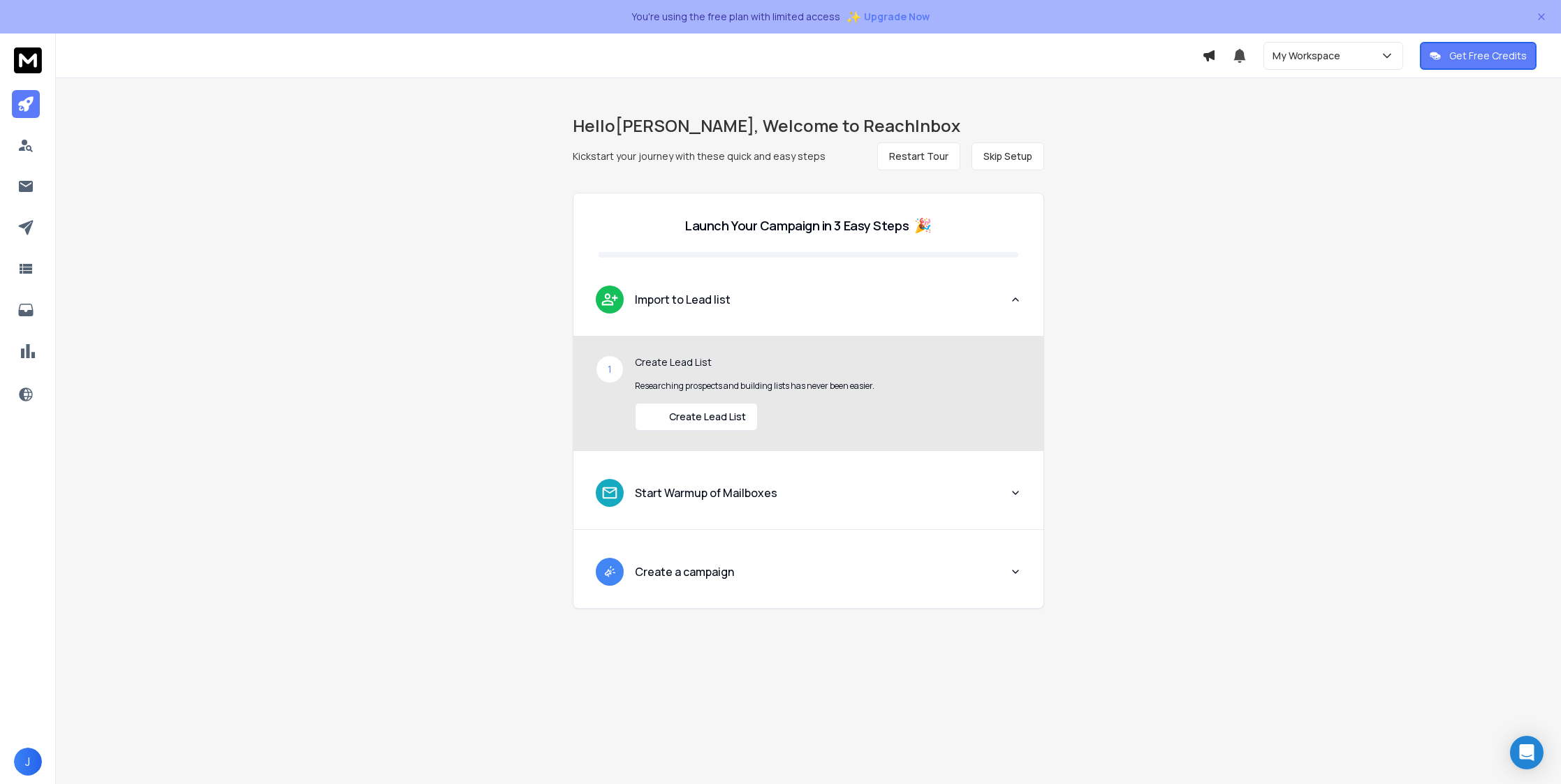
click at [707, 498] on p "Start Warmup of Mailboxes" at bounding box center [706, 493] width 142 height 17
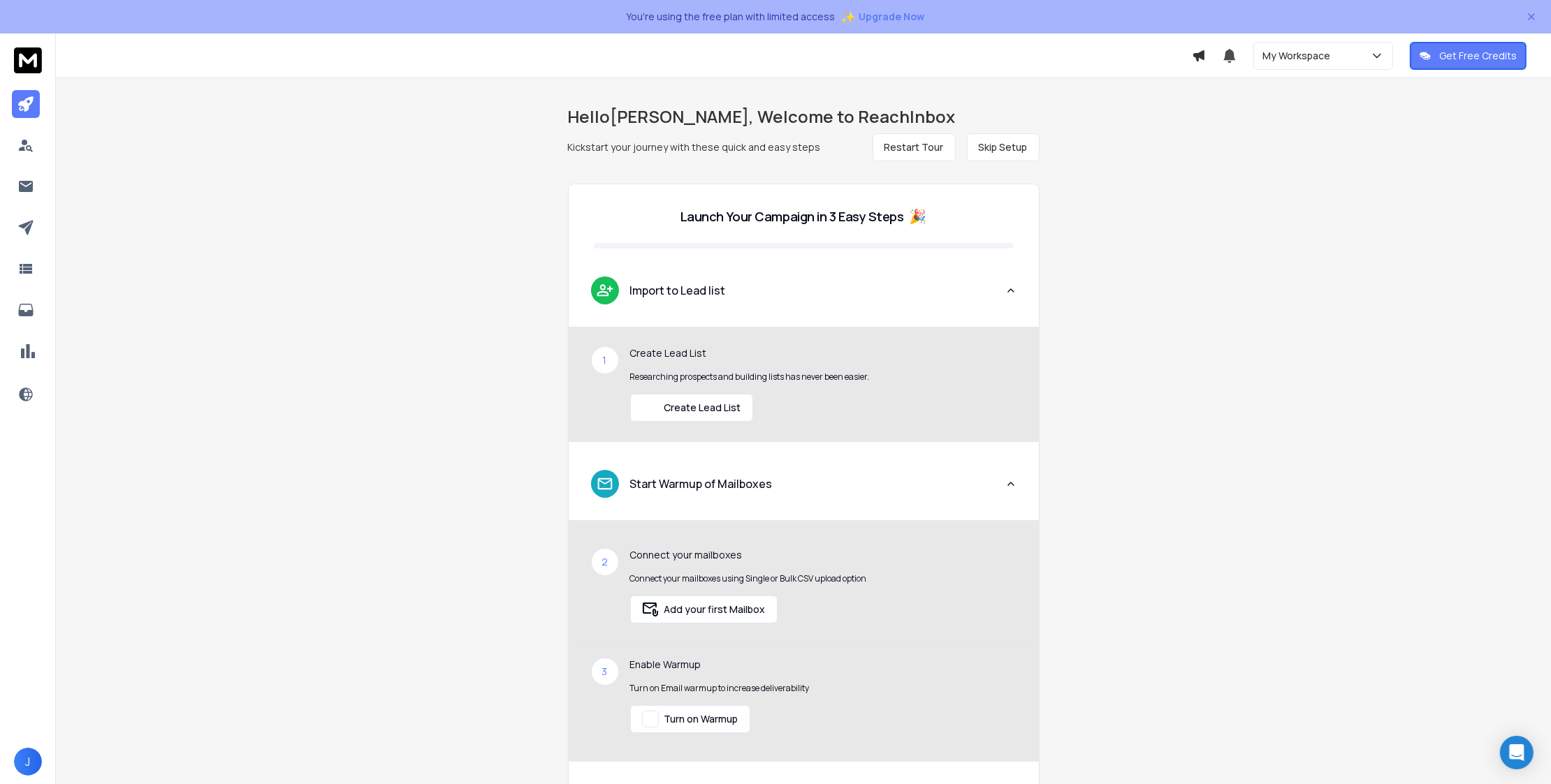
scroll to position [101, 0]
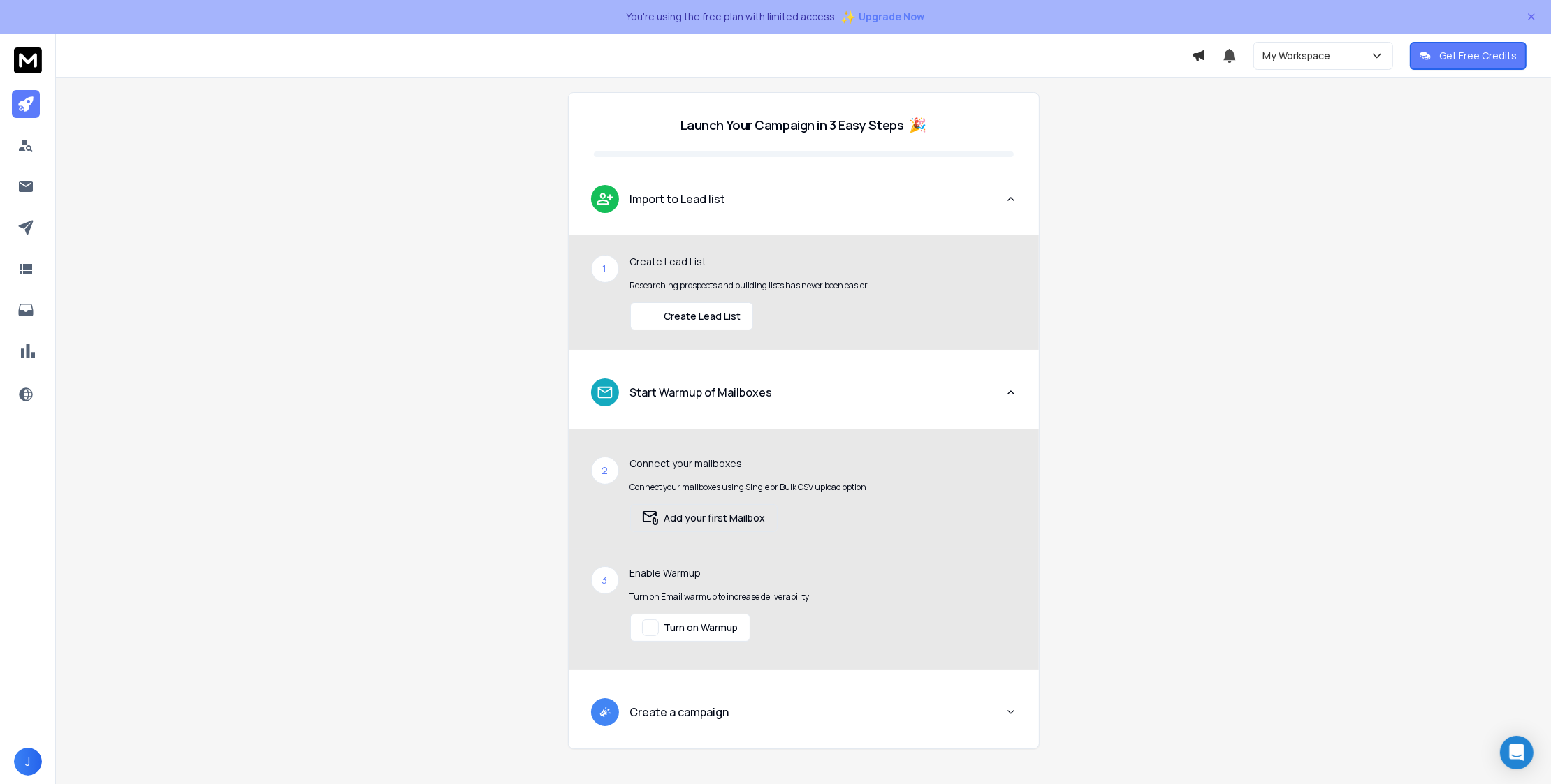
click at [707, 511] on button "Add your first Mailbox" at bounding box center [703, 518] width 147 height 28
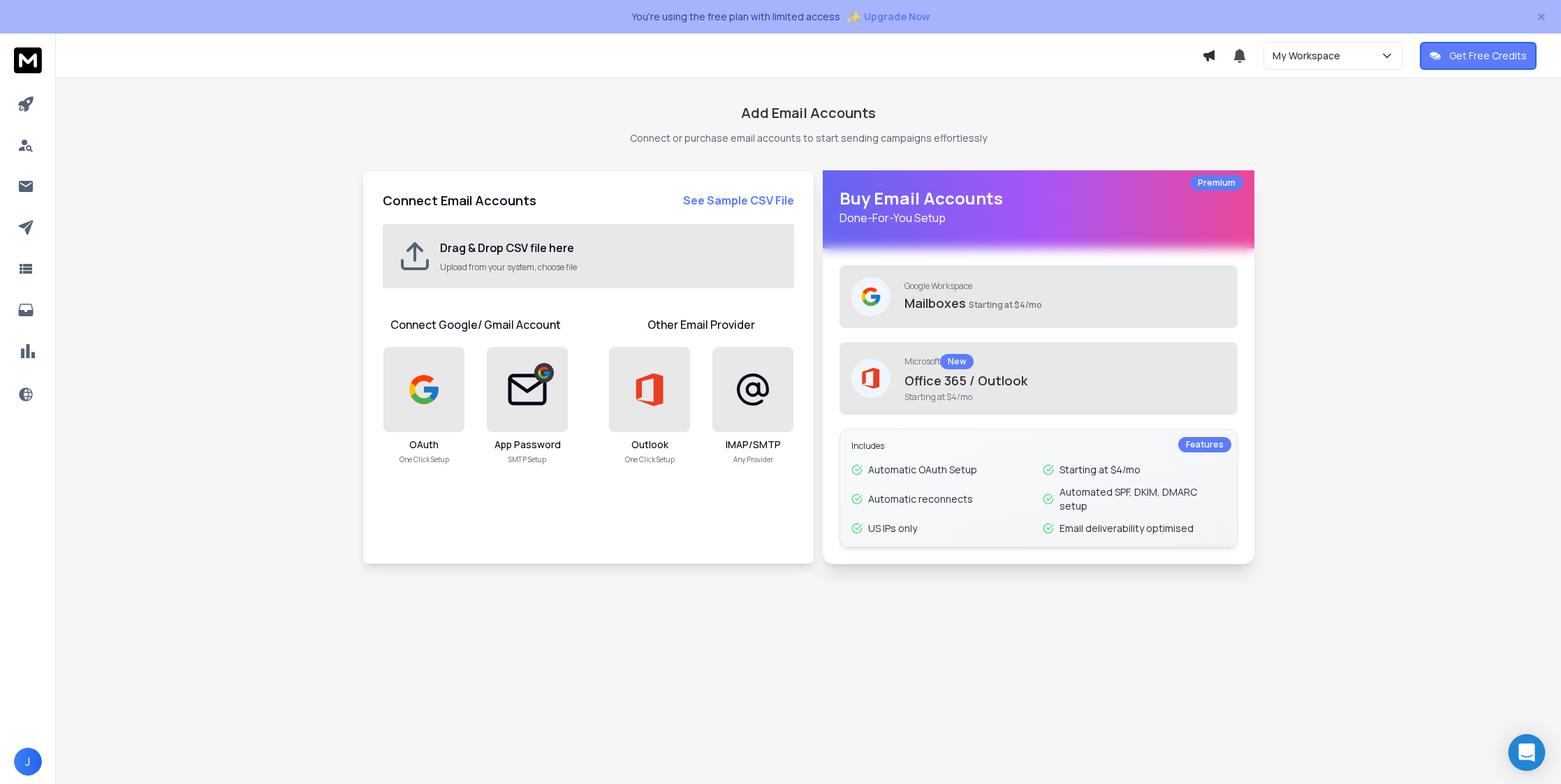
click at [1540, 754] on div "Open Intercom Messenger" at bounding box center [1527, 753] width 37 height 37
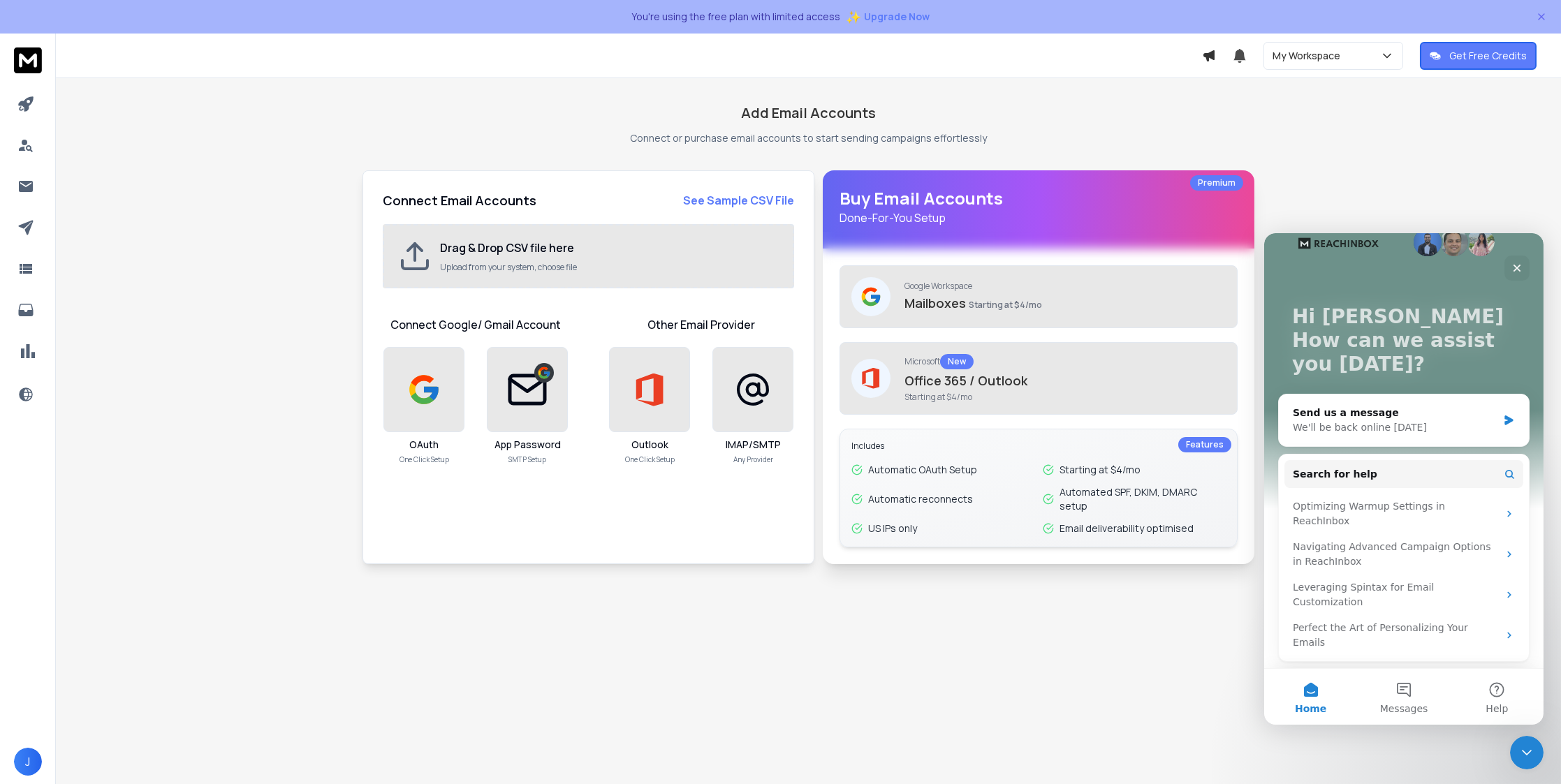
scroll to position [54, 0]
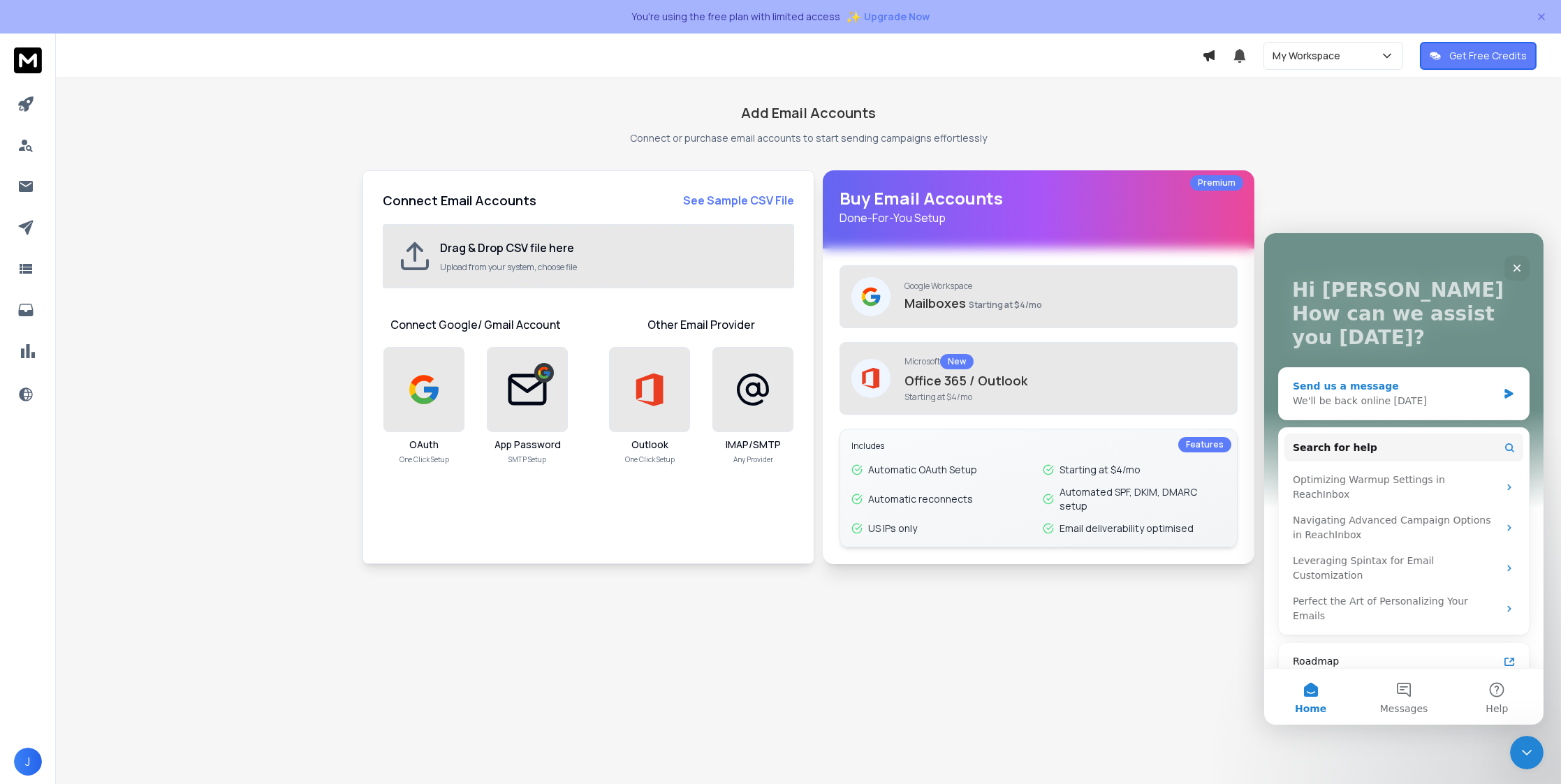
click at [1365, 403] on div "We'll be back online tomorrow" at bounding box center [1395, 401] width 205 height 15
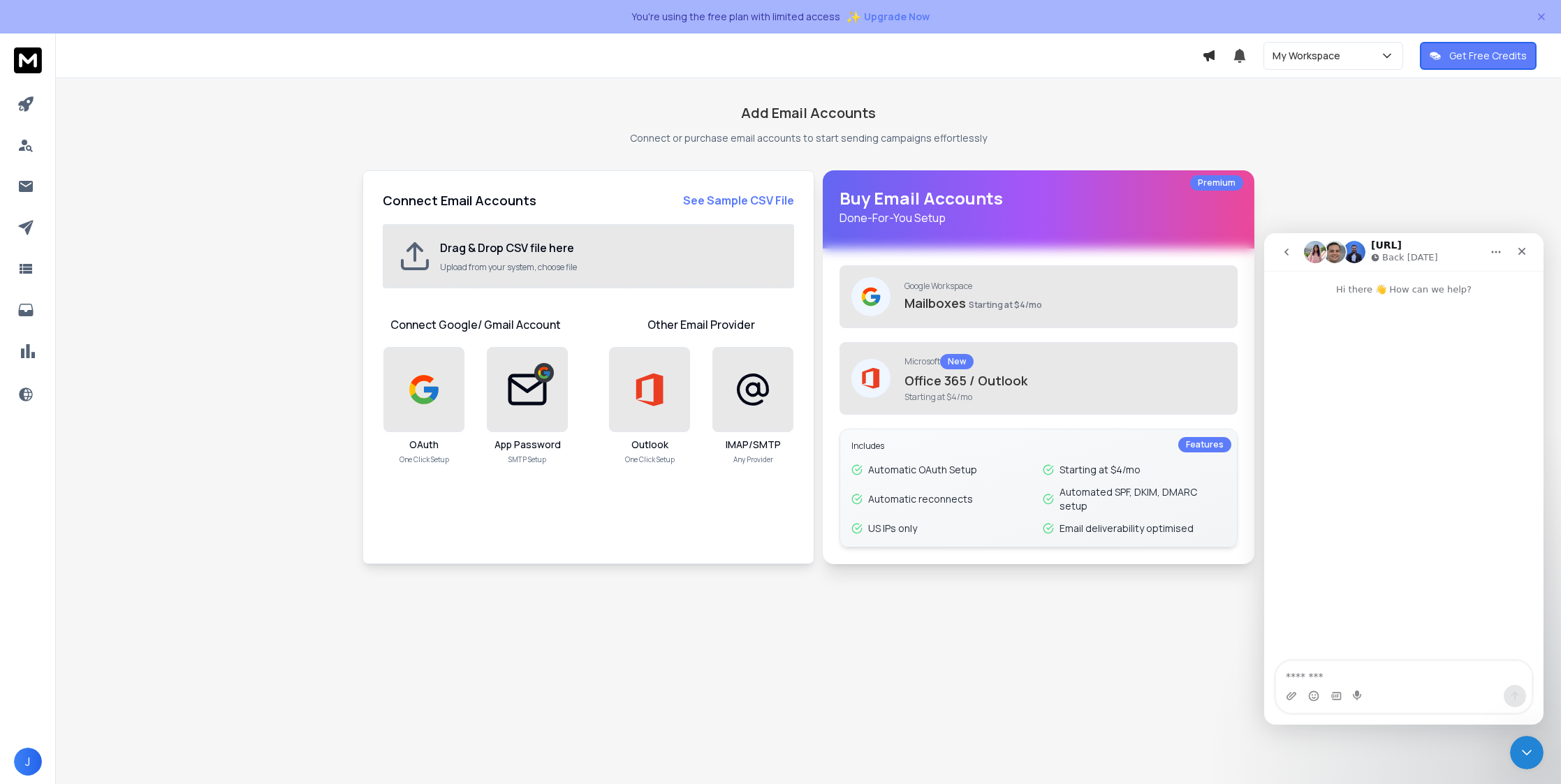
scroll to position [0, 0]
click at [1339, 684] on div "Intercom messenger" at bounding box center [1335, 695] width 12 height 22
click at [1339, 676] on textarea "Message…" at bounding box center [1402, 672] width 255 height 24
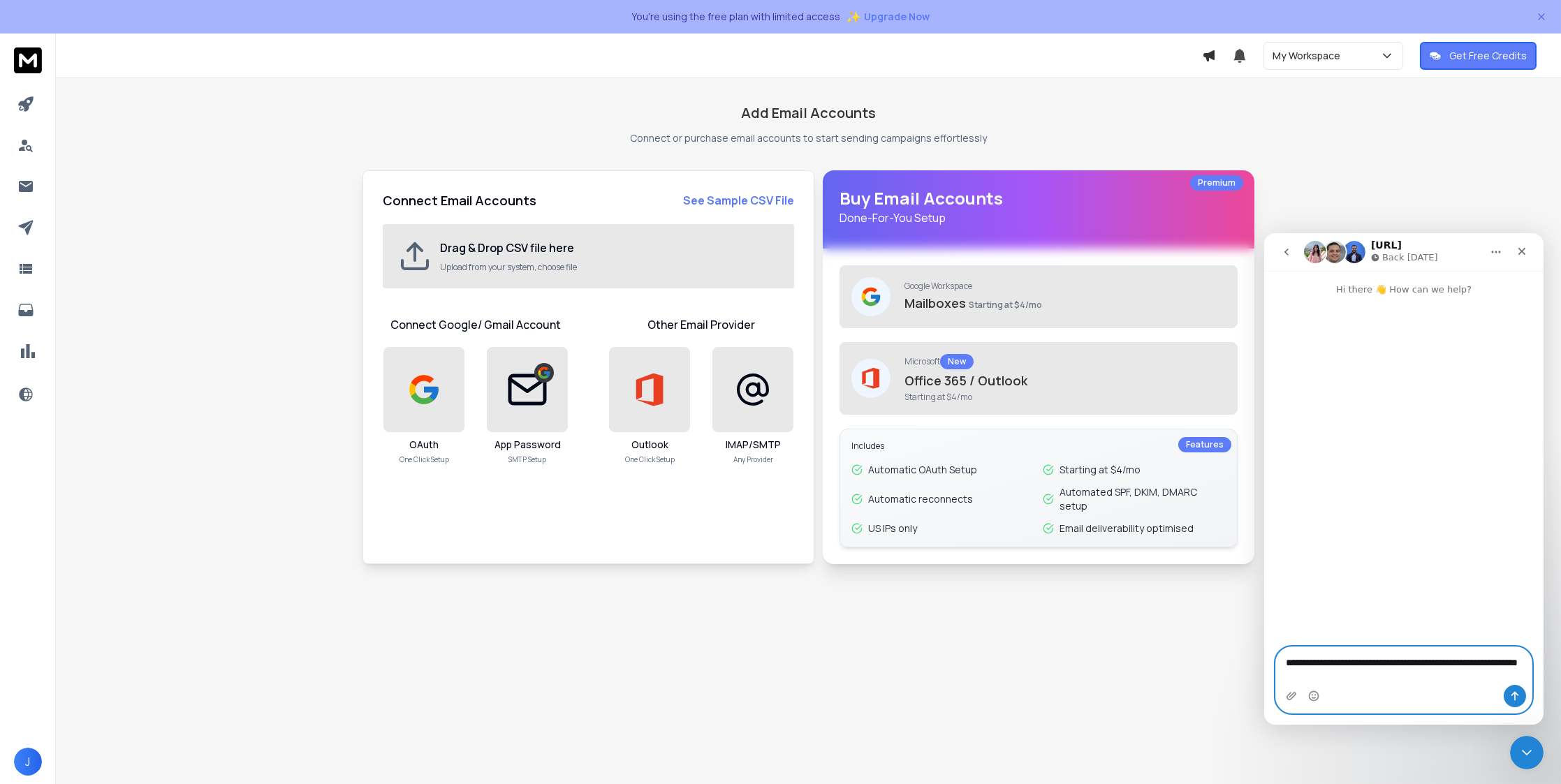
type textarea "**********"
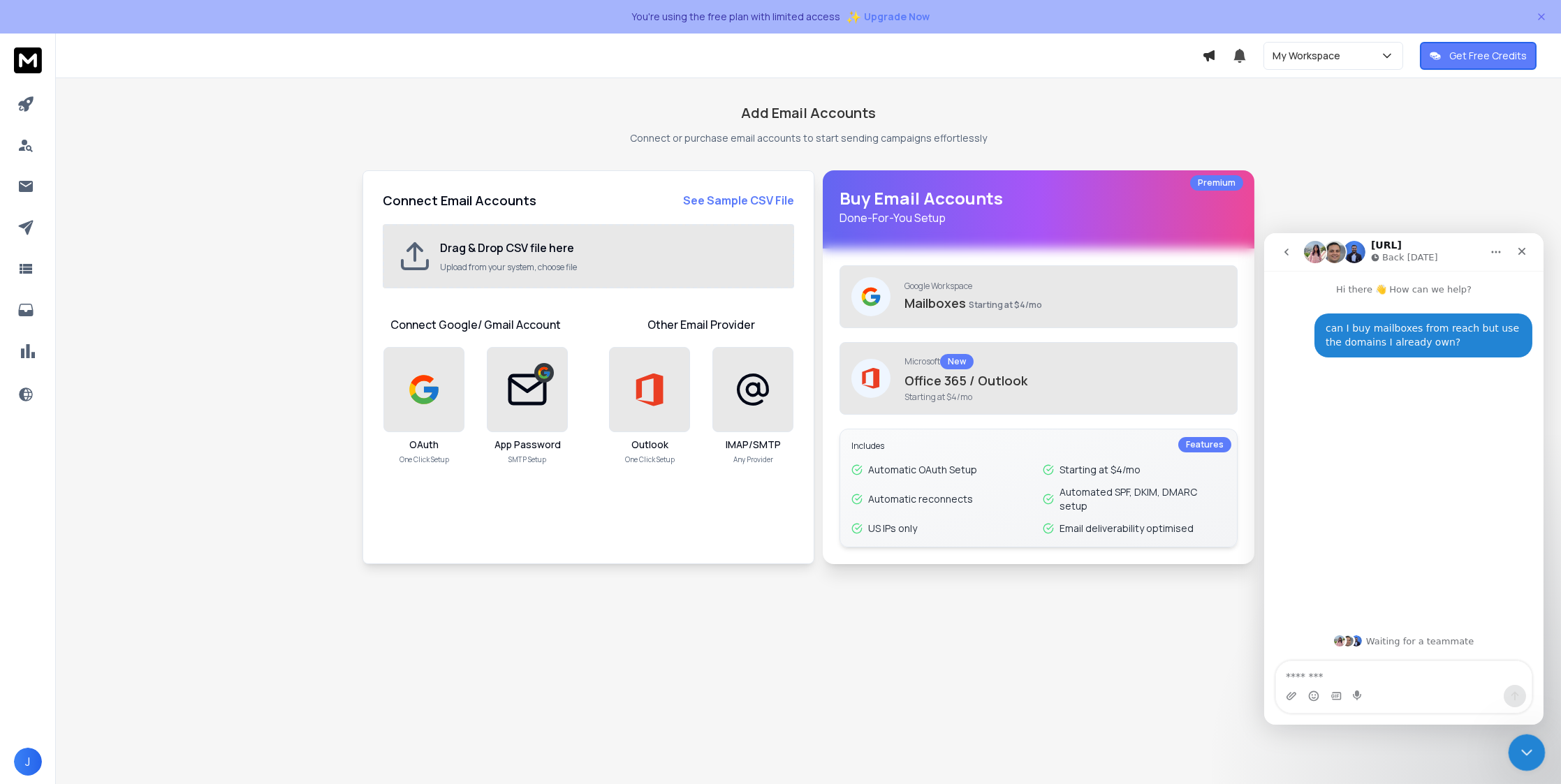
click at [1533, 736] on div "Close Intercom Messenger" at bounding box center [1525, 750] width 34 height 34
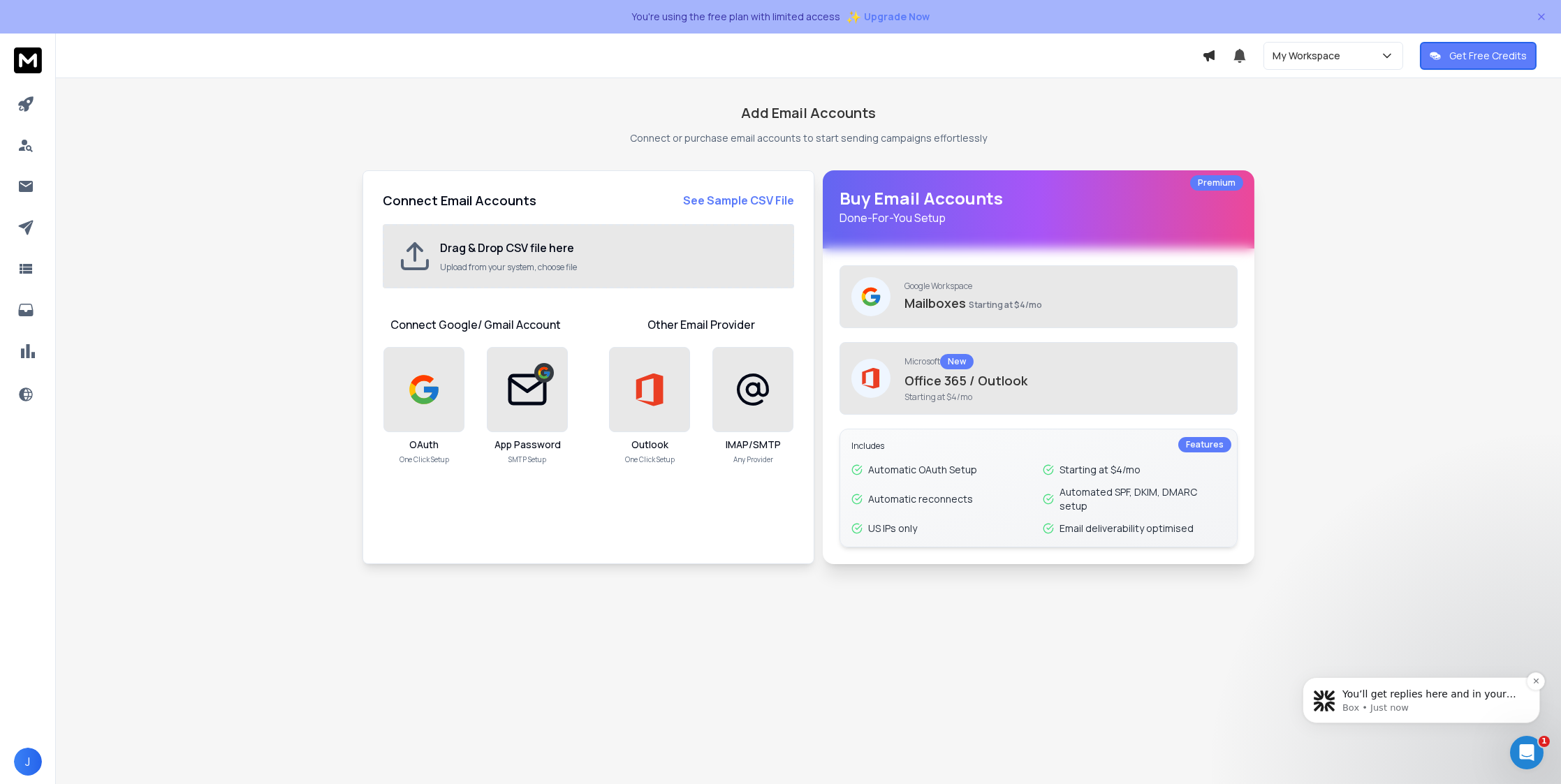
click at [1415, 709] on p "Box • Just now" at bounding box center [1432, 707] width 180 height 12
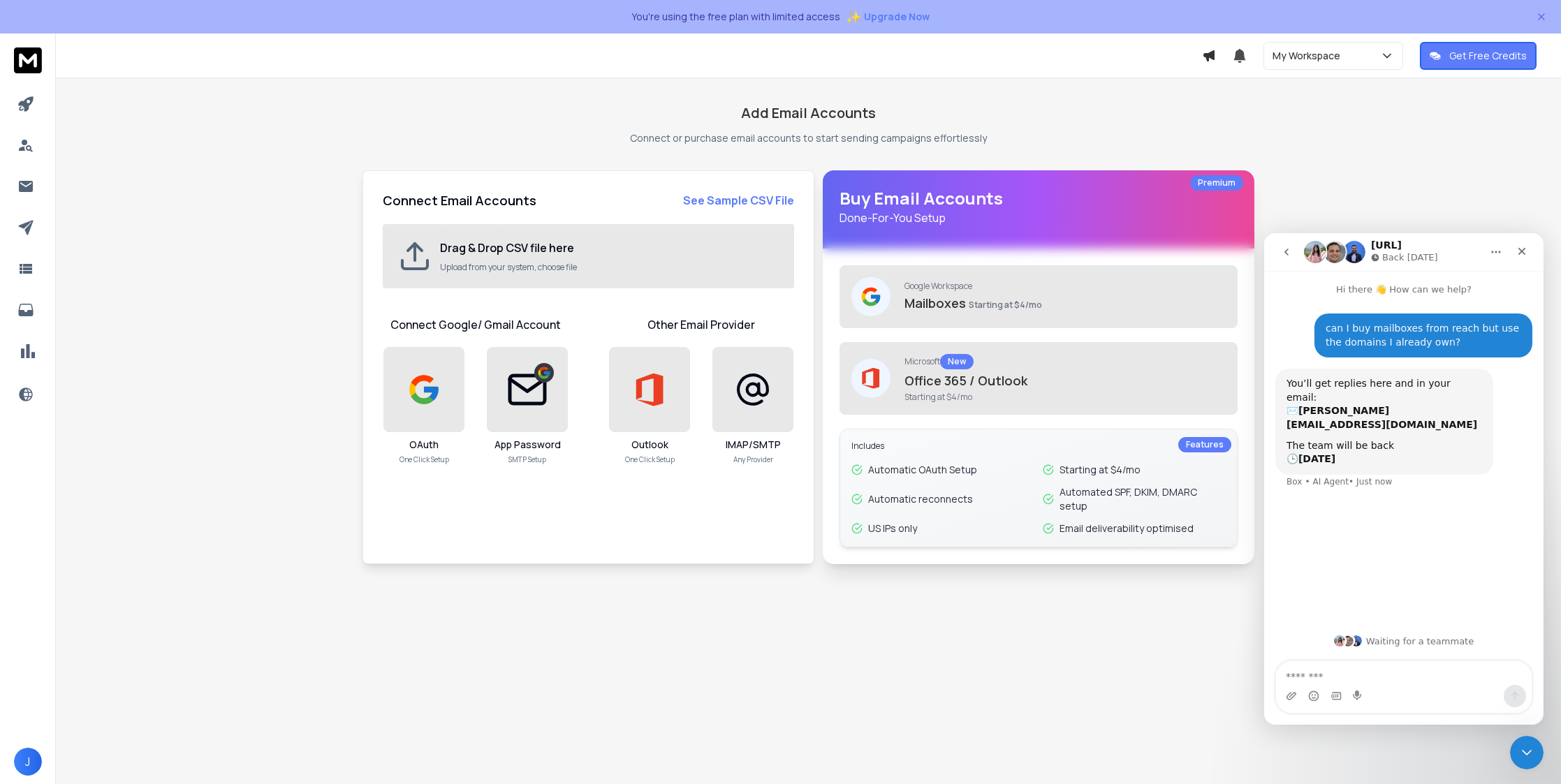
click at [1111, 659] on div "You're using the free plan with limited access ✨ Upgrade Now ReferralStack Unlo…" at bounding box center [780, 392] width 1561 height 784
